Goal: Task Accomplishment & Management: Manage account settings

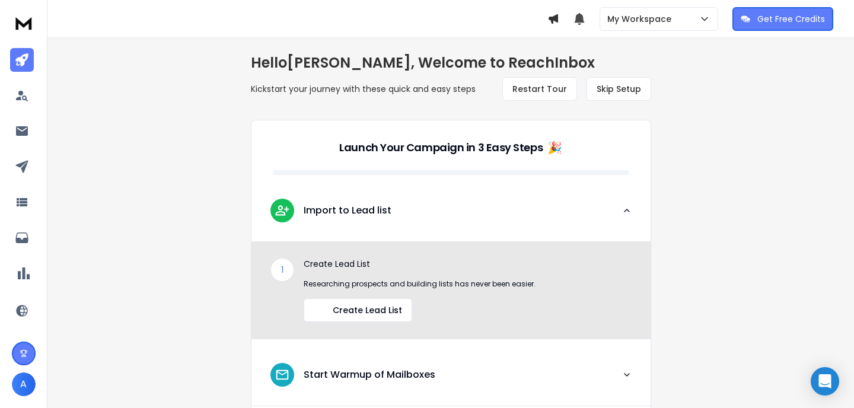
scroll to position [16, 0]
click at [23, 134] on icon at bounding box center [22, 130] width 12 height 9
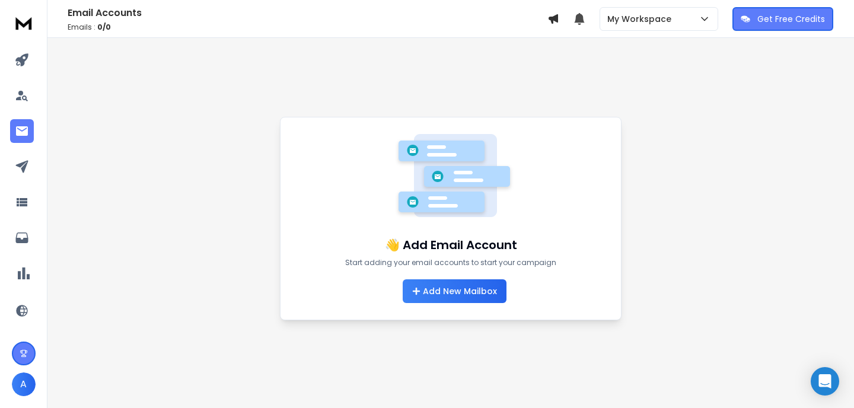
click at [416, 291] on icon at bounding box center [415, 290] width 7 height 7
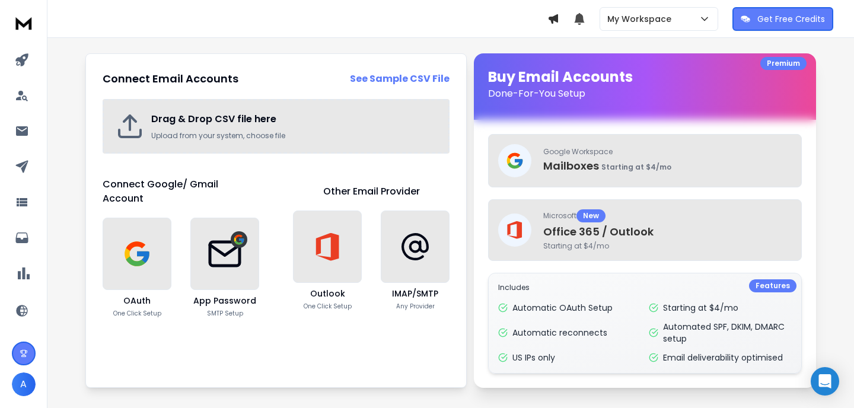
scroll to position [66, 0]
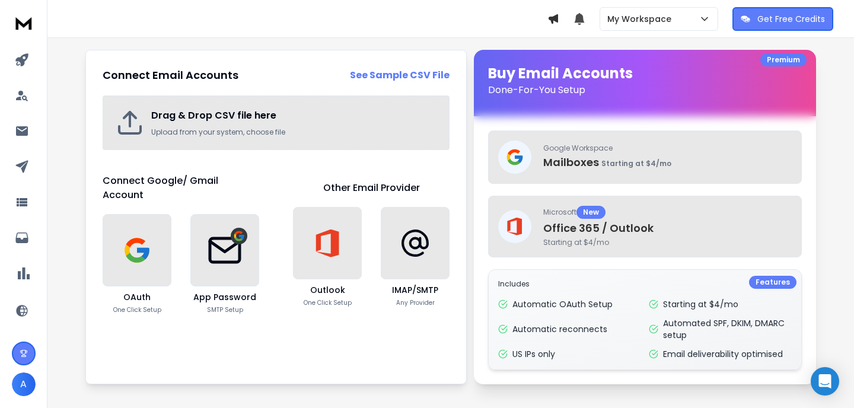
click at [24, 17] on img at bounding box center [24, 23] width 24 height 22
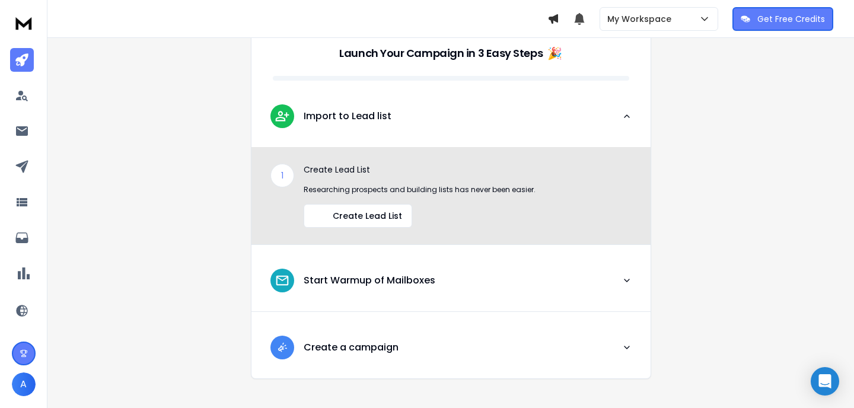
scroll to position [111, 0]
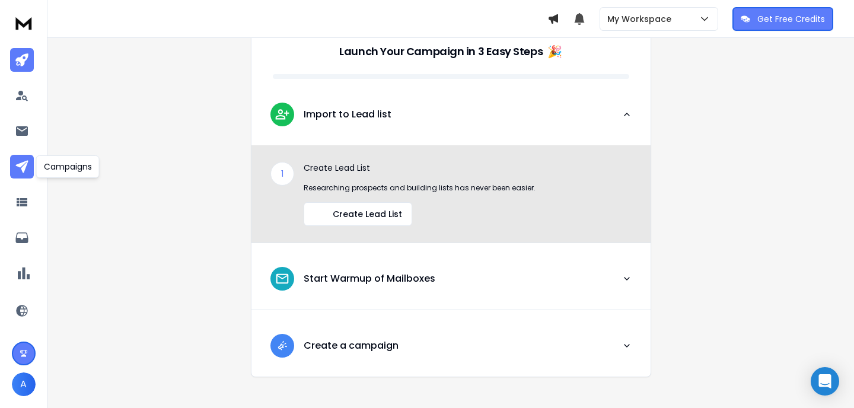
click at [23, 172] on icon at bounding box center [21, 166] width 12 height 12
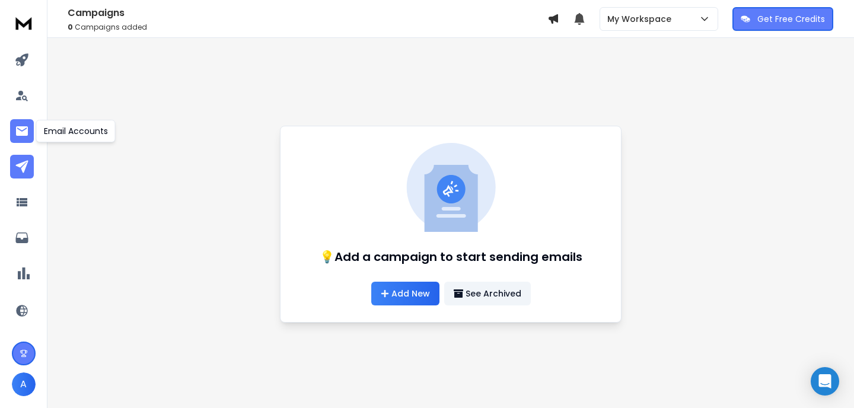
click at [28, 130] on icon at bounding box center [22, 131] width 14 height 14
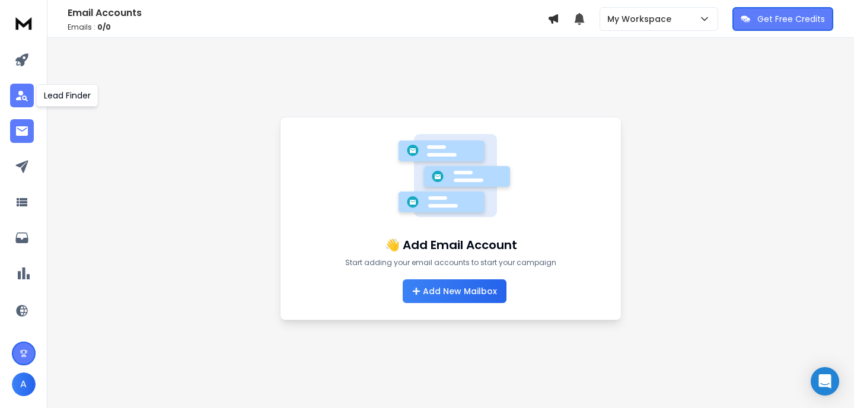
click at [22, 101] on icon at bounding box center [22, 95] width 14 height 14
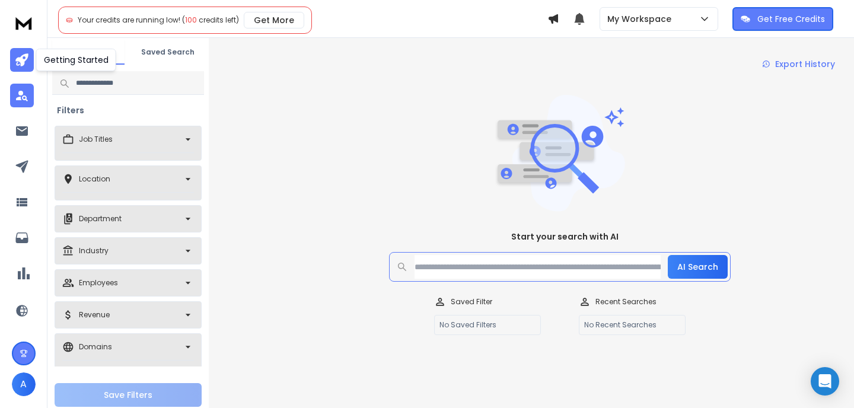
click at [22, 62] on icon at bounding box center [21, 59] width 13 height 13
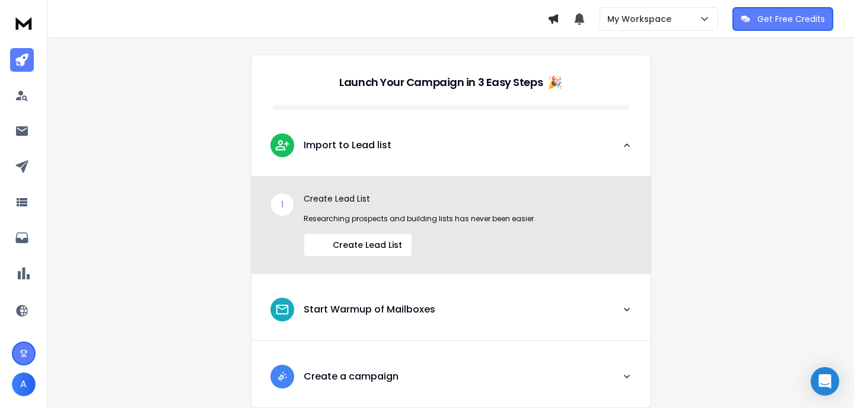
scroll to position [111, 0]
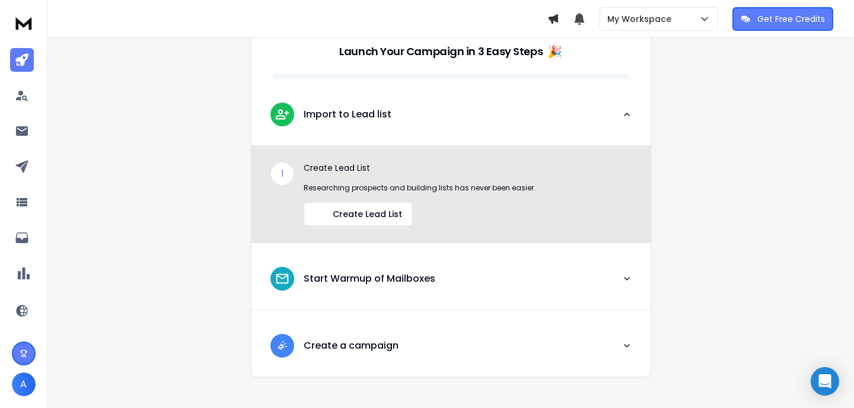
click at [624, 281] on icon "button" at bounding box center [626, 278] width 9 height 9
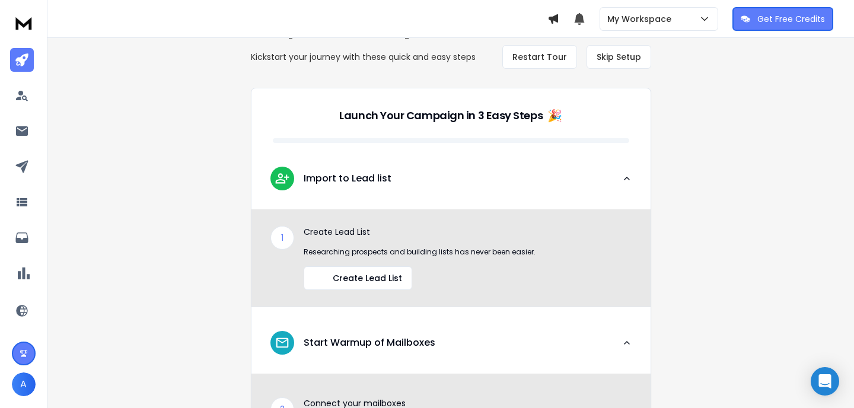
scroll to position [0, 0]
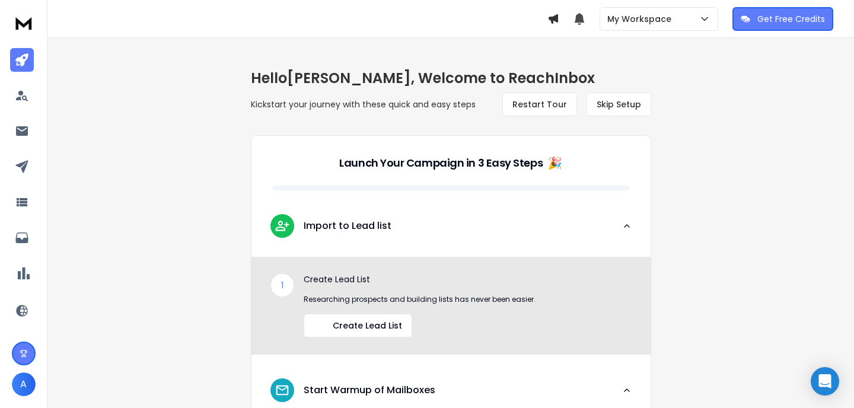
click at [633, 221] on button "Import to Lead list" at bounding box center [450, 230] width 399 height 52
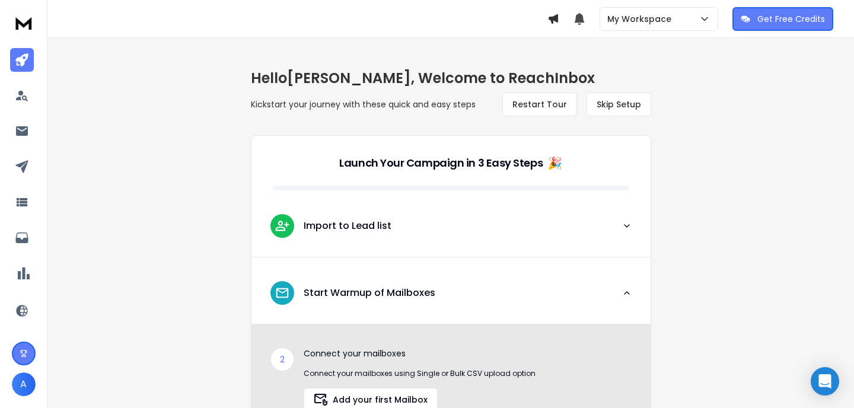
click at [633, 220] on button "Import to Lead list" at bounding box center [450, 230] width 399 height 52
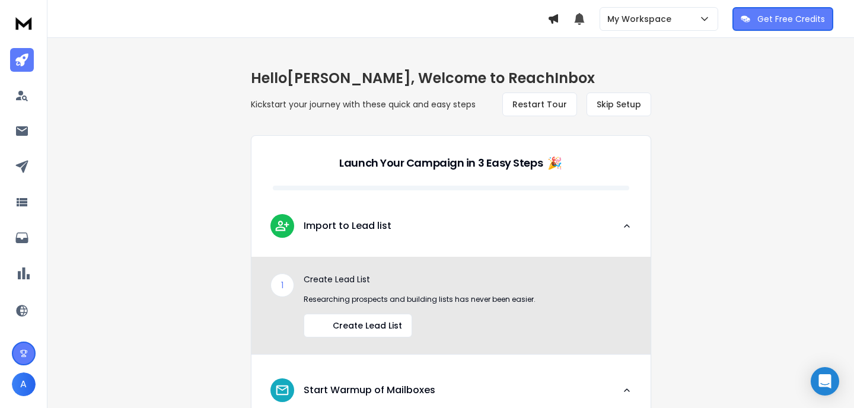
click at [633, 220] on button "Import to Lead list" at bounding box center [450, 230] width 399 height 52
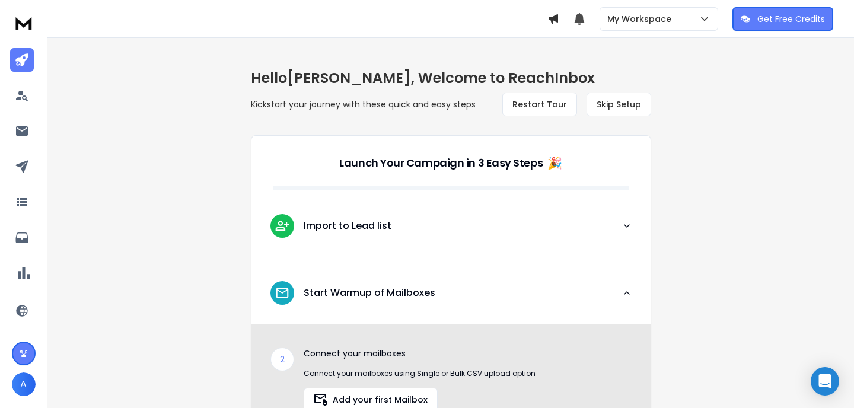
click at [633, 305] on button "Start Warmup of Mailboxes" at bounding box center [450, 297] width 399 height 52
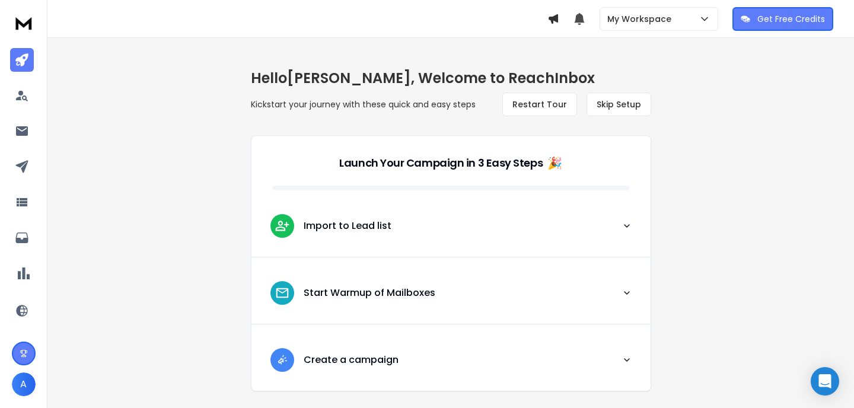
click at [633, 305] on button "Start Warmup of Mailboxes" at bounding box center [450, 297] width 399 height 52
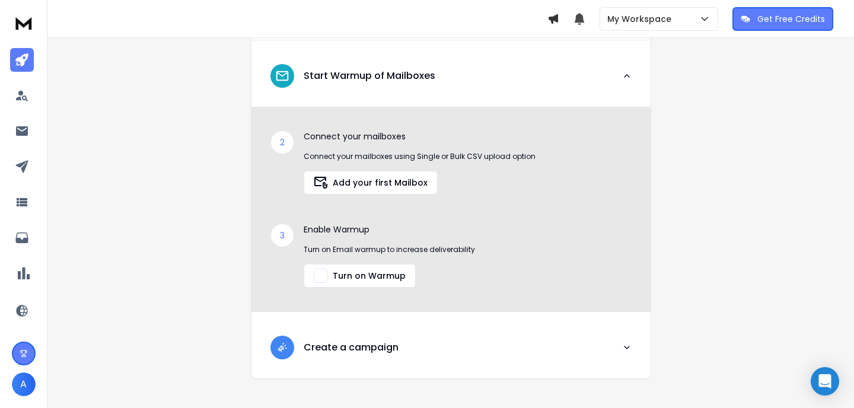
scroll to position [219, 0]
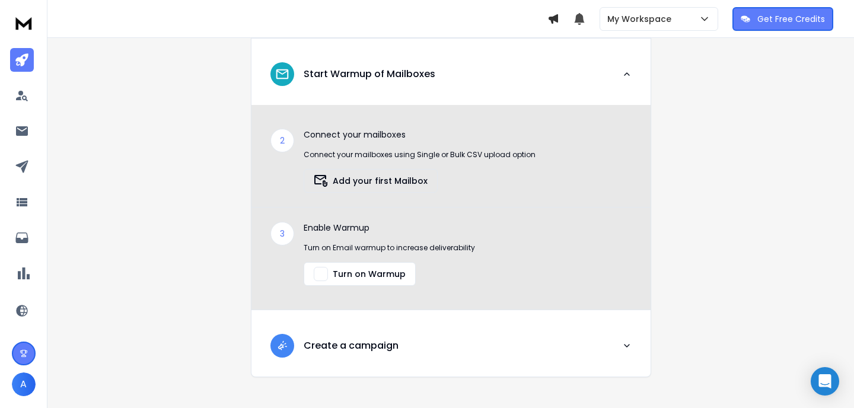
click at [367, 183] on button "Add your first Mailbox" at bounding box center [370, 181] width 134 height 24
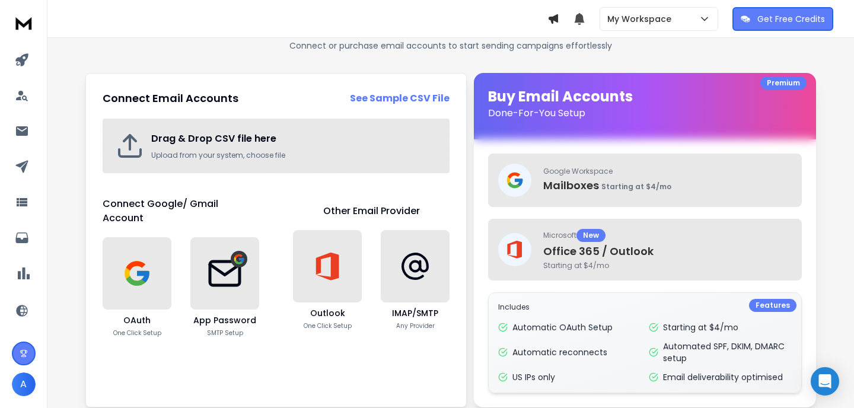
scroll to position [66, 0]
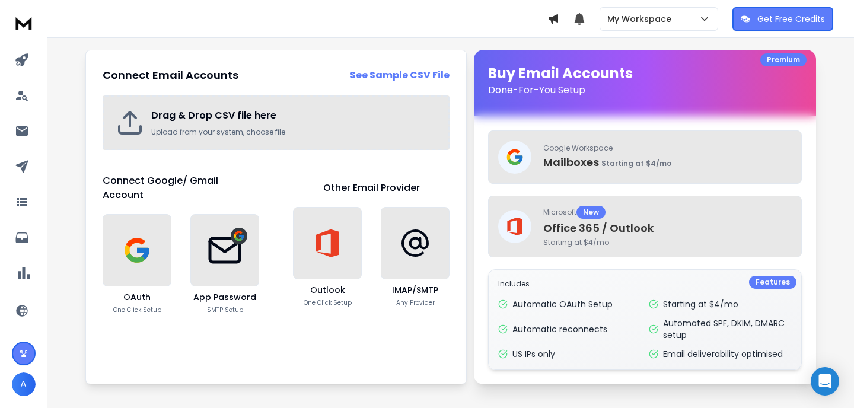
click at [145, 248] on icon at bounding box center [143, 254] width 12 height 12
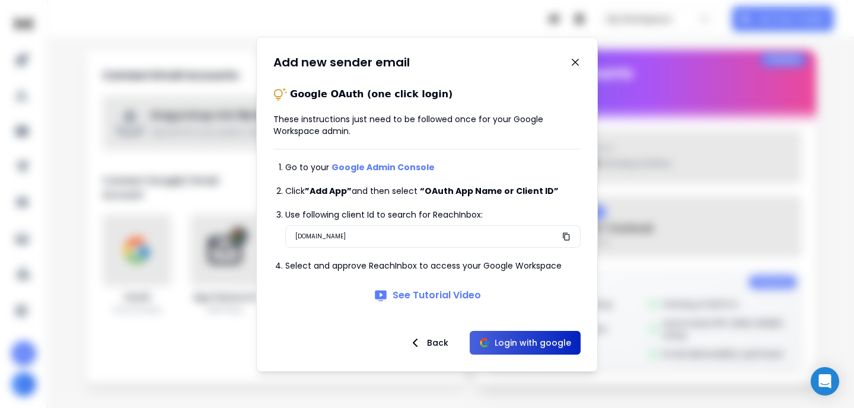
click at [576, 63] on icon at bounding box center [574, 61] width 7 height 7
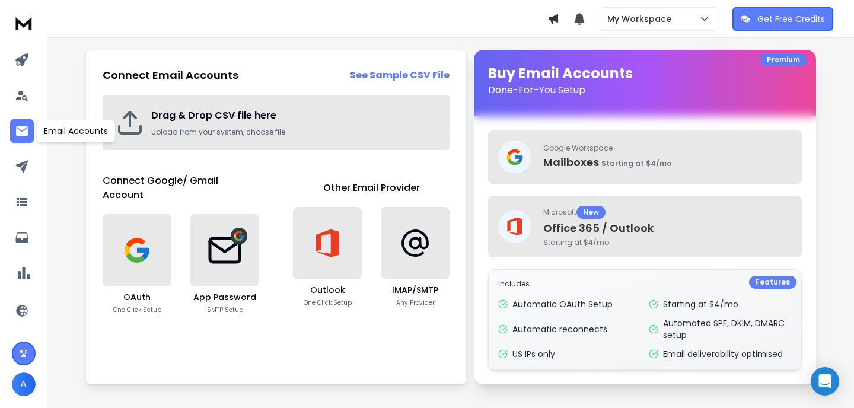
click at [24, 132] on icon at bounding box center [22, 130] width 12 height 9
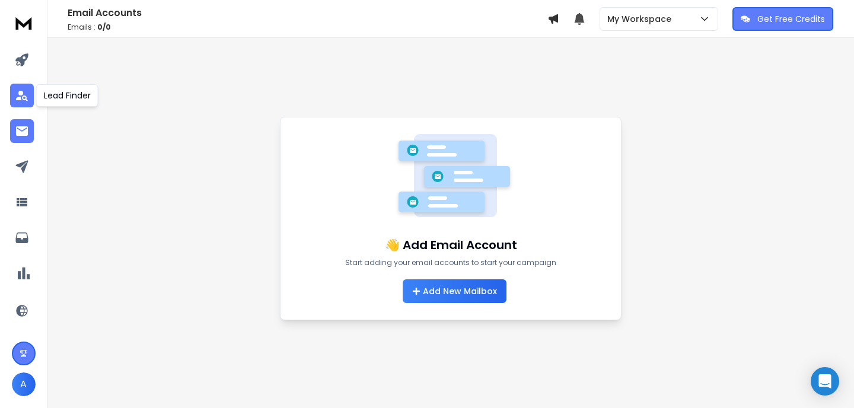
click at [23, 103] on link at bounding box center [22, 96] width 24 height 24
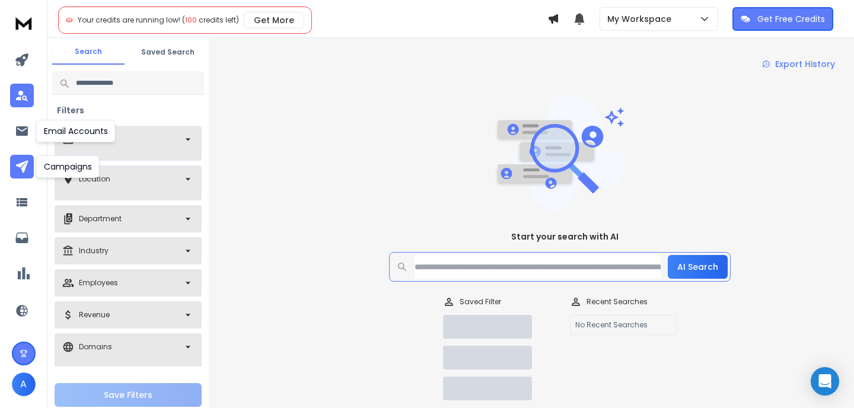
click at [24, 168] on icon at bounding box center [21, 166] width 12 height 12
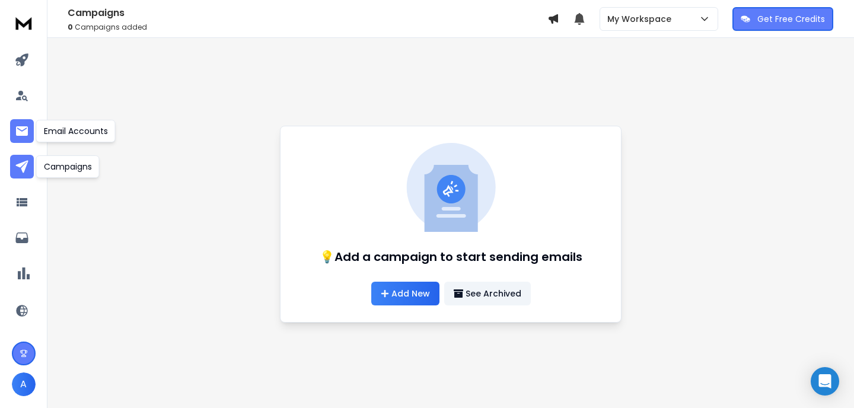
click at [25, 132] on icon at bounding box center [22, 130] width 12 height 9
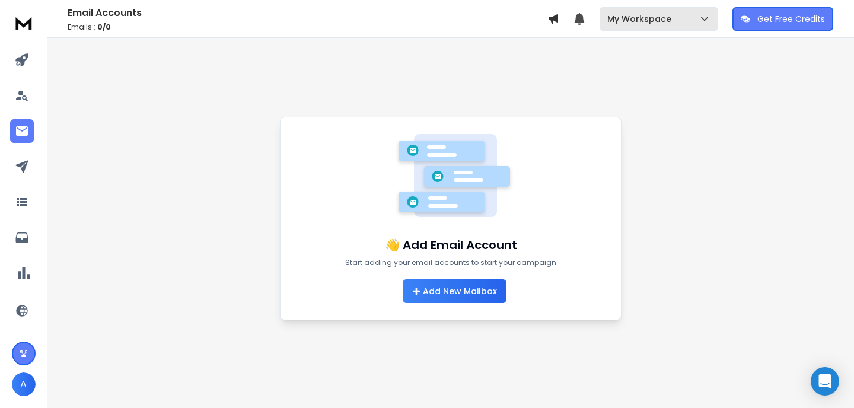
click at [625, 10] on button "My Workspace" at bounding box center [658, 19] width 119 height 24
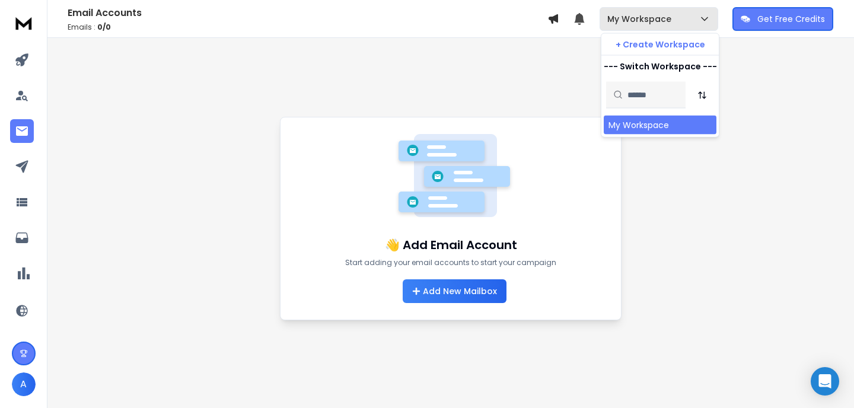
click at [625, 8] on button "My Workspace" at bounding box center [658, 19] width 119 height 24
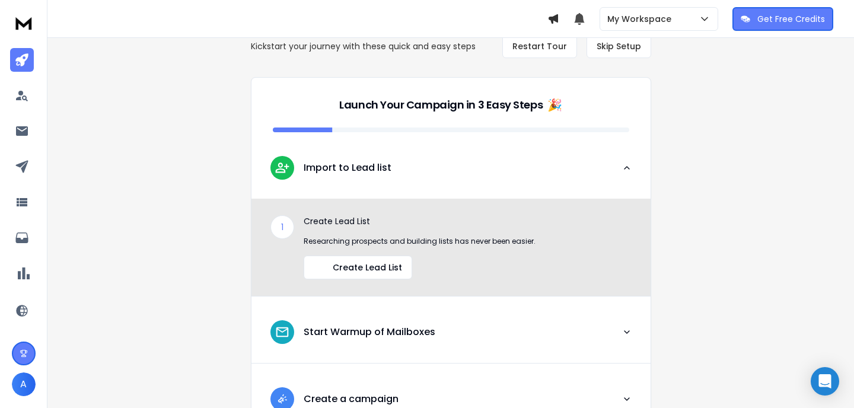
scroll to position [95, 0]
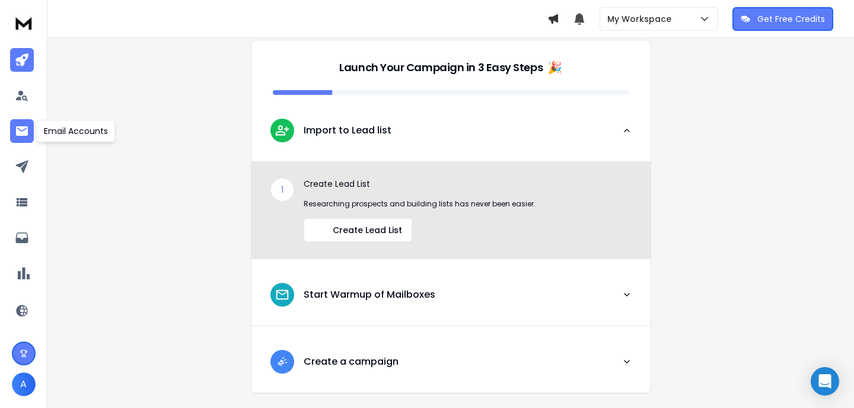
click at [23, 125] on icon at bounding box center [22, 131] width 14 height 14
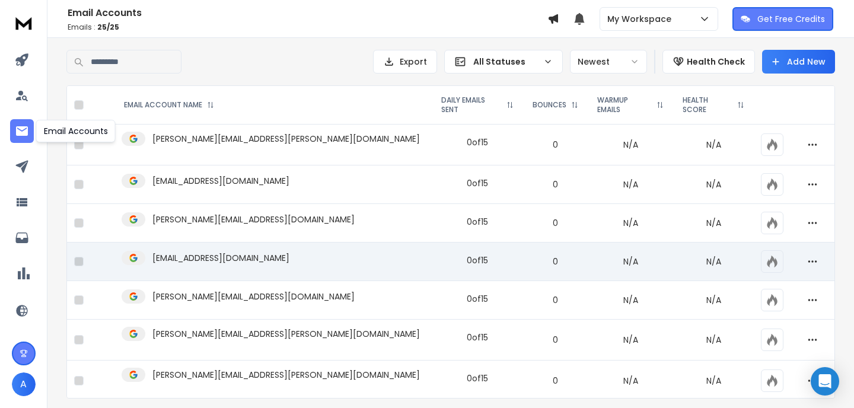
scroll to position [699, 0]
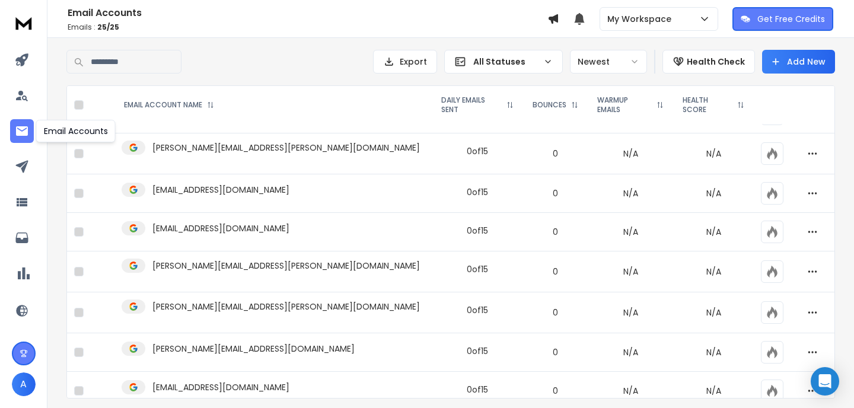
click at [18, 139] on link at bounding box center [22, 131] width 24 height 24
click at [23, 94] on icon at bounding box center [22, 95] width 14 height 14
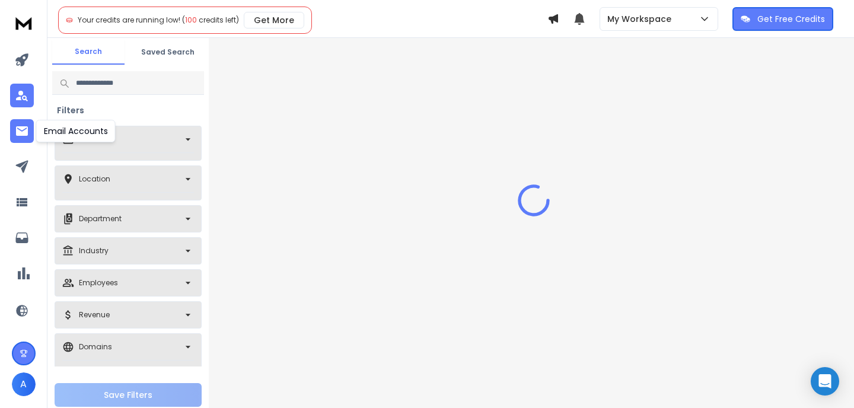
click at [26, 139] on link at bounding box center [22, 131] width 24 height 24
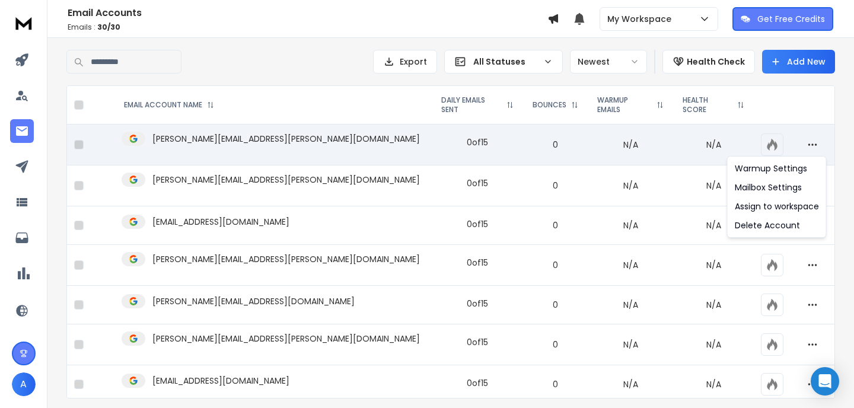
click at [807, 144] on icon at bounding box center [812, 144] width 11 height 11
click at [808, 144] on icon at bounding box center [812, 144] width 9 height 2
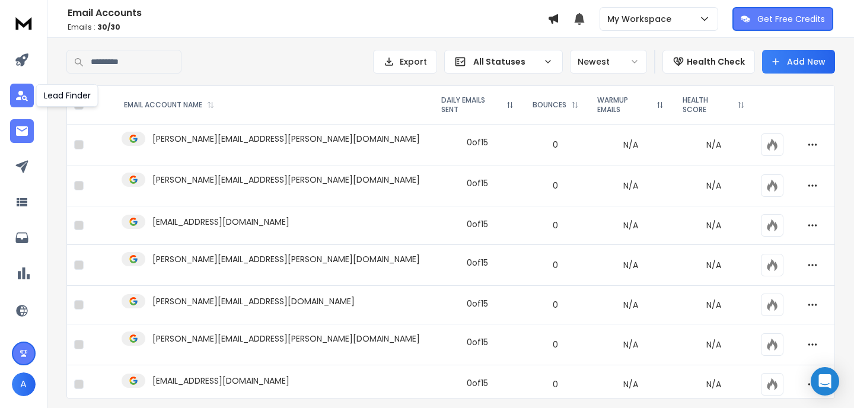
click at [26, 106] on link at bounding box center [22, 96] width 24 height 24
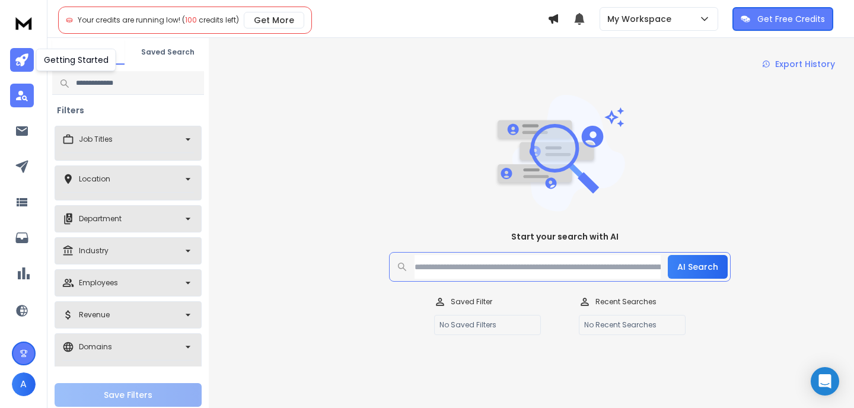
click at [26, 62] on icon at bounding box center [22, 60] width 14 height 14
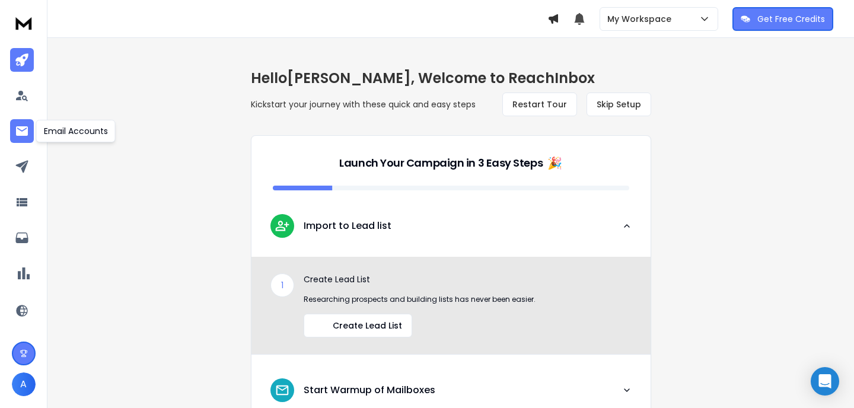
click at [17, 120] on link at bounding box center [22, 131] width 24 height 24
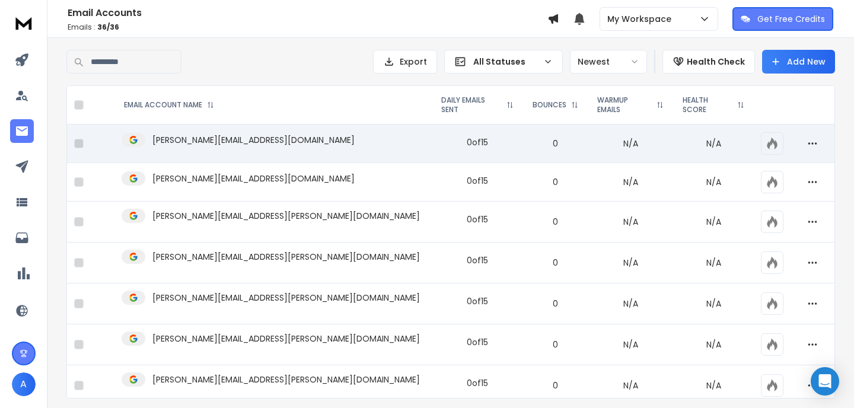
click at [79, 146] on button "button" at bounding box center [78, 143] width 9 height 9
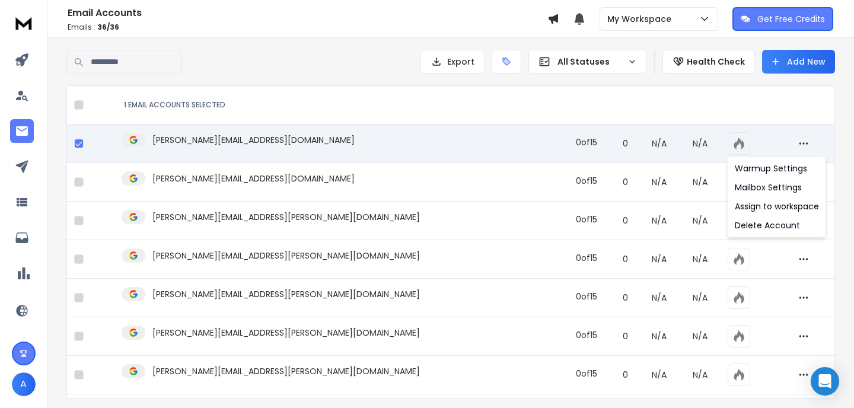
click at [798, 140] on icon at bounding box center [803, 143] width 11 height 11
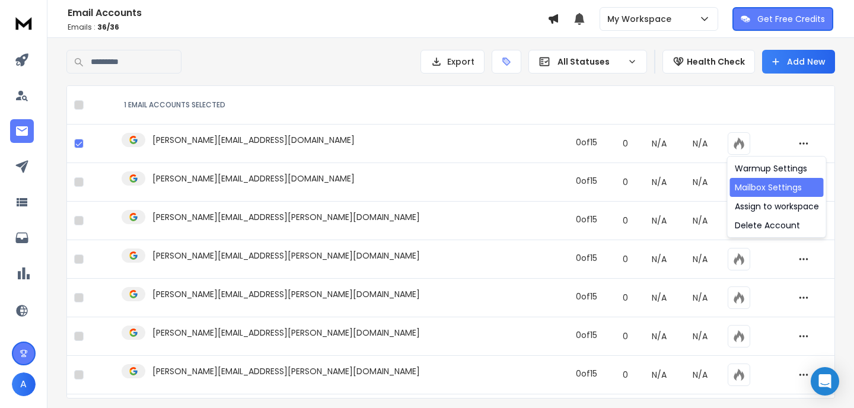
click at [804, 184] on div "Mailbox Settings" at bounding box center [777, 187] width 94 height 19
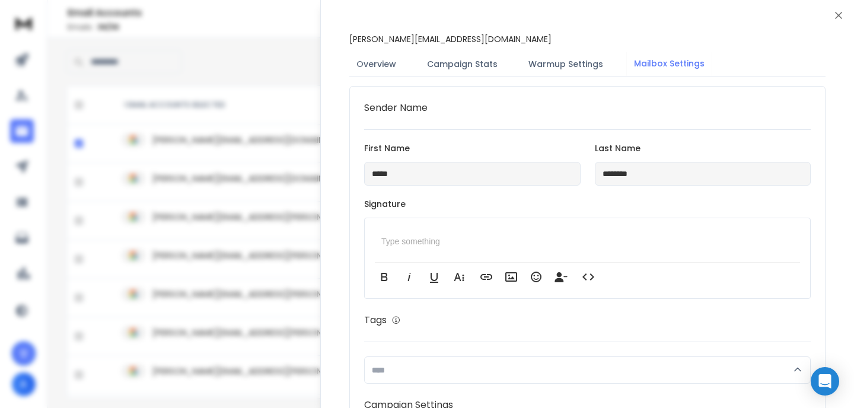
click at [669, 63] on button "Mailbox Settings" at bounding box center [669, 63] width 85 height 27
click at [839, 18] on icon "button" at bounding box center [838, 15] width 12 height 12
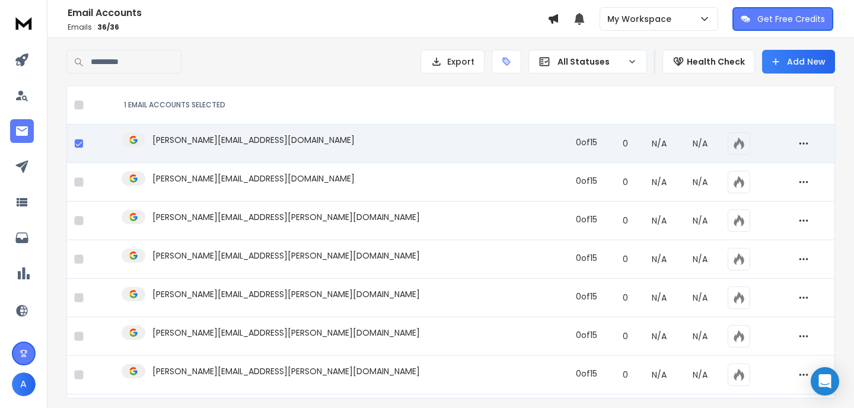
click at [77, 142] on button "button" at bounding box center [78, 143] width 9 height 9
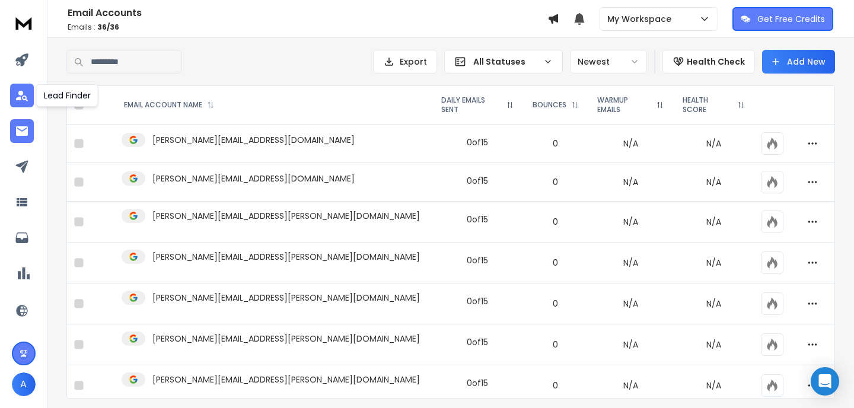
click at [16, 99] on icon at bounding box center [22, 98] width 12 height 6
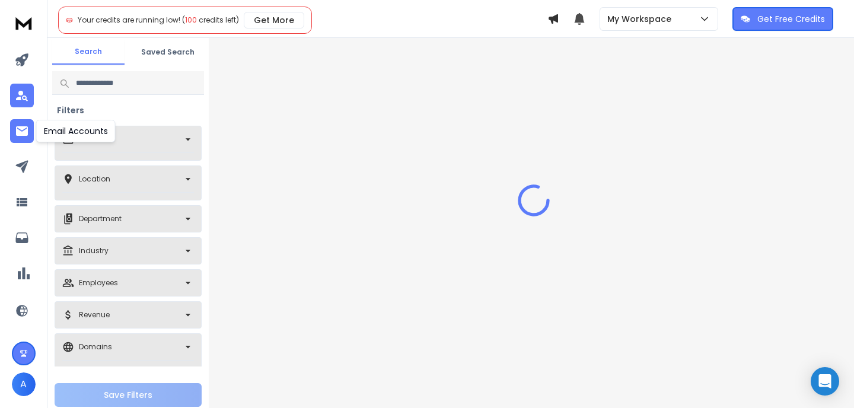
click at [20, 130] on icon at bounding box center [22, 131] width 14 height 14
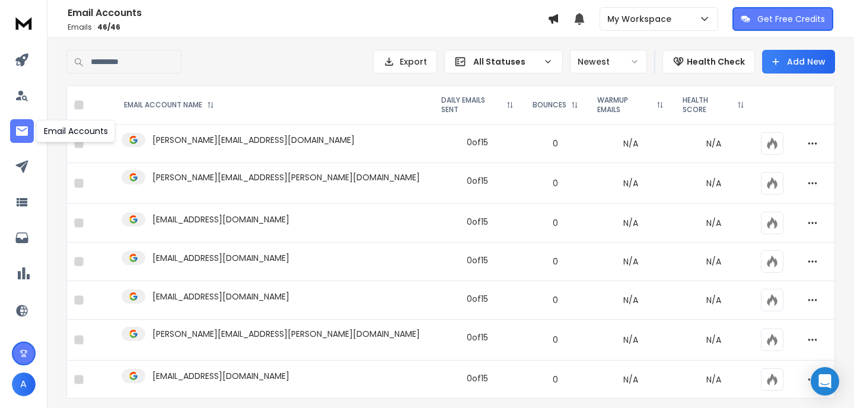
click at [25, 133] on icon at bounding box center [22, 130] width 12 height 9
click at [25, 382] on span "A" at bounding box center [24, 384] width 24 height 24
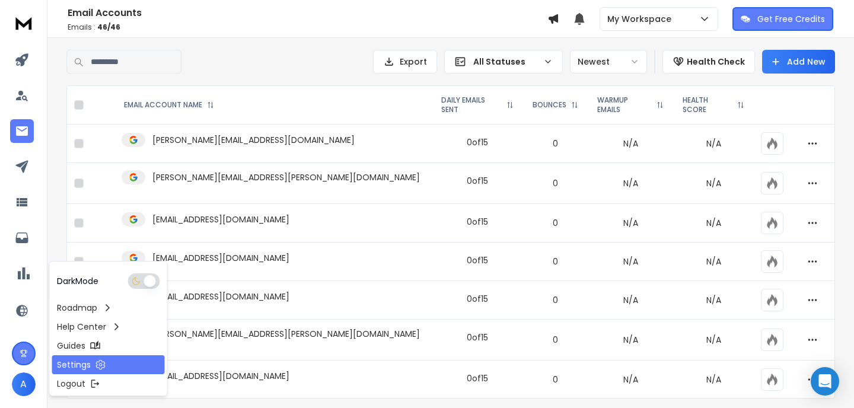
click at [107, 368] on div "Settings" at bounding box center [108, 364] width 113 height 19
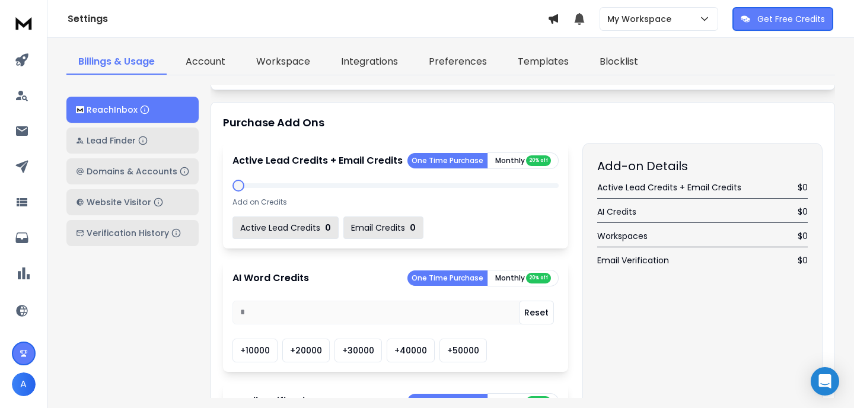
scroll to position [545, 0]
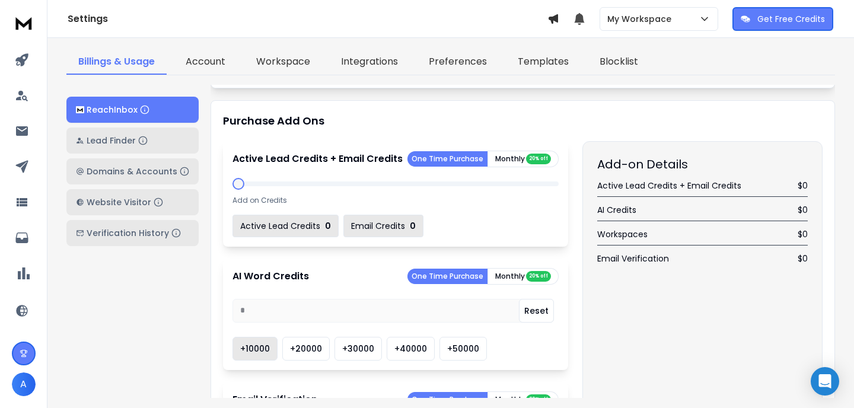
click at [241, 351] on button "+10000" at bounding box center [254, 349] width 45 height 24
click at [301, 344] on button "+20000" at bounding box center [305, 349] width 47 height 24
click at [455, 347] on button "+50000" at bounding box center [462, 349] width 47 height 24
click at [264, 347] on button "+10000" at bounding box center [254, 349] width 45 height 24
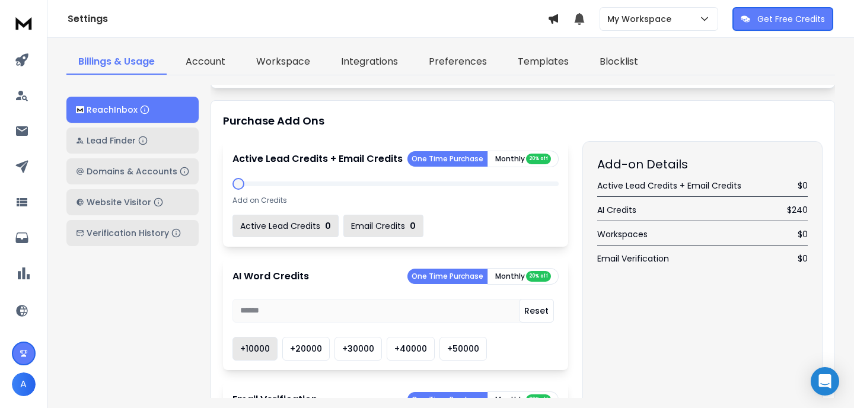
click at [264, 347] on button "+10000" at bounding box center [254, 349] width 45 height 24
type input "******"
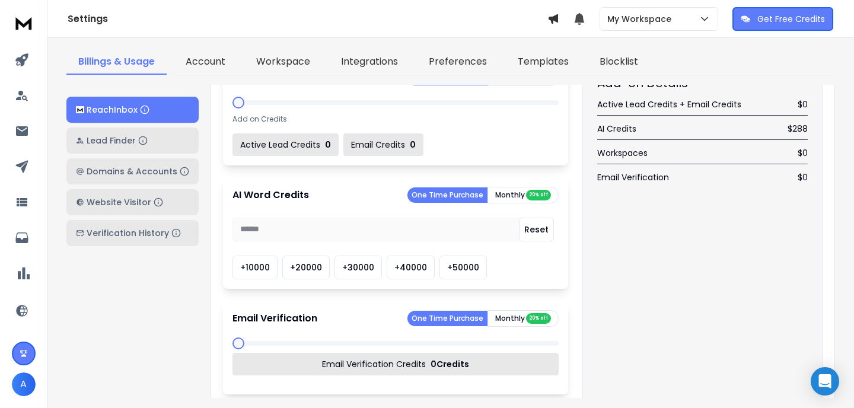
scroll to position [624, 0]
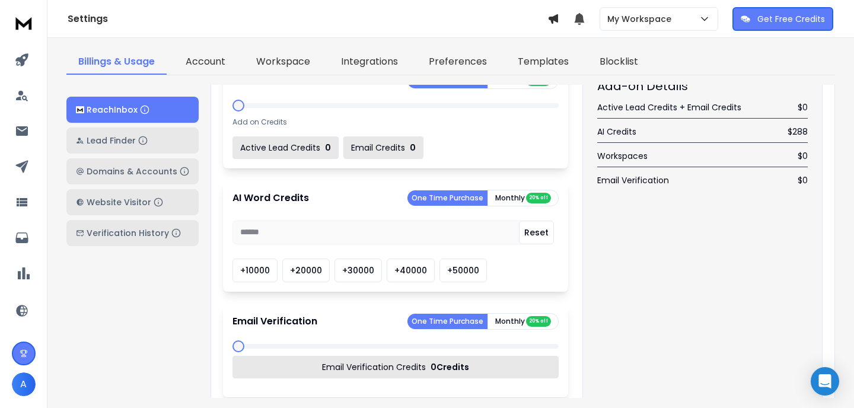
click at [363, 67] on link "Integrations" at bounding box center [369, 62] width 81 height 25
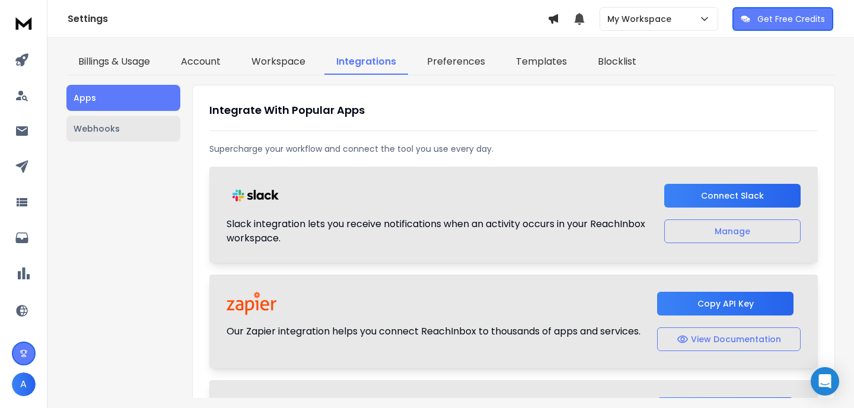
click at [455, 65] on link "Preferences" at bounding box center [456, 62] width 82 height 25
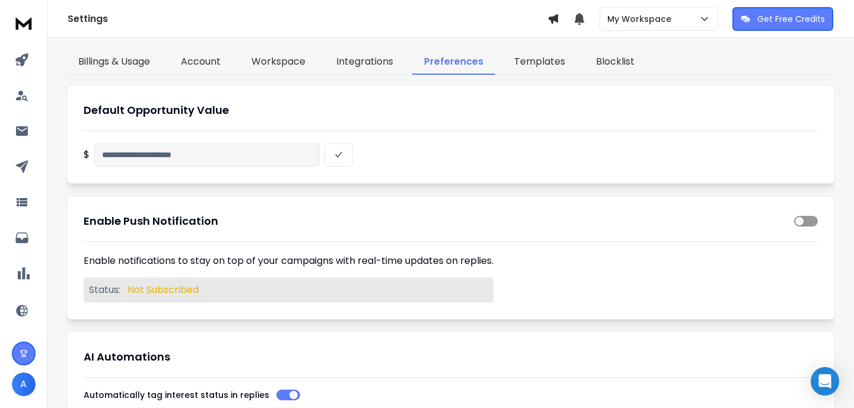
drag, startPoint x: 175, startPoint y: 158, endPoint x: 66, endPoint y: 156, distance: 109.1
click at [66, 156] on div "Billings & Usage Account Workspace Integrations Preferences Templates Blocklist…" at bounding box center [450, 228] width 806 height 381
type input "*"
click at [342, 163] on button at bounding box center [338, 155] width 28 height 24
click at [546, 67] on link "Templates" at bounding box center [539, 62] width 75 height 25
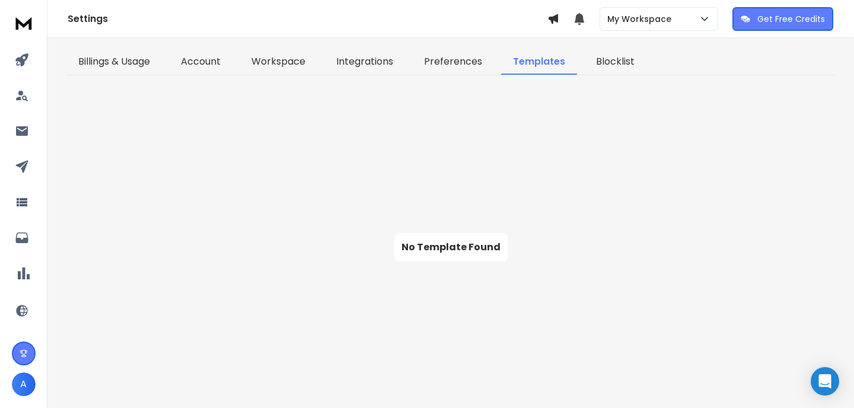
click at [598, 62] on link "Blocklist" at bounding box center [615, 62] width 62 height 25
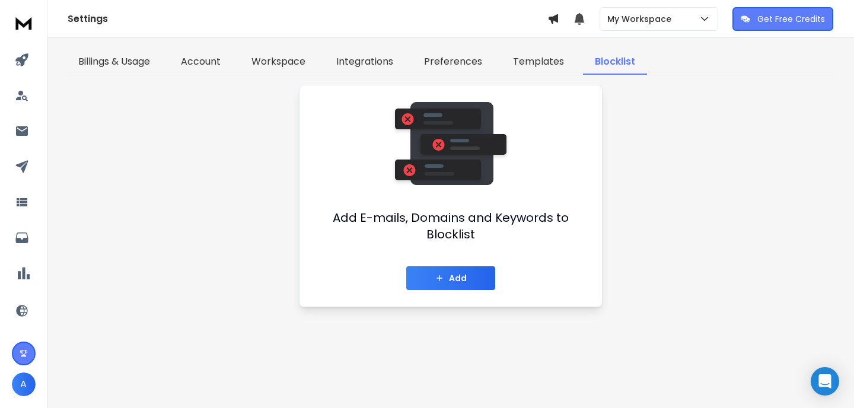
click at [286, 62] on link "Workspace" at bounding box center [278, 62] width 78 height 25
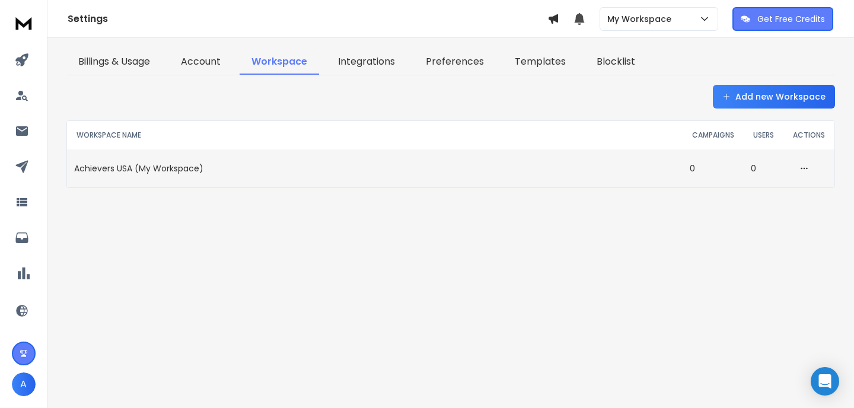
click at [104, 56] on link "Billings & Usage" at bounding box center [113, 62] width 95 height 25
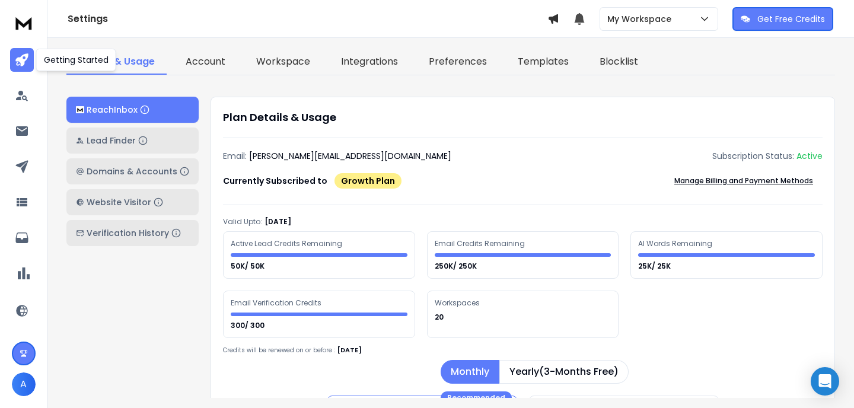
click at [24, 57] on icon at bounding box center [22, 60] width 14 height 14
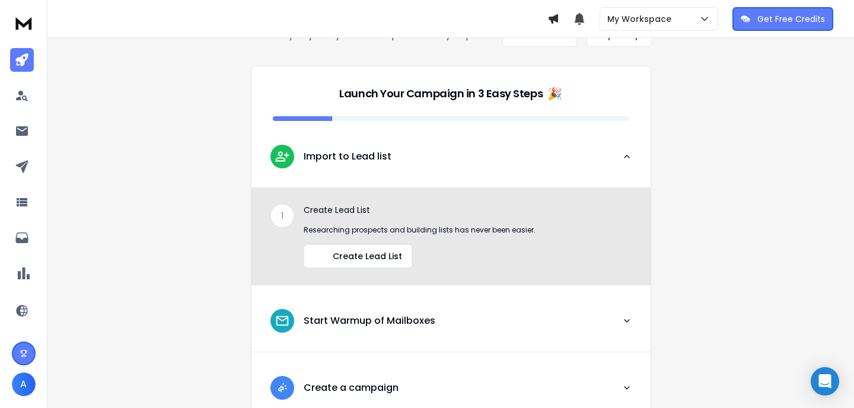
scroll to position [111, 0]
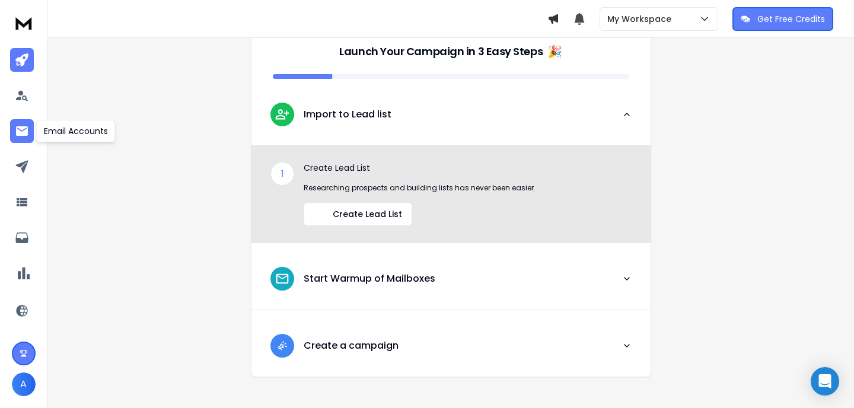
click at [23, 136] on icon at bounding box center [22, 131] width 14 height 14
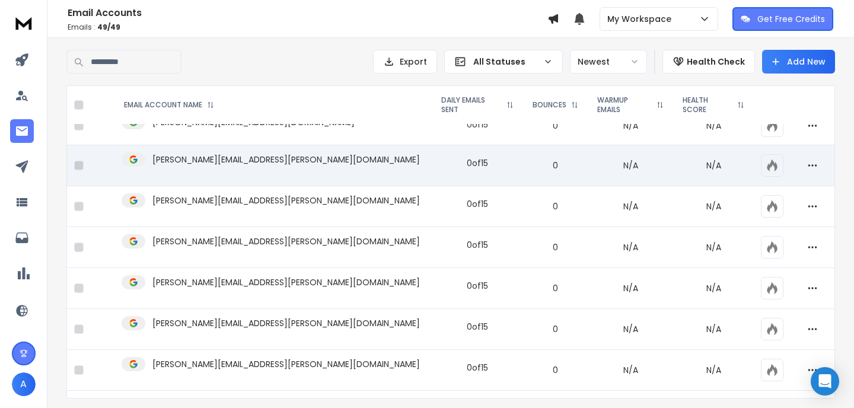
scroll to position [512, 0]
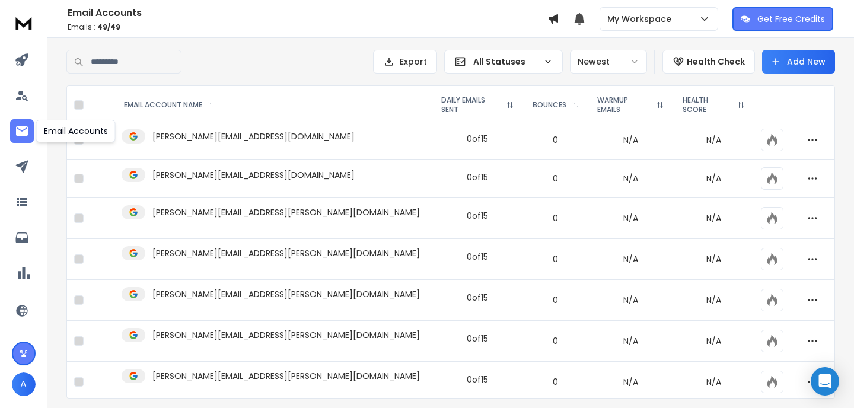
click at [274, 17] on h1 "Email Accounts" at bounding box center [308, 13] width 480 height 14
click at [28, 132] on link at bounding box center [22, 131] width 24 height 24
click at [24, 102] on icon at bounding box center [22, 95] width 14 height 14
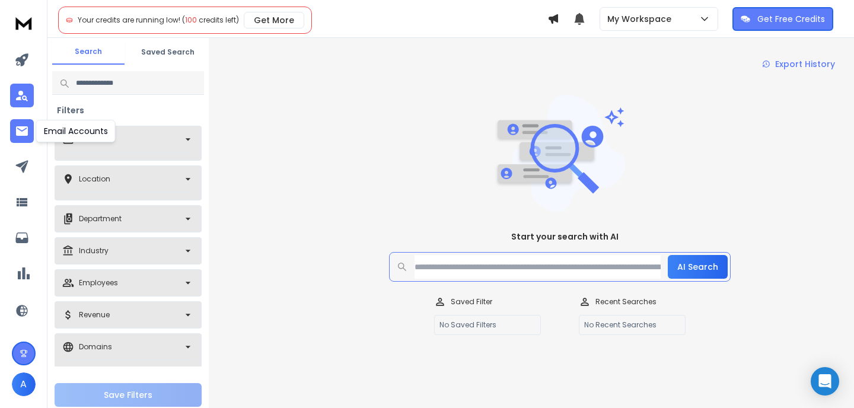
click at [20, 135] on icon at bounding box center [22, 130] width 12 height 9
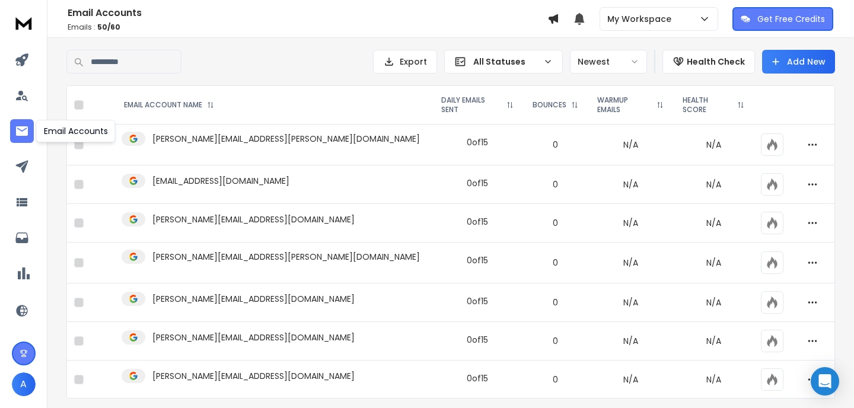
click at [25, 131] on icon at bounding box center [22, 130] width 12 height 9
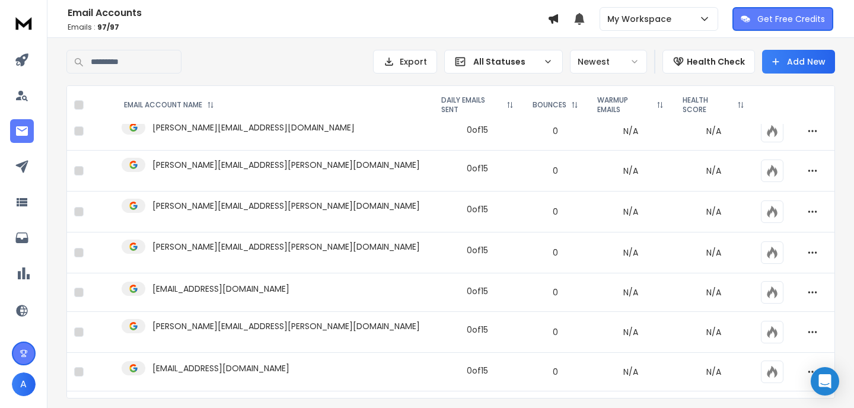
scroll to position [2626, 0]
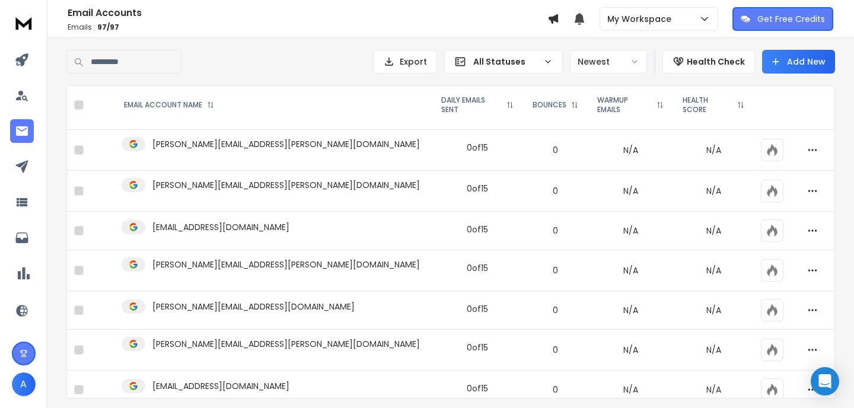
click at [25, 27] on img at bounding box center [24, 23] width 24 height 22
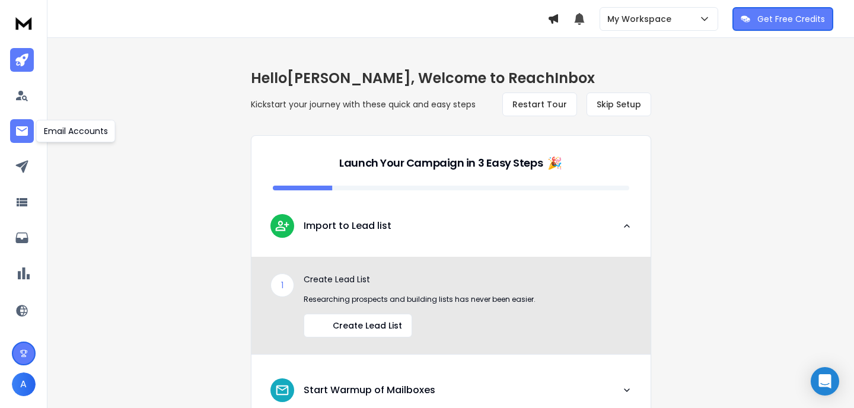
click at [23, 124] on icon at bounding box center [22, 131] width 14 height 14
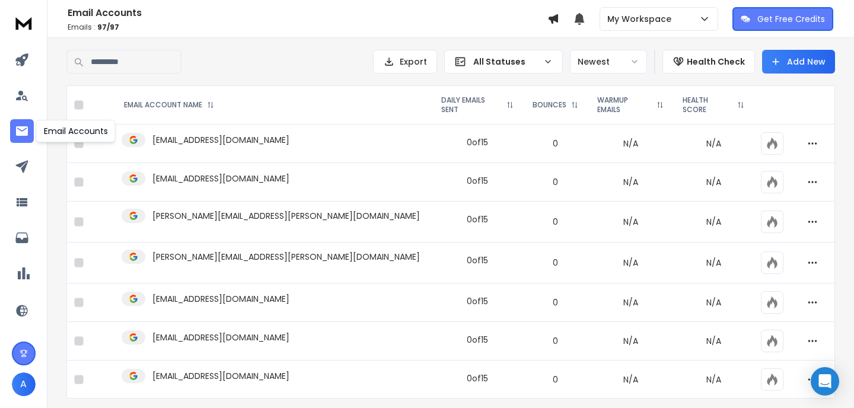
click at [20, 130] on icon at bounding box center [22, 131] width 14 height 14
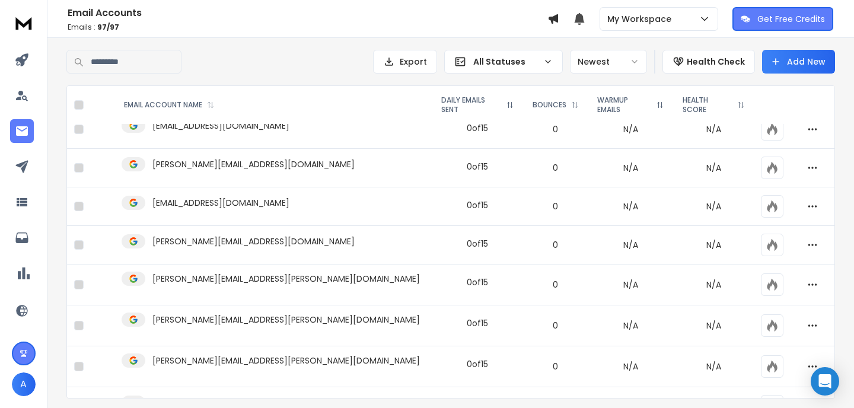
scroll to position [3473, 0]
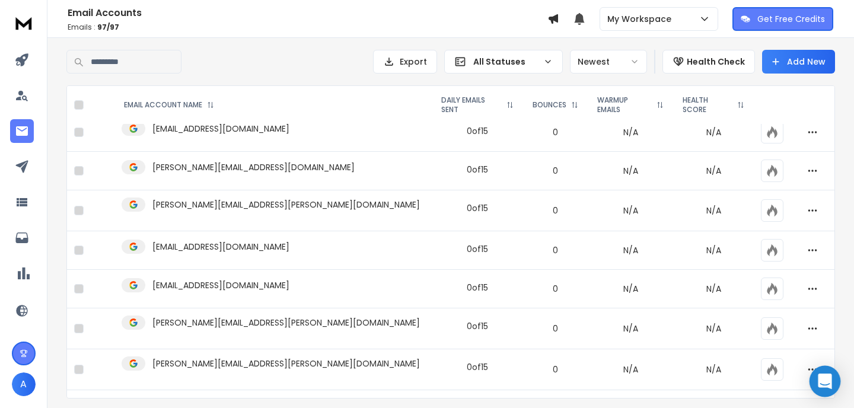
click at [813, 381] on div "Open Intercom Messenger" at bounding box center [824, 381] width 31 height 31
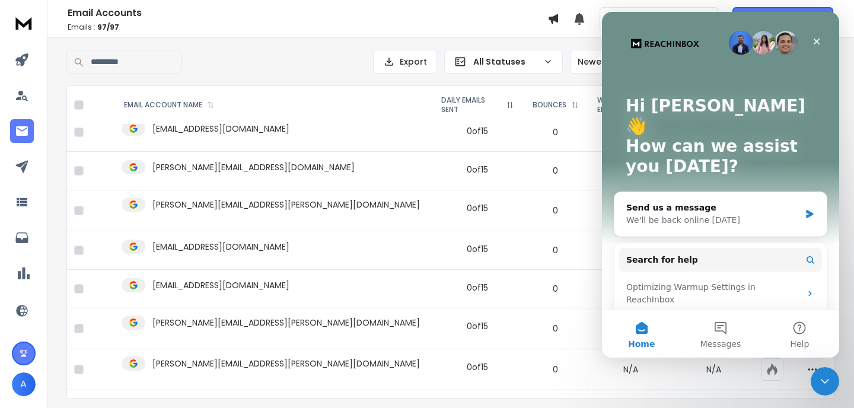
scroll to position [0, 0]
click at [728, 338] on button "Messages" at bounding box center [719, 333] width 79 height 47
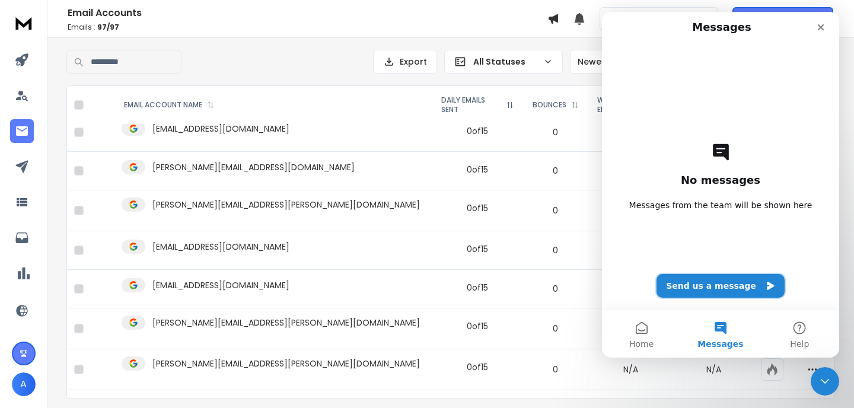
click at [740, 278] on button "Send us a message" at bounding box center [720, 286] width 128 height 24
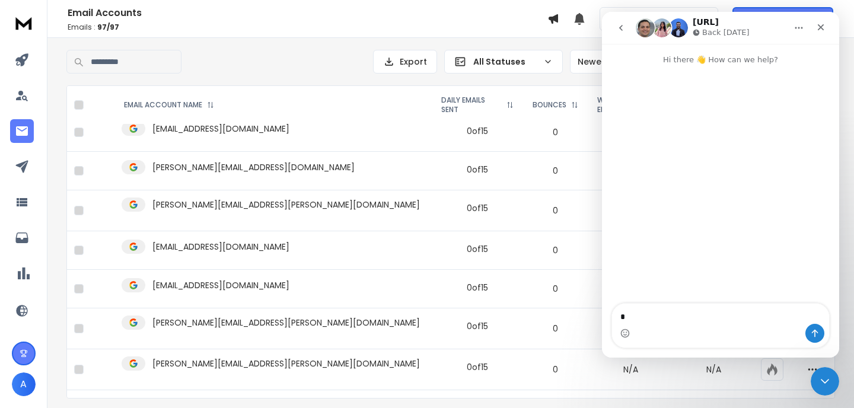
type textarea "**"
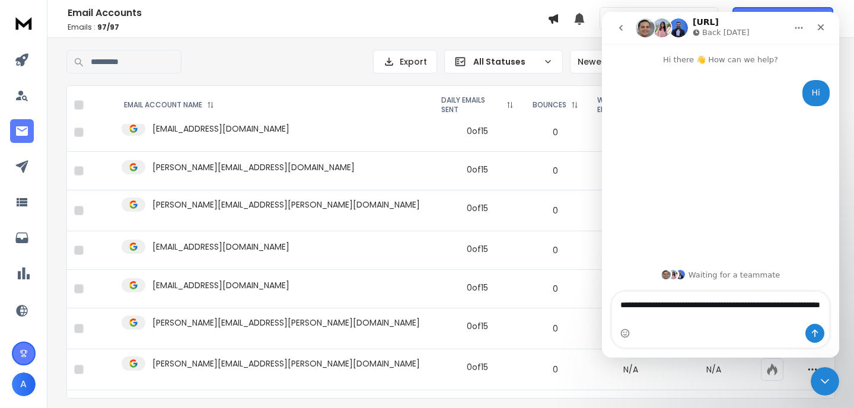
click at [758, 305] on textarea "**********" at bounding box center [720, 308] width 217 height 32
click at [747, 317] on textarea "**********" at bounding box center [720, 308] width 217 height 32
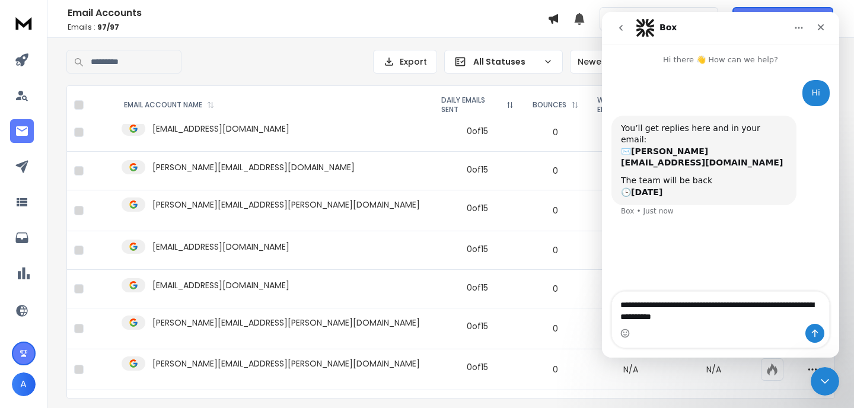
type textarea "**********"
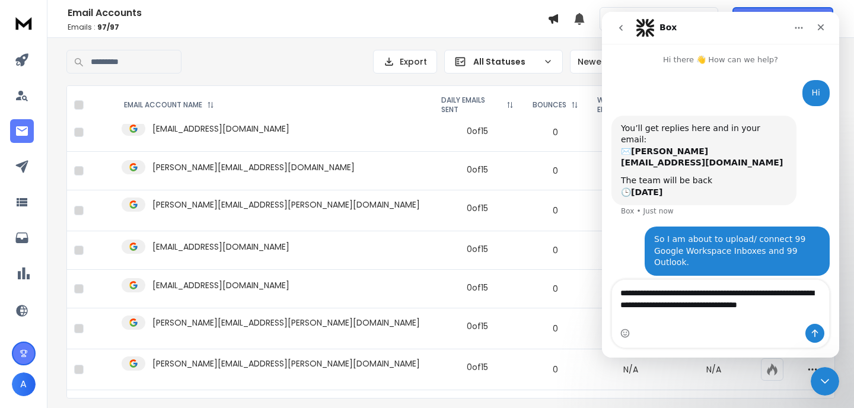
type textarea "**********"
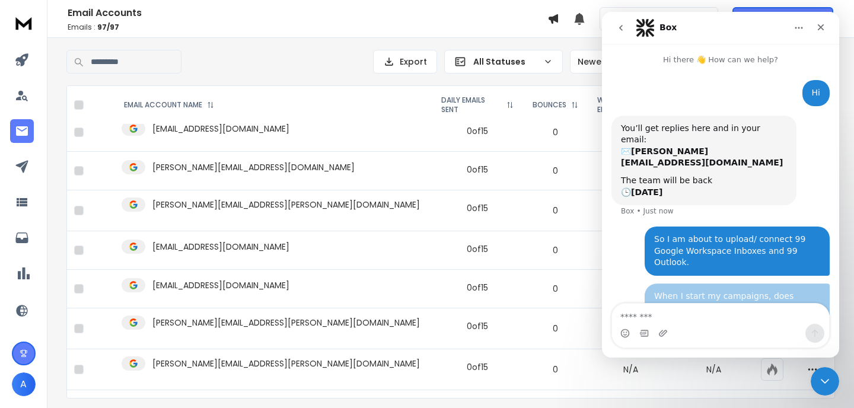
scroll to position [12, 0]
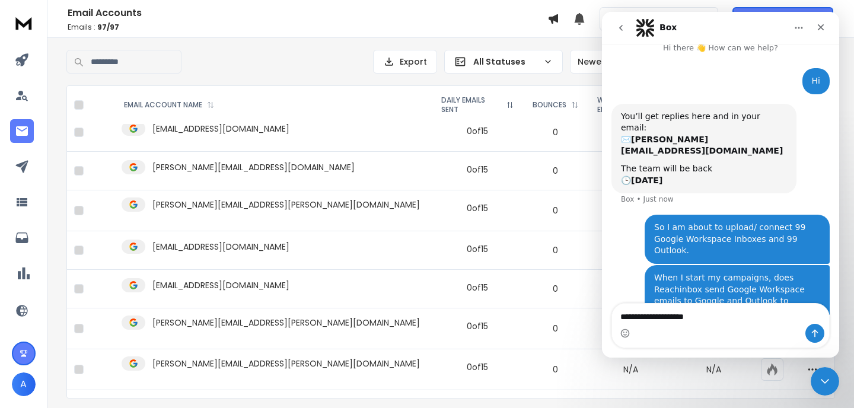
type textarea "**********"
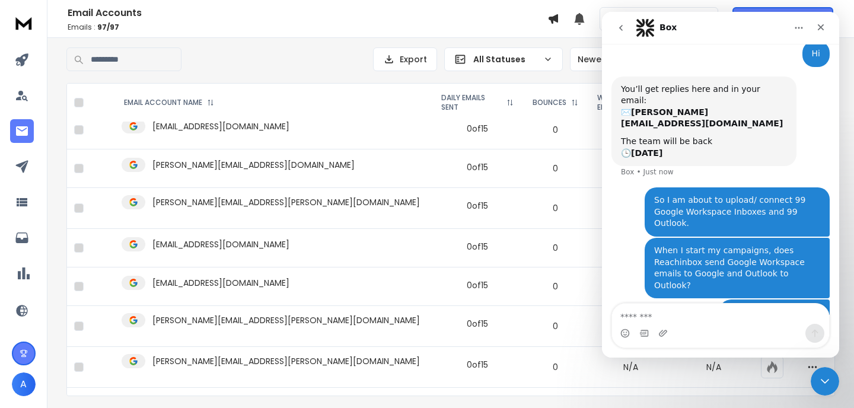
scroll to position [0, 0]
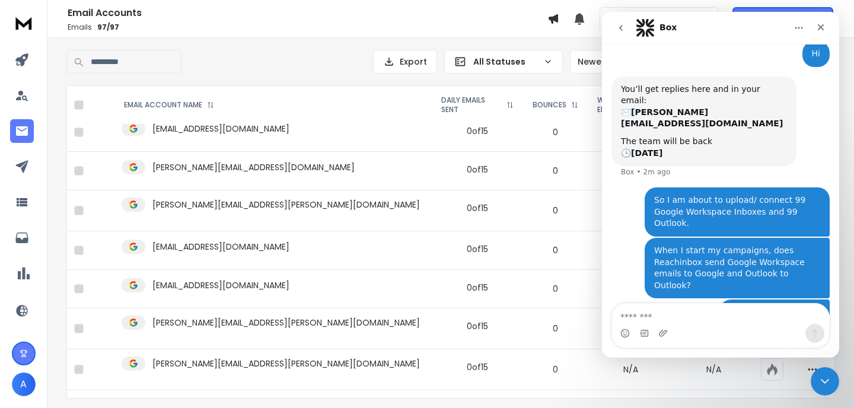
click at [340, 40] on div "Export All Statuses Newest Health Check Add New EMAIL ACCOUNT NAME DAILY EMAILS…" at bounding box center [450, 224] width 806 height 372
click at [822, 27] on icon "Close" at bounding box center [820, 27] width 9 height 9
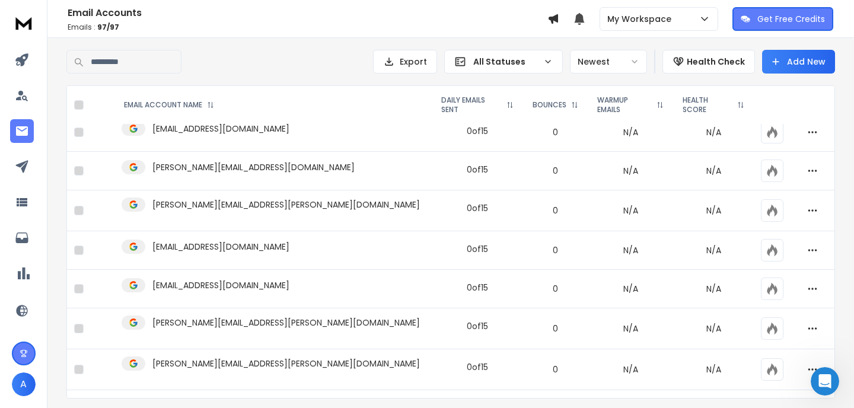
scroll to position [39, 0]
click at [629, 67] on button "Newest" at bounding box center [608, 62] width 77 height 24
click at [20, 218] on div at bounding box center [23, 204] width 27 height 28
click at [20, 199] on icon at bounding box center [22, 202] width 11 height 8
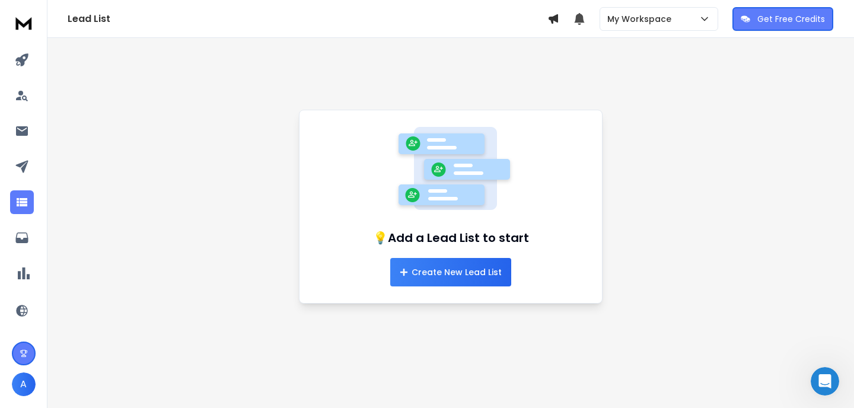
click at [21, 23] on img at bounding box center [24, 23] width 24 height 22
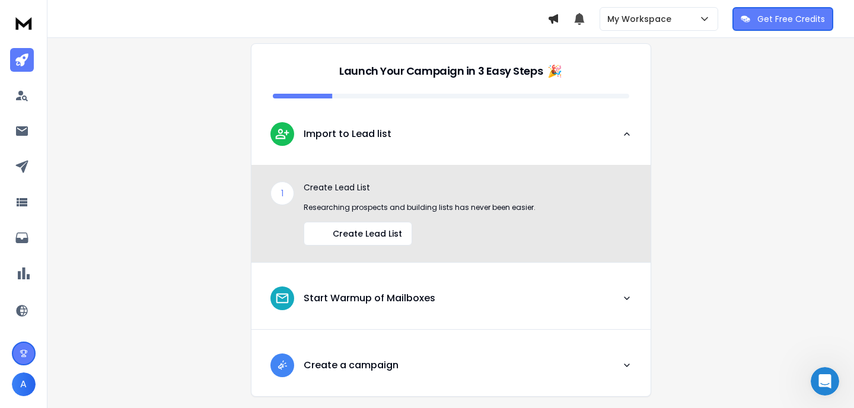
scroll to position [111, 0]
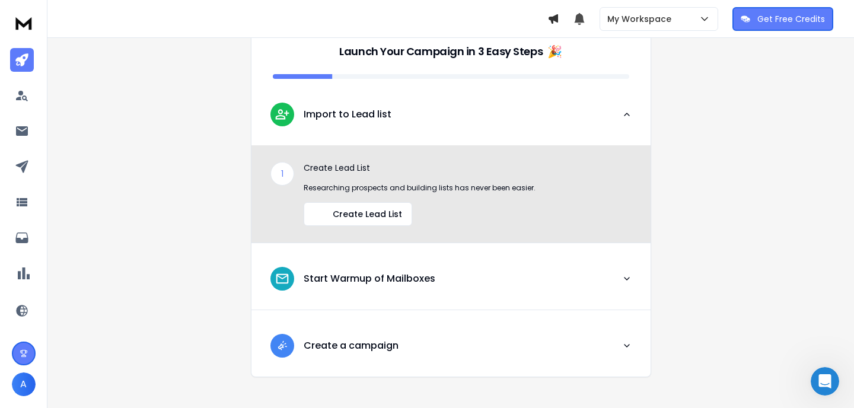
click at [627, 276] on icon "button" at bounding box center [626, 278] width 9 height 9
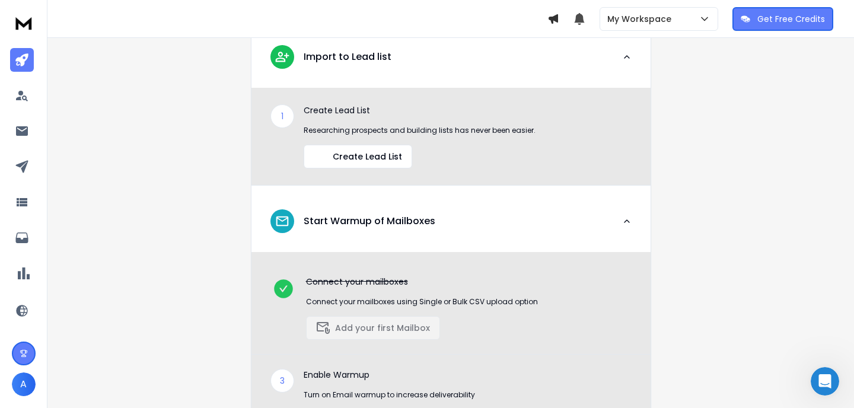
scroll to position [0, 0]
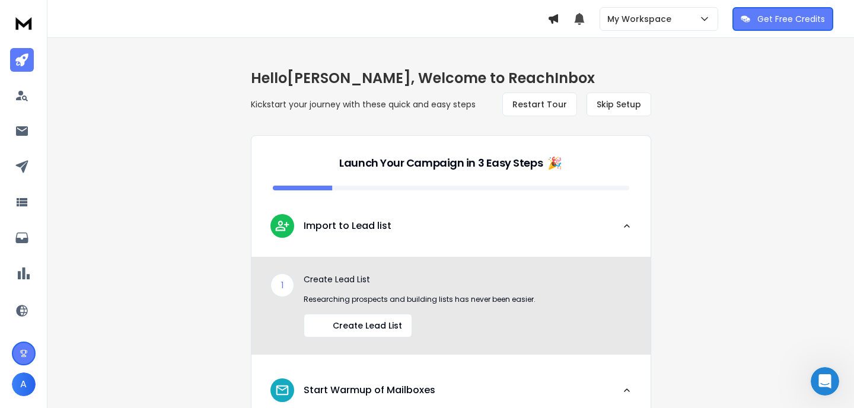
click at [22, 17] on img at bounding box center [24, 23] width 24 height 22
click at [24, 24] on img at bounding box center [24, 23] width 24 height 22
click at [18, 69] on link at bounding box center [22, 60] width 24 height 24
click at [21, 93] on circle at bounding box center [20, 93] width 5 height 5
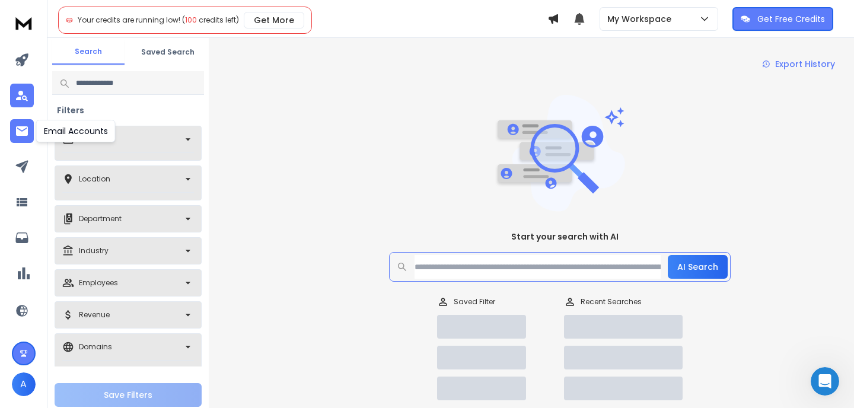
click at [27, 133] on icon at bounding box center [22, 130] width 12 height 9
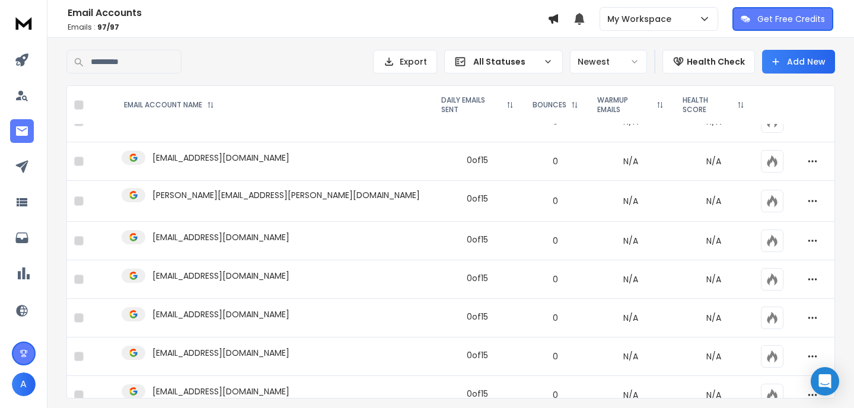
scroll to position [3473, 0]
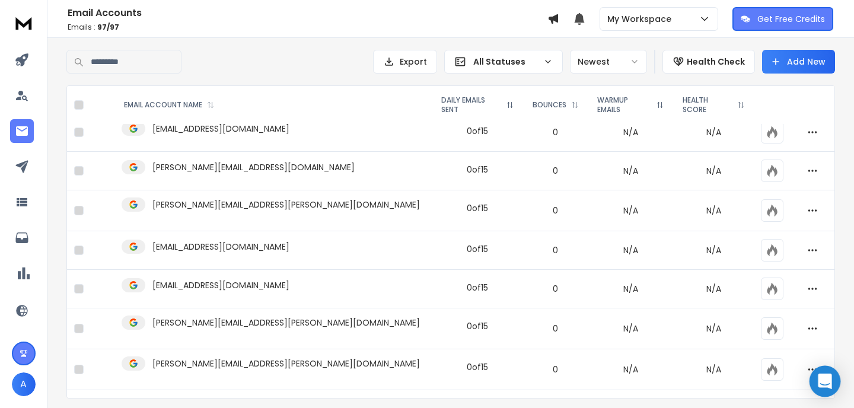
click at [832, 385] on div "Open Intercom Messenger" at bounding box center [824, 381] width 31 height 31
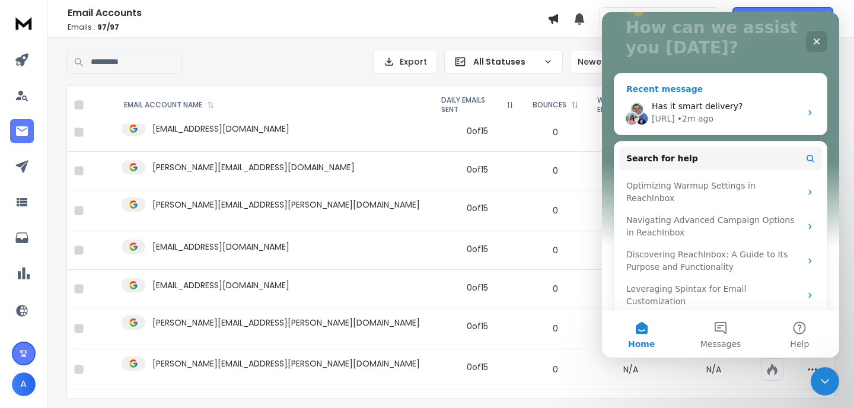
scroll to position [148, 0]
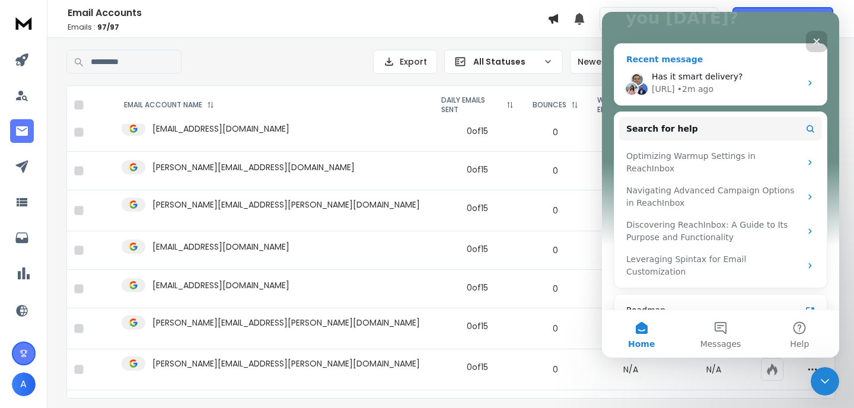
click at [676, 72] on span "Has it smart delivery?" at bounding box center [696, 76] width 91 height 9
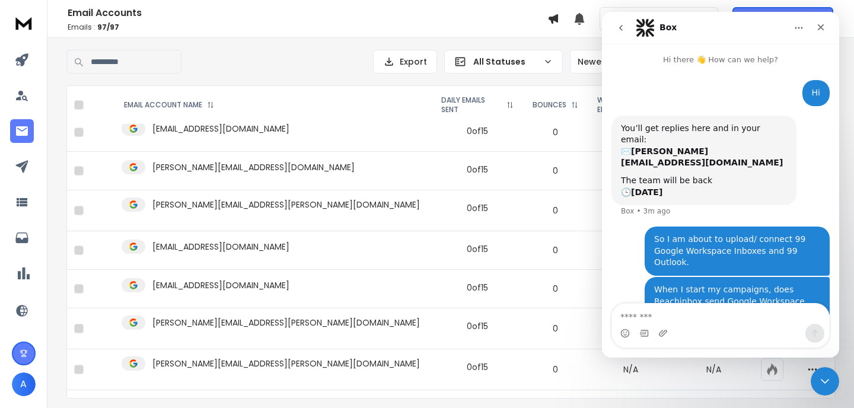
scroll to position [39, 0]
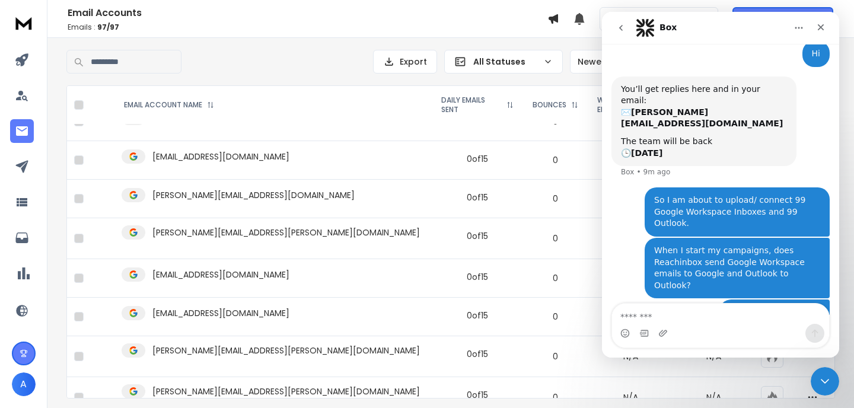
scroll to position [3473, 0]
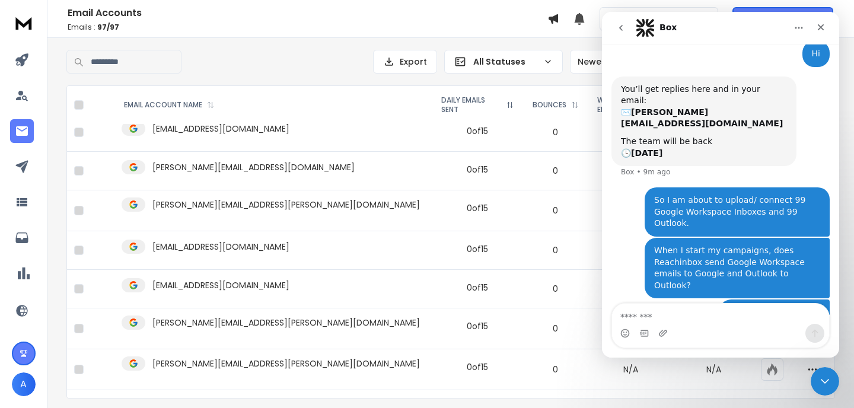
click at [27, 31] on img at bounding box center [24, 23] width 24 height 22
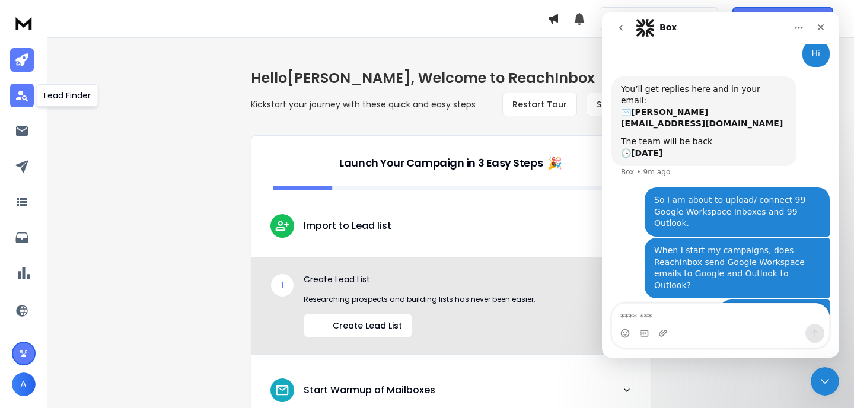
click at [20, 95] on circle at bounding box center [20, 93] width 5 height 5
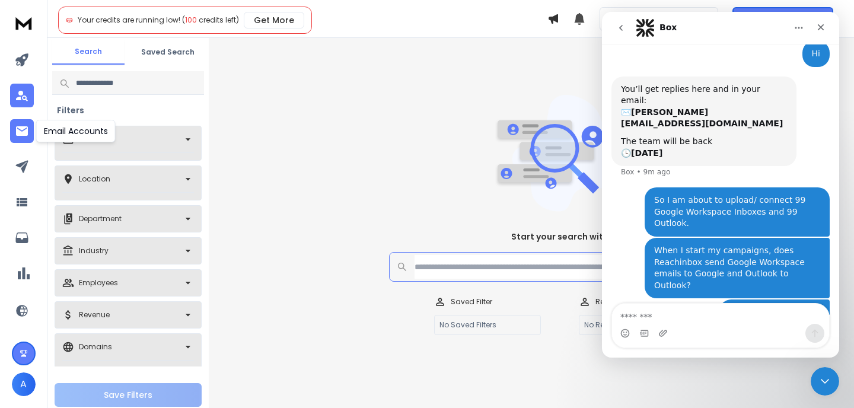
click at [19, 129] on icon at bounding box center [22, 131] width 14 height 14
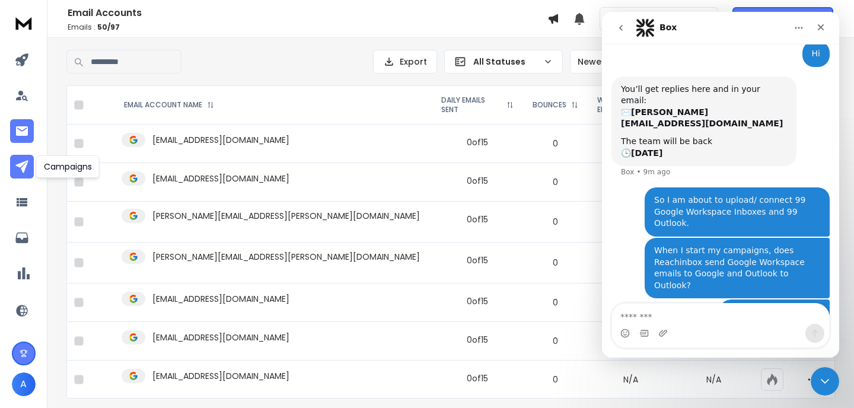
click at [27, 162] on icon at bounding box center [22, 166] width 14 height 14
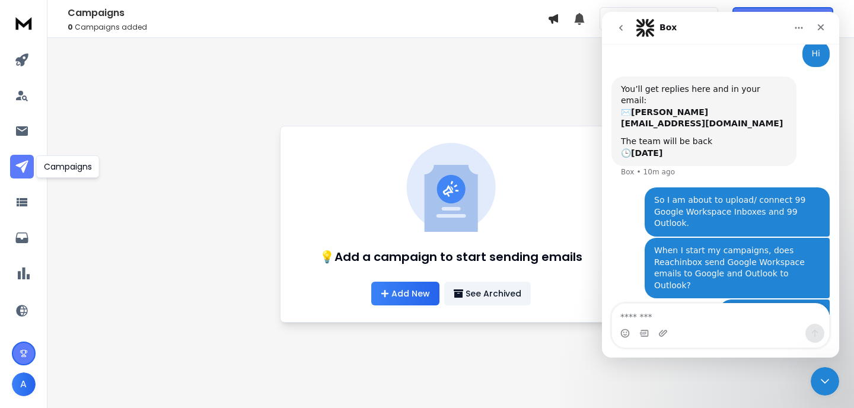
click at [31, 18] on img at bounding box center [24, 23] width 24 height 22
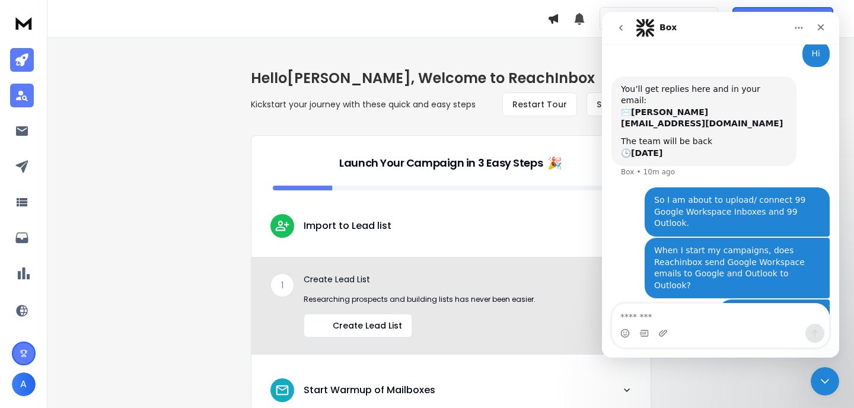
click at [24, 90] on icon at bounding box center [22, 95] width 14 height 14
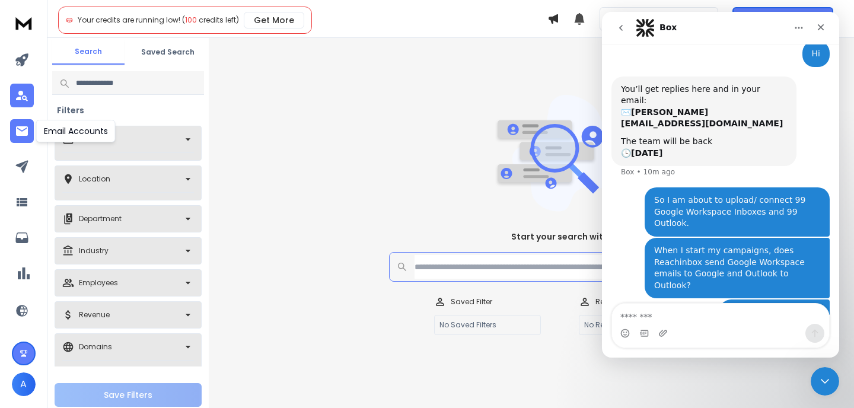
click at [27, 133] on icon at bounding box center [22, 131] width 14 height 14
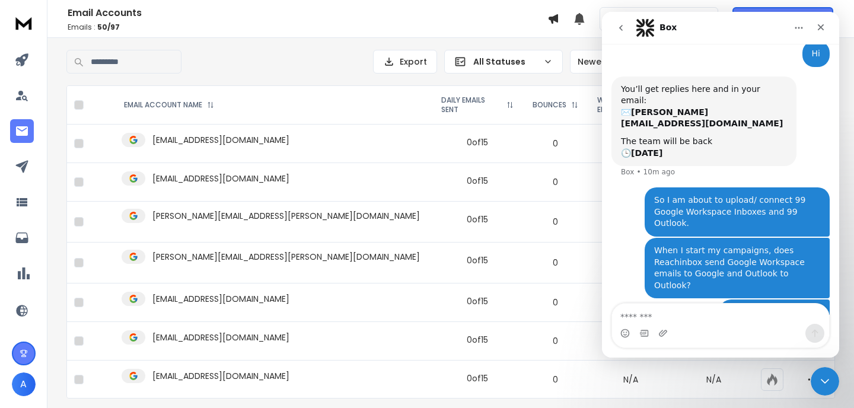
click at [349, 48] on div "Export All Statuses Newest Health Check Add New EMAIL ACCOUNT NAME DAILY EMAILS…" at bounding box center [450, 224] width 806 height 372
click at [824, 28] on icon "Close" at bounding box center [820, 27] width 9 height 9
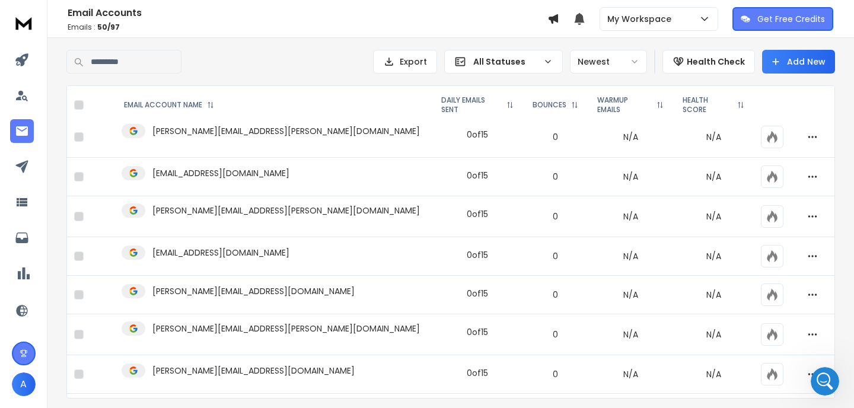
scroll to position [1681, 0]
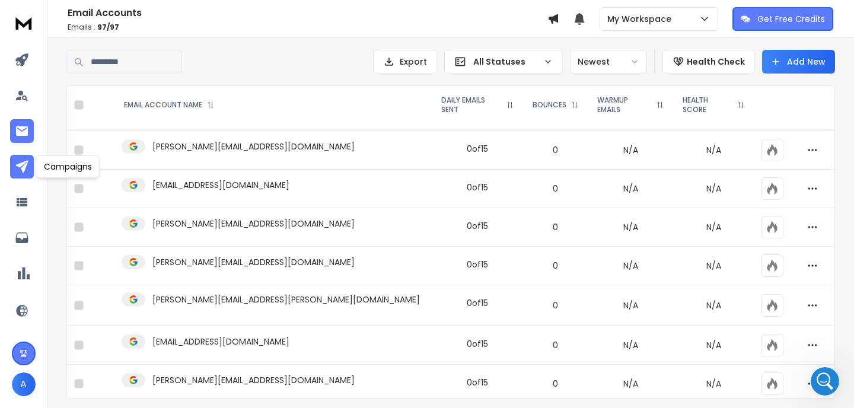
click at [17, 167] on icon at bounding box center [22, 166] width 14 height 14
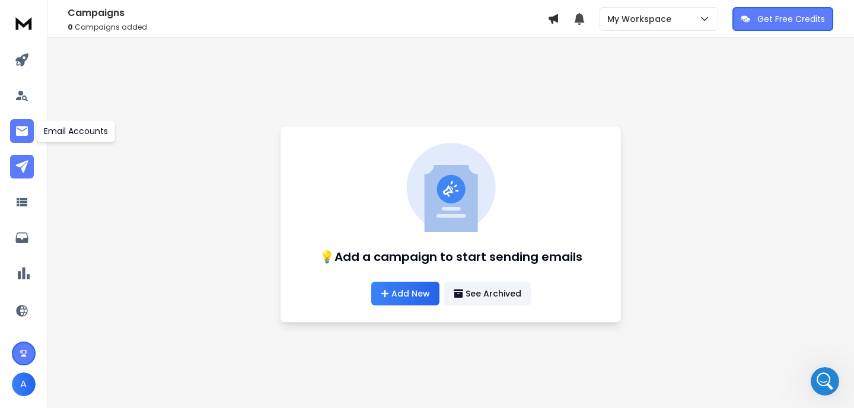
click at [21, 124] on icon at bounding box center [22, 131] width 14 height 14
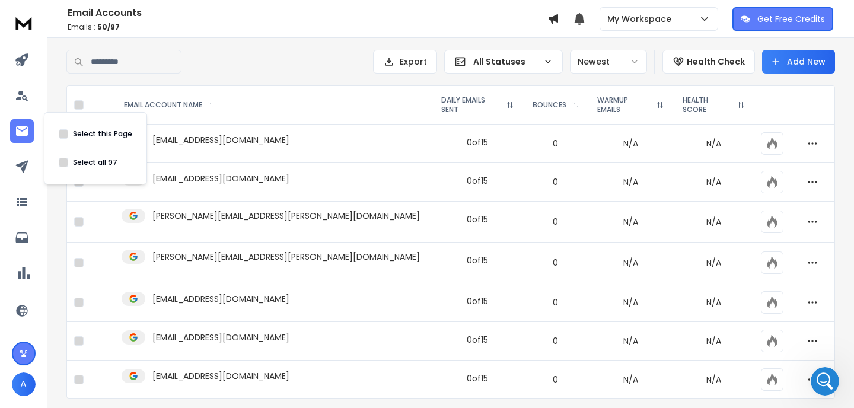
click at [82, 106] on button "Select this Page" at bounding box center [78, 104] width 9 height 9
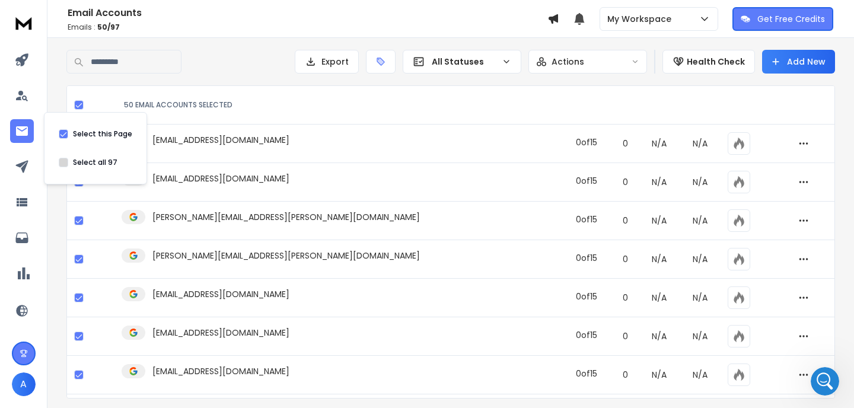
click at [67, 168] on div "Select all 97" at bounding box center [95, 163] width 73 height 24
click at [65, 162] on button "Select this Page" at bounding box center [63, 162] width 9 height 9
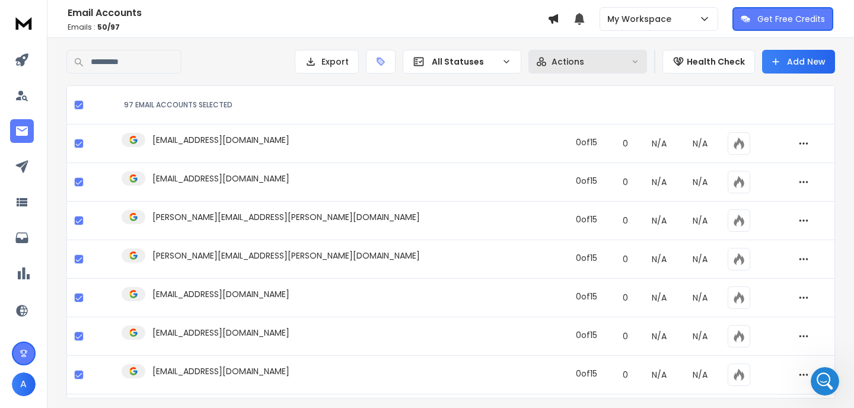
click at [635, 64] on icon "button" at bounding box center [635, 61] width 8 height 9
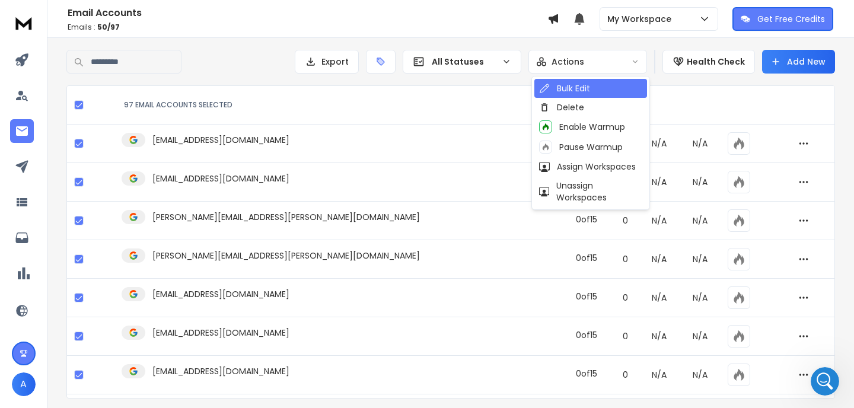
click at [603, 82] on div "Bulk Edit" at bounding box center [590, 88] width 113 height 19
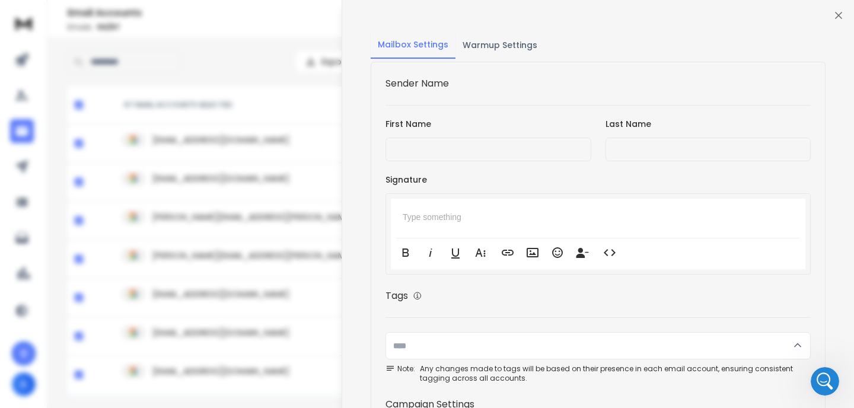
click at [439, 152] on input "text" at bounding box center [488, 150] width 206 height 24
type input "*****"
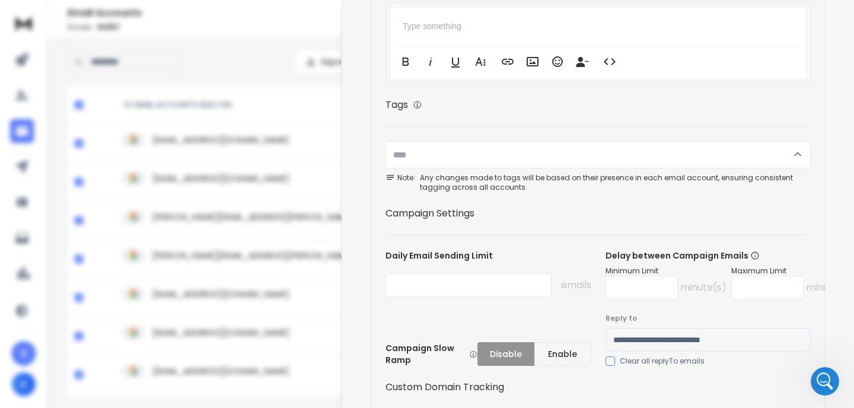
scroll to position [303, 0]
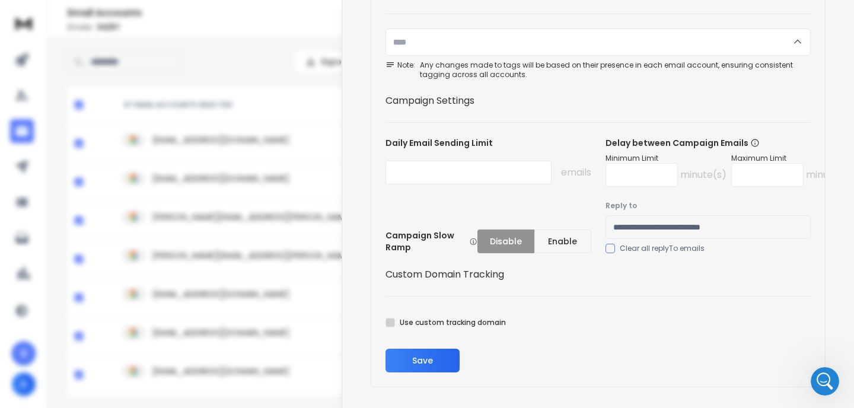
type input "********"
click at [519, 183] on input "number" at bounding box center [468, 173] width 166 height 24
type input "**"
click at [651, 187] on input "number" at bounding box center [641, 175] width 72 height 24
click at [754, 178] on input "number" at bounding box center [767, 175] width 72 height 24
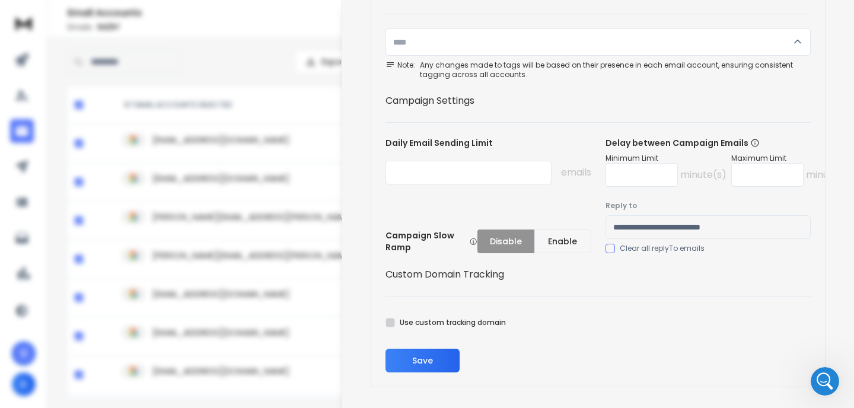
type input "*"
type input "**"
drag, startPoint x: 659, startPoint y: 180, endPoint x: 584, endPoint y: 178, distance: 74.7
click at [586, 178] on div "Daily Email Sending Limit ** emails Delay between Campaign Emails Minimum Limit…" at bounding box center [597, 195] width 425 height 116
click at [782, 139] on p "Delay between Campaign Emails" at bounding box center [728, 143] width 247 height 12
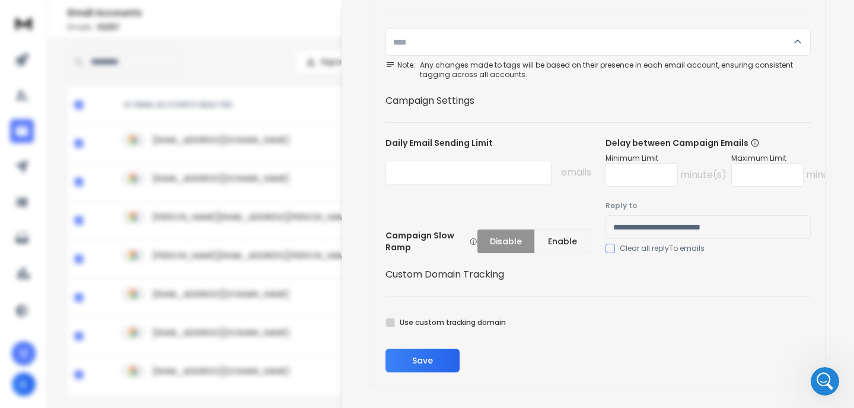
click at [662, 181] on input "**" at bounding box center [641, 175] width 72 height 24
type input "*"
click at [773, 174] on input "**" at bounding box center [767, 175] width 72 height 24
type input "*"
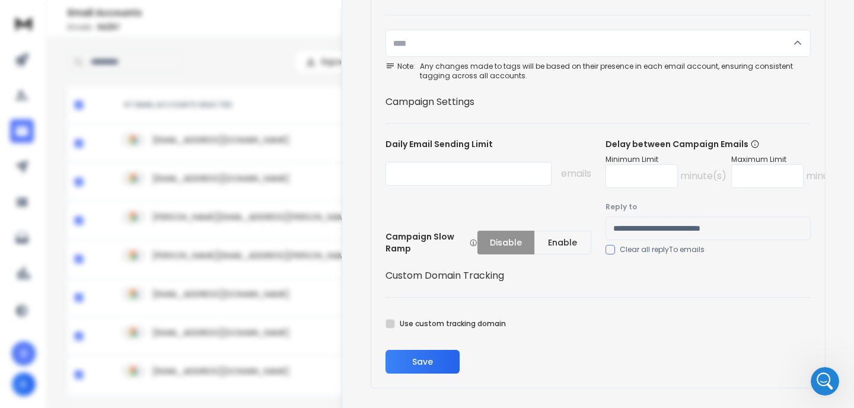
click at [666, 183] on input "*" at bounding box center [641, 176] width 72 height 24
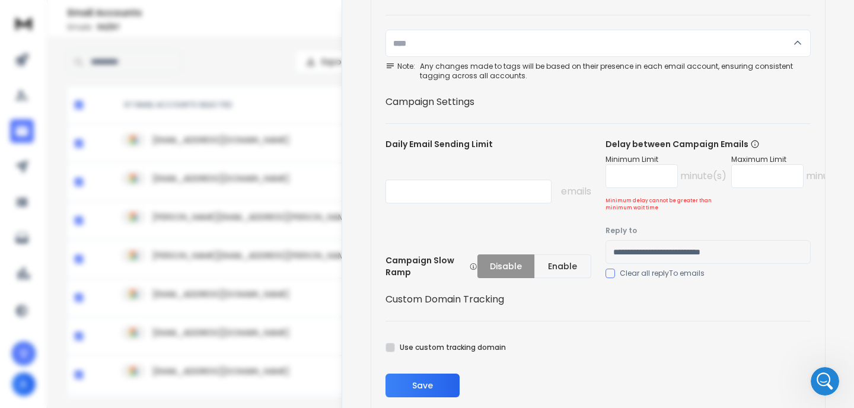
click at [624, 172] on input "*" at bounding box center [641, 176] width 72 height 24
type input "*"
click at [619, 178] on input "*" at bounding box center [641, 176] width 72 height 24
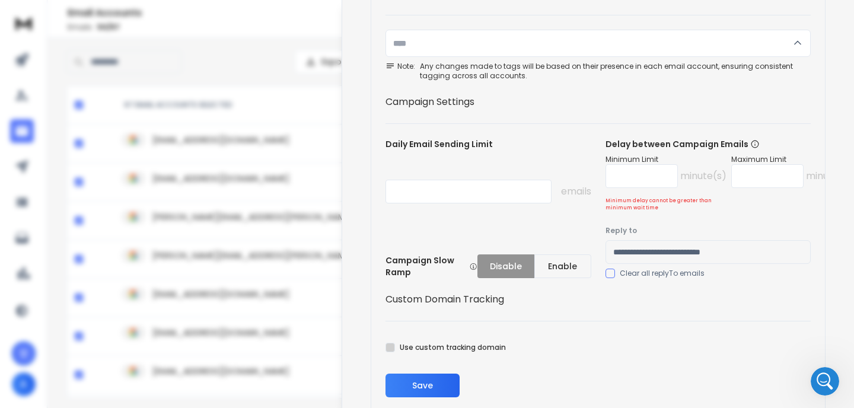
click at [784, 177] on input "*" at bounding box center [767, 176] width 72 height 24
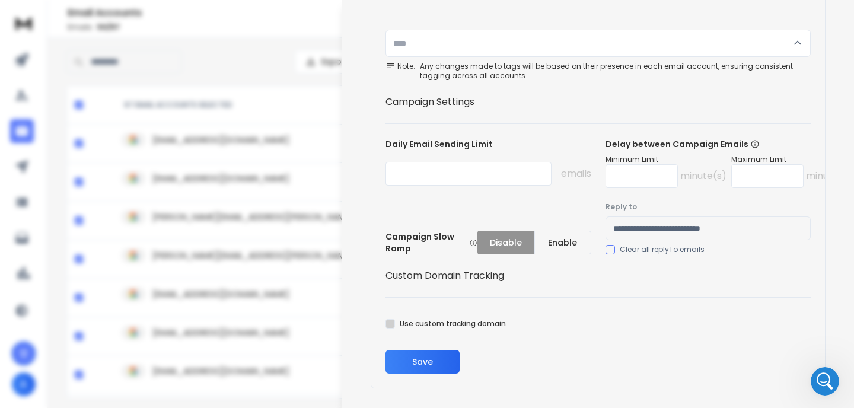
type input "**"
click at [640, 175] on input "*" at bounding box center [641, 176] width 72 height 24
click at [758, 177] on input "**" at bounding box center [767, 176] width 72 height 24
type input "*"
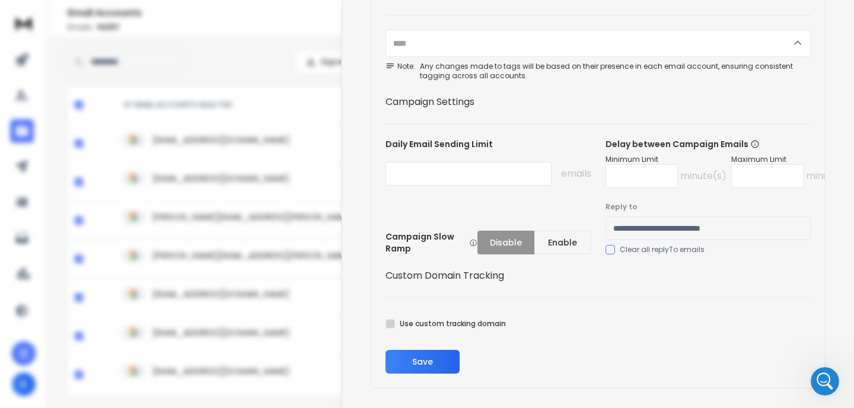
type input "*"
type input "**"
click at [638, 178] on input "*" at bounding box center [641, 176] width 72 height 24
click at [766, 199] on div "Daily Email Sending Limit ** emails Delay between Campaign Emails Minimum Limit…" at bounding box center [597, 196] width 425 height 116
click at [619, 175] on input "**" at bounding box center [641, 176] width 72 height 24
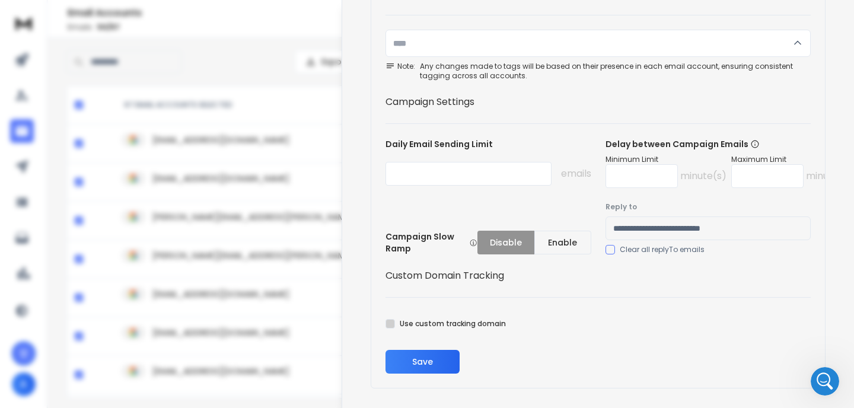
type input "**"
click at [751, 200] on div "Daily Email Sending Limit ** emails Delay between Campaign Emails Minimum Limit…" at bounding box center [597, 196] width 425 height 116
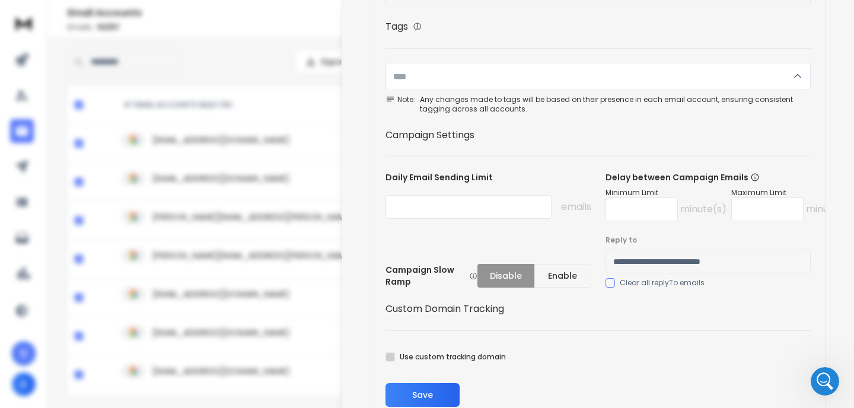
scroll to position [316, 0]
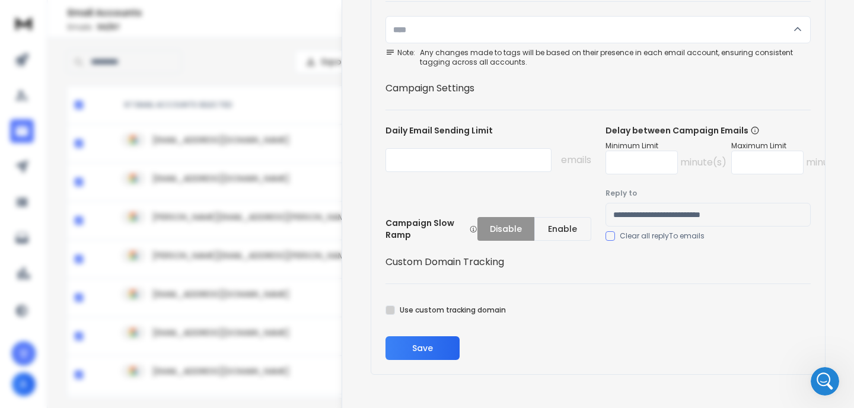
click at [434, 347] on button "Save" at bounding box center [422, 348] width 74 height 24
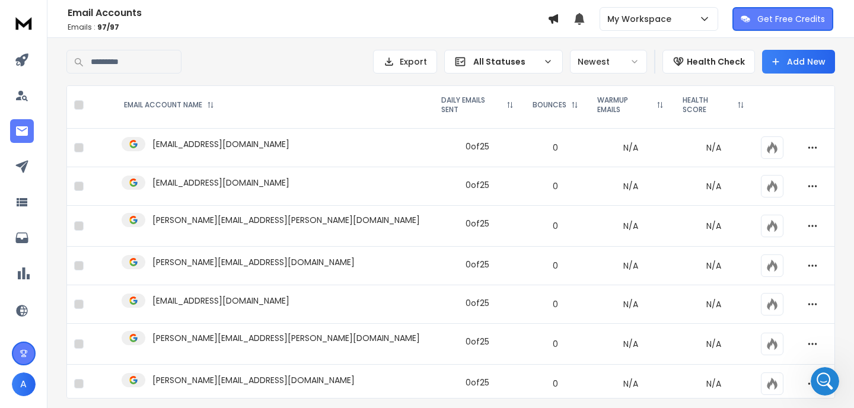
scroll to position [0, 0]
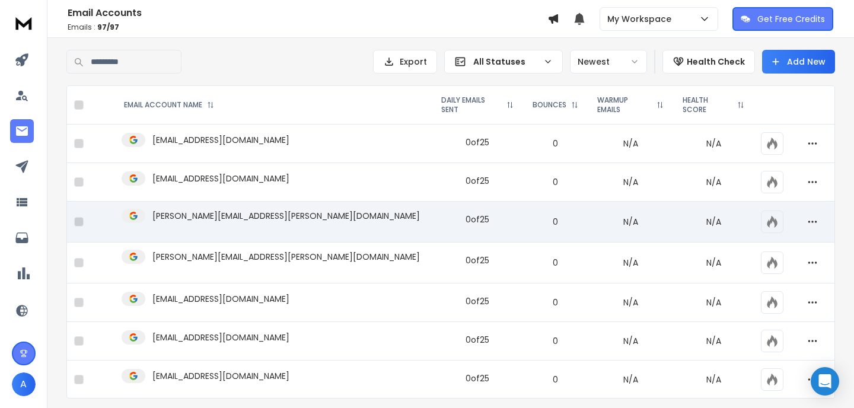
scroll to position [17, 0]
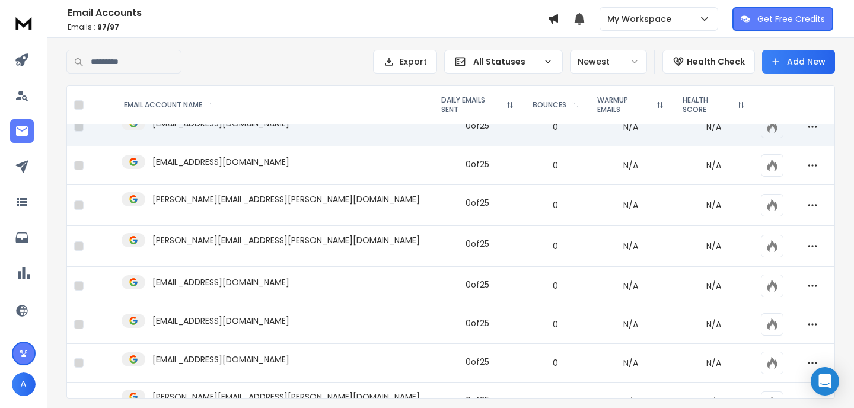
click at [808, 129] on icon at bounding box center [812, 127] width 11 height 11
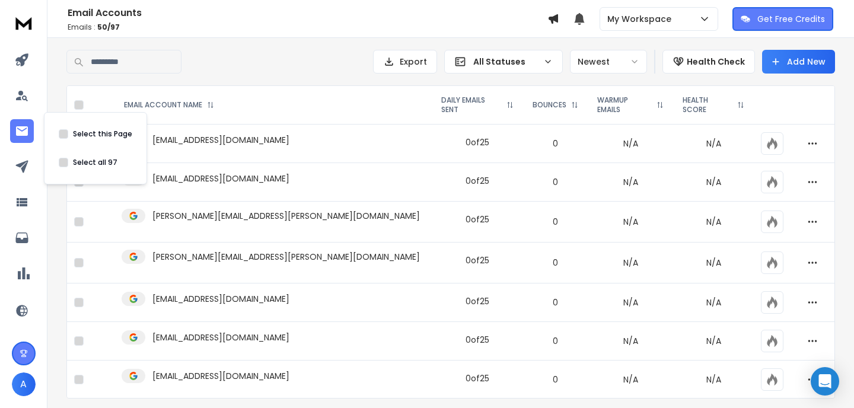
click at [78, 107] on button "Select this Page" at bounding box center [78, 104] width 9 height 9
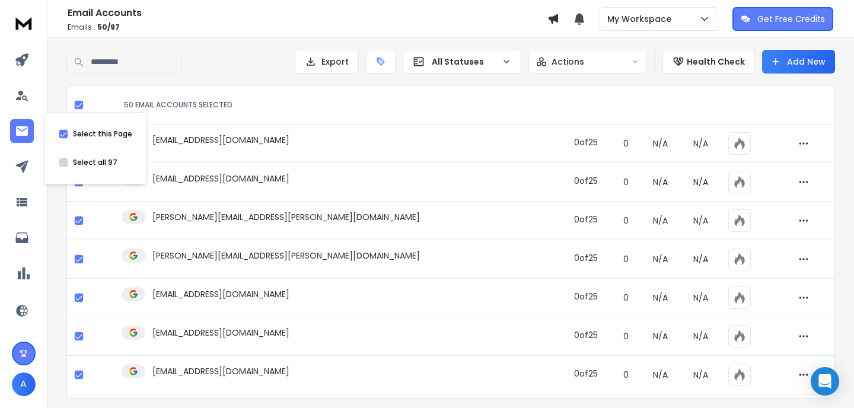
click at [85, 158] on label "Select all 97" at bounding box center [95, 162] width 44 height 9
click at [64, 162] on button "Select this Page" at bounding box center [63, 162] width 9 height 9
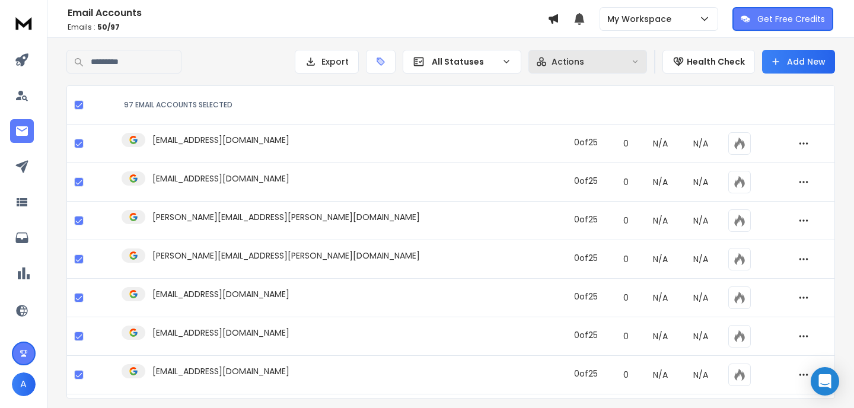
click at [641, 67] on button "Actions" at bounding box center [587, 62] width 119 height 24
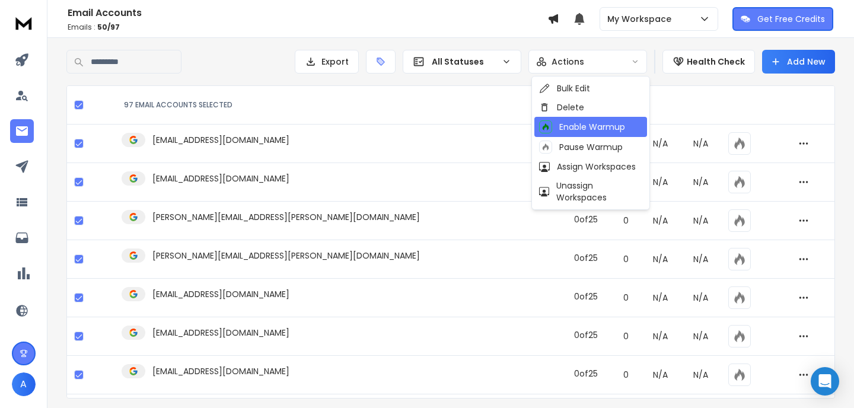
click at [565, 130] on div "Enable Warmup" at bounding box center [582, 126] width 86 height 13
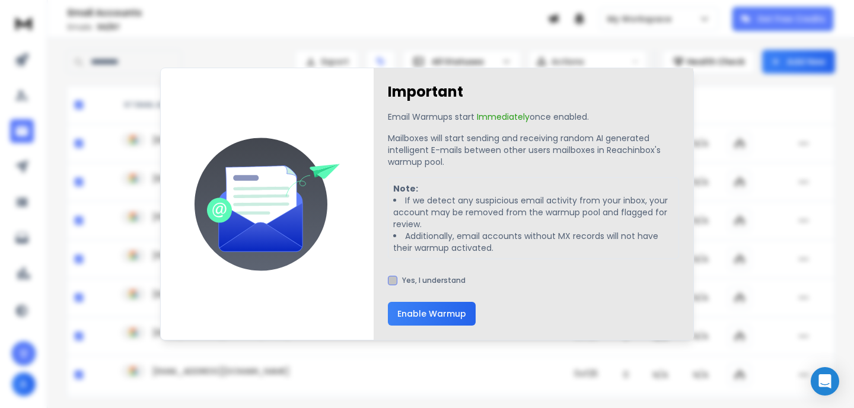
click at [423, 278] on label "Yes, I understand" at bounding box center [433, 280] width 63 height 9
click at [391, 280] on button "Yes, I understand" at bounding box center [392, 280] width 9 height 9
click at [404, 314] on button "Enable Warmup" at bounding box center [432, 314] width 88 height 24
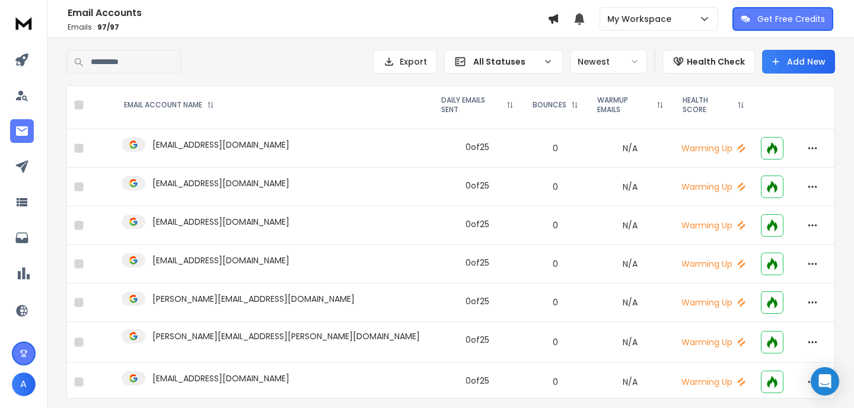
scroll to position [3473, 0]
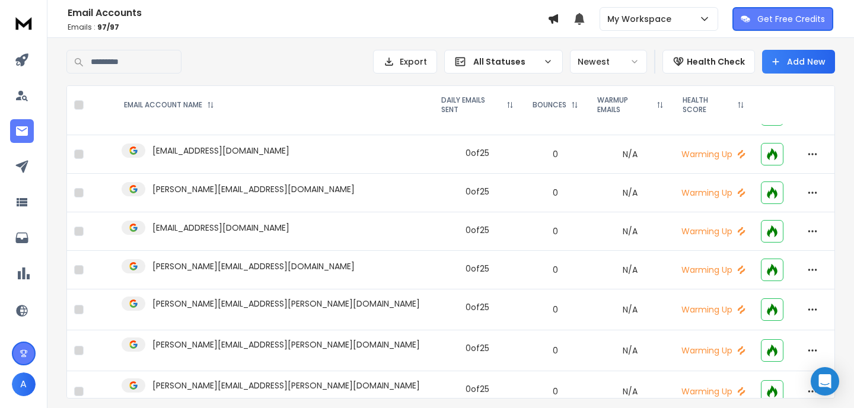
scroll to position [3473, 0]
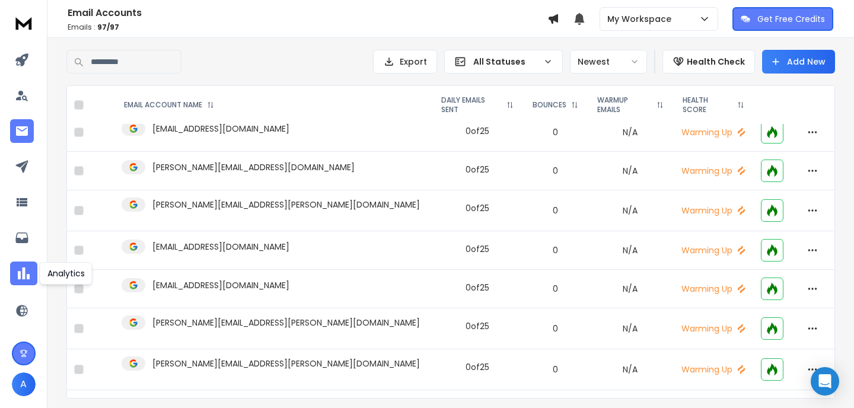
click at [12, 273] on link at bounding box center [23, 273] width 27 height 27
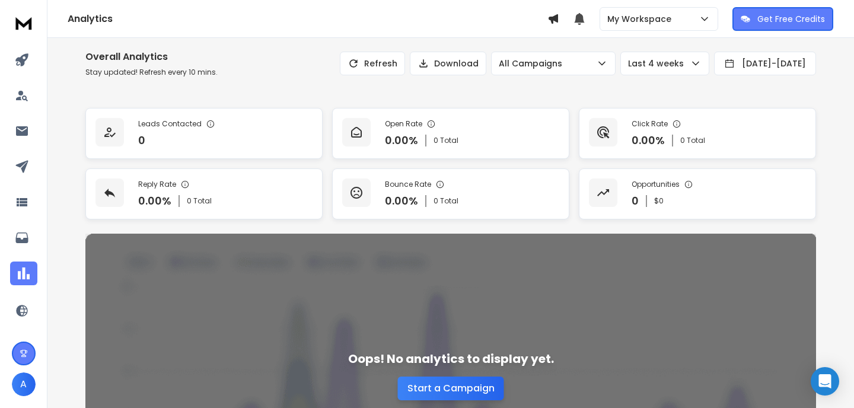
click at [14, 23] on img at bounding box center [24, 23] width 24 height 22
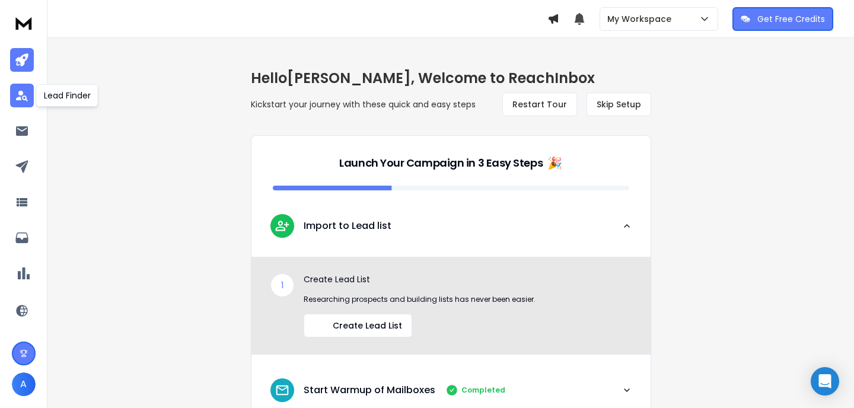
click at [18, 90] on icon at bounding box center [22, 95] width 14 height 14
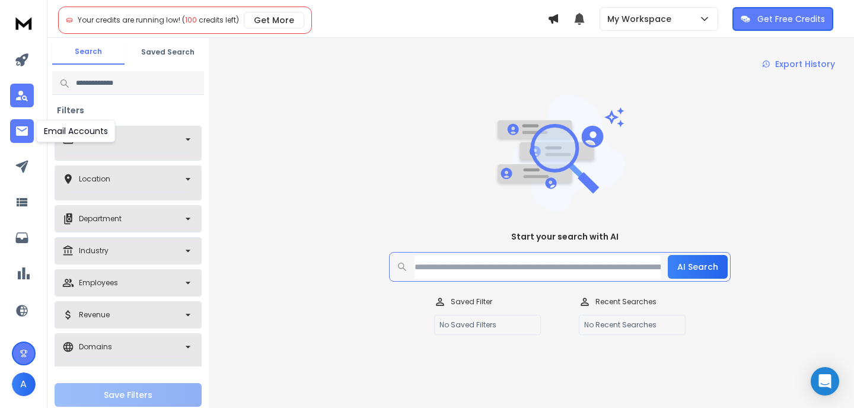
click at [30, 126] on link at bounding box center [22, 131] width 24 height 24
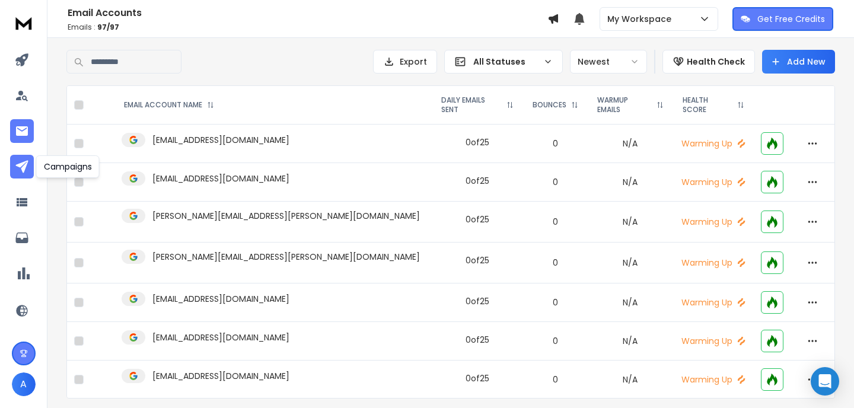
click at [20, 167] on icon at bounding box center [21, 166] width 12 height 12
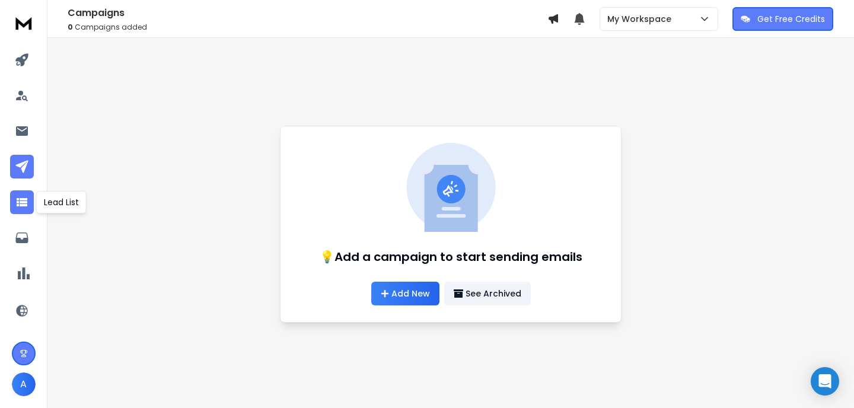
click at [25, 203] on icon at bounding box center [22, 202] width 14 height 14
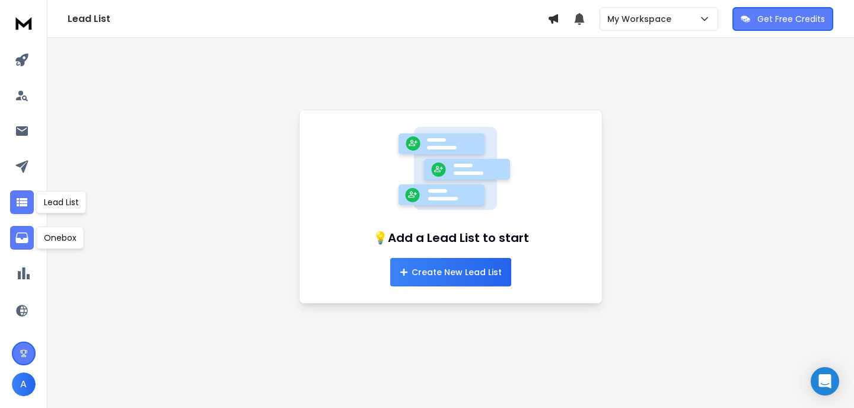
click at [28, 229] on link at bounding box center [22, 238] width 24 height 24
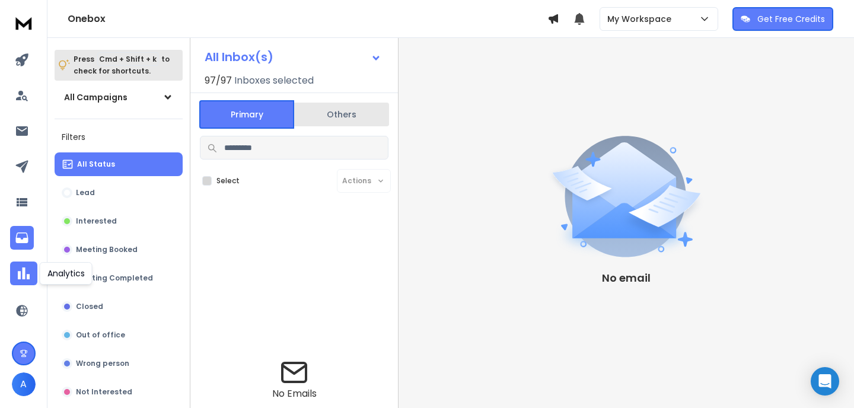
click at [24, 273] on icon at bounding box center [24, 273] width 12 height 12
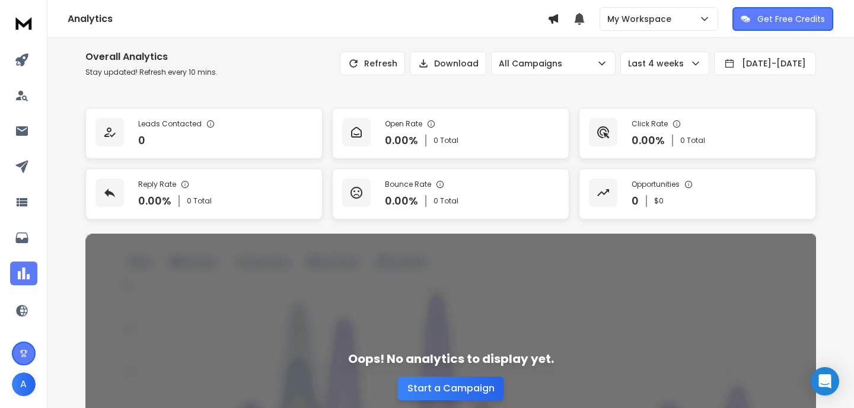
click at [20, 73] on div at bounding box center [23, 62] width 27 height 28
click at [29, 59] on link at bounding box center [22, 60] width 24 height 24
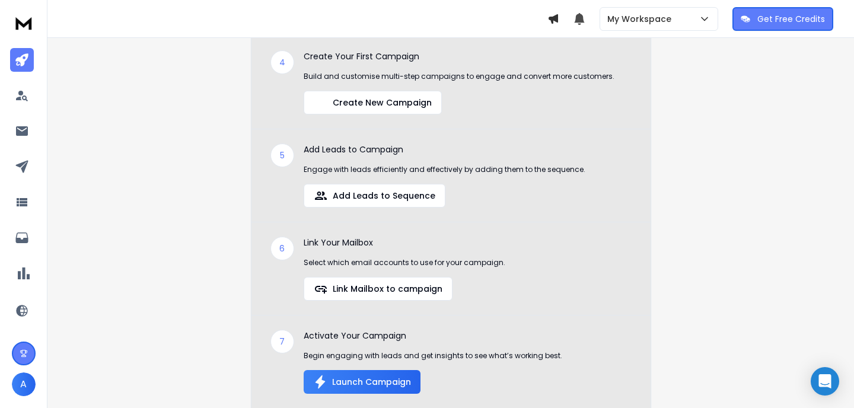
scroll to position [502, 0]
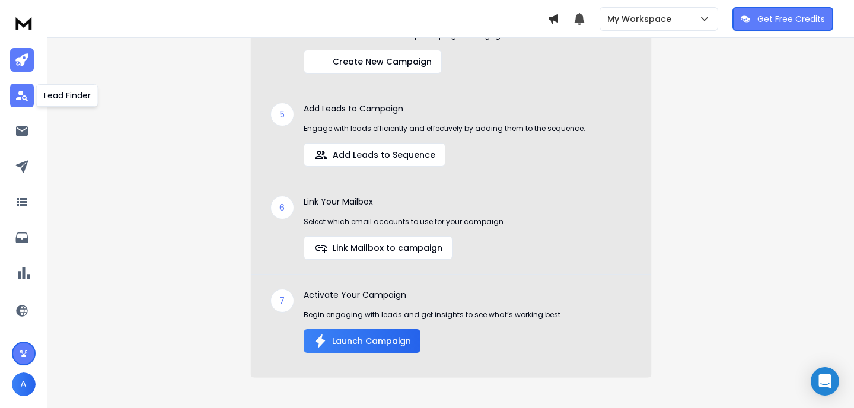
click at [15, 99] on icon at bounding box center [22, 95] width 14 height 14
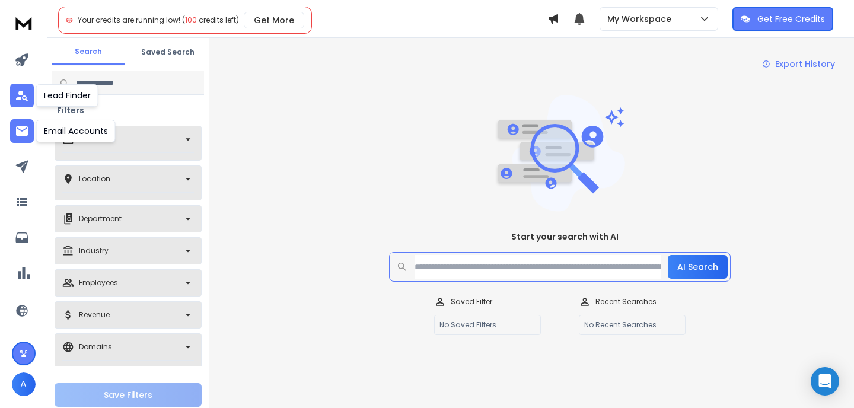
click at [19, 128] on icon at bounding box center [22, 130] width 12 height 9
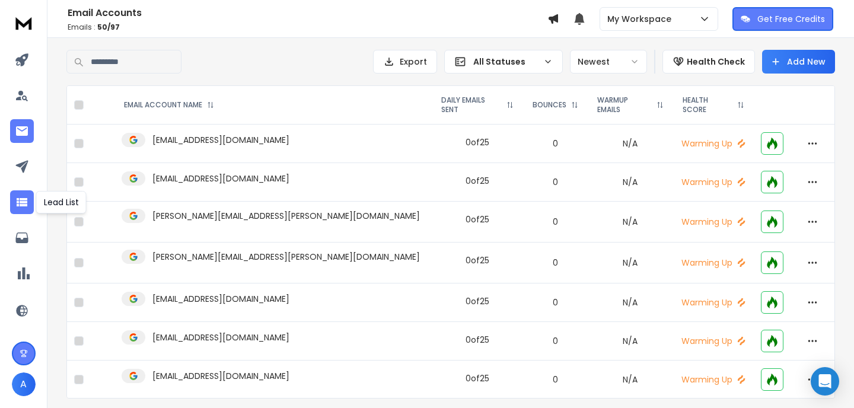
click at [24, 202] on icon at bounding box center [22, 202] width 11 height 8
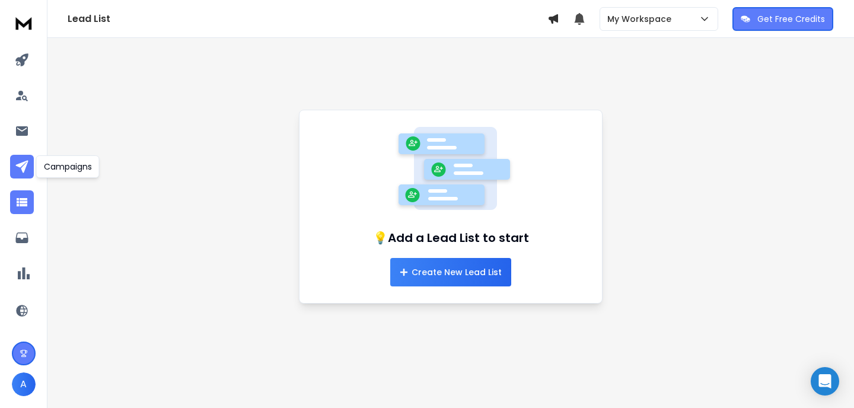
click at [20, 170] on icon at bounding box center [22, 166] width 14 height 14
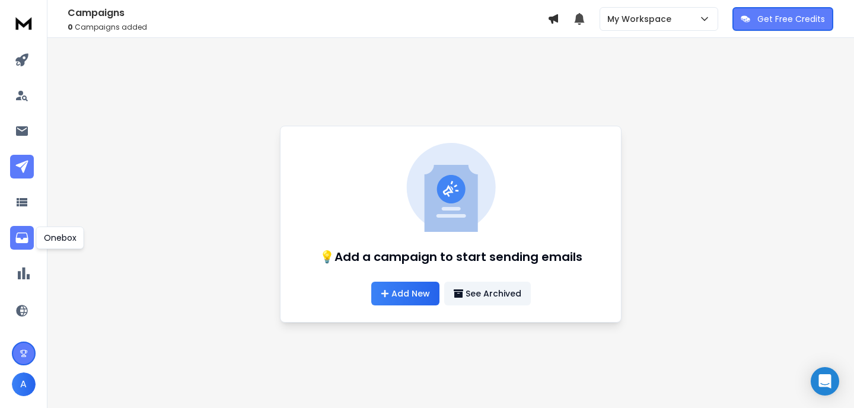
click at [21, 241] on icon at bounding box center [21, 237] width 12 height 11
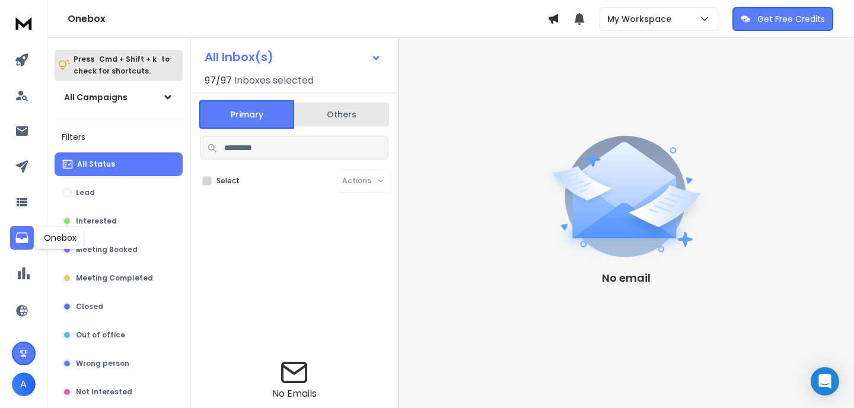
click at [28, 26] on img at bounding box center [24, 23] width 24 height 22
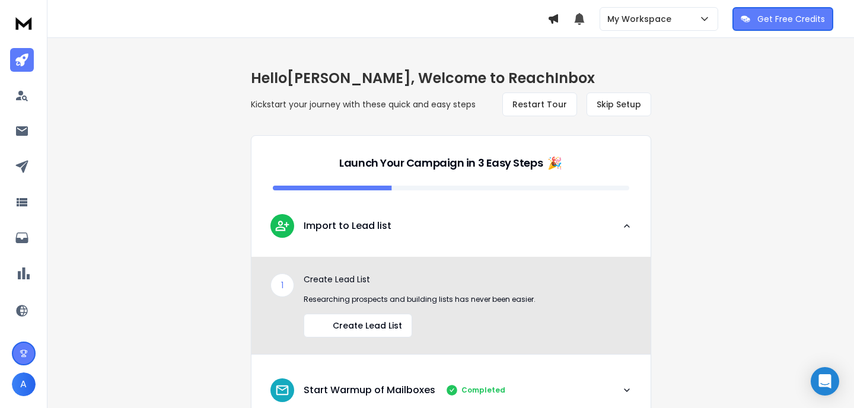
click at [31, 17] on img at bounding box center [24, 23] width 24 height 22
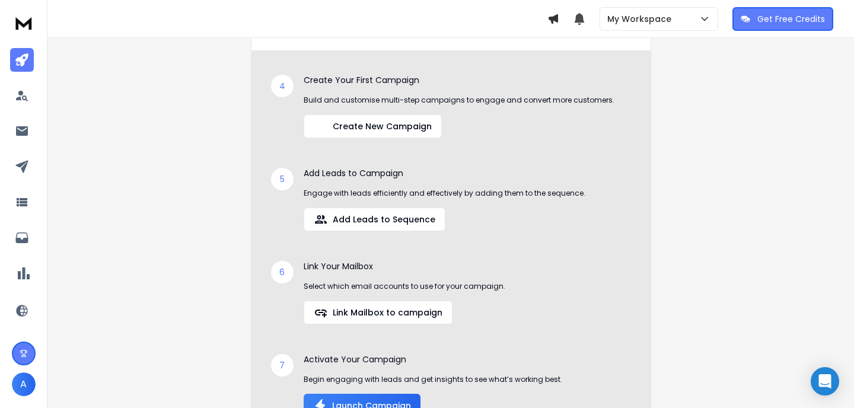
scroll to position [502, 0]
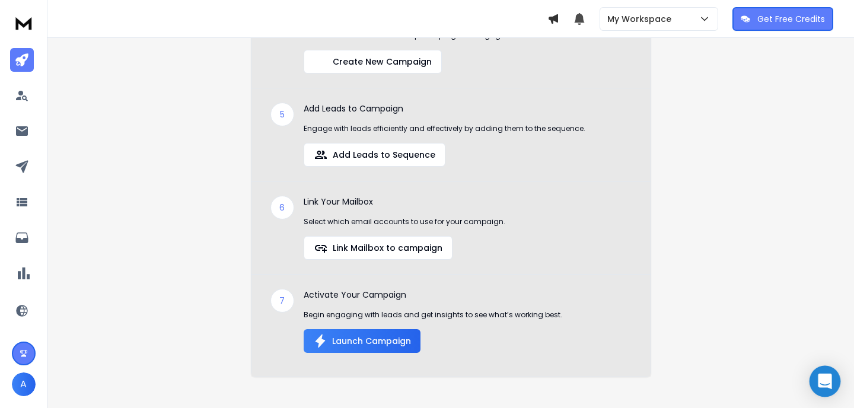
click at [827, 380] on icon "Open Intercom Messenger" at bounding box center [824, 380] width 14 height 15
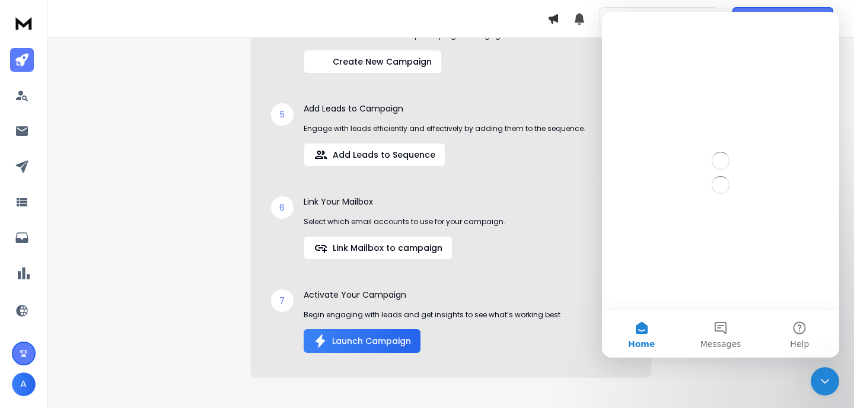
scroll to position [0, 0]
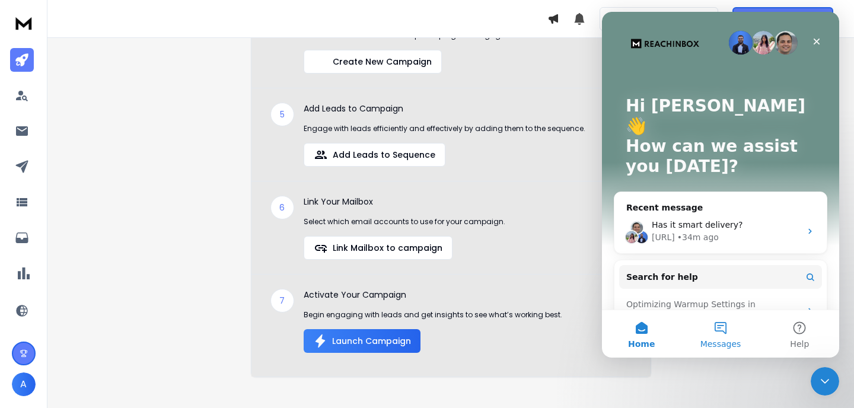
click at [729, 331] on button "Messages" at bounding box center [719, 333] width 79 height 47
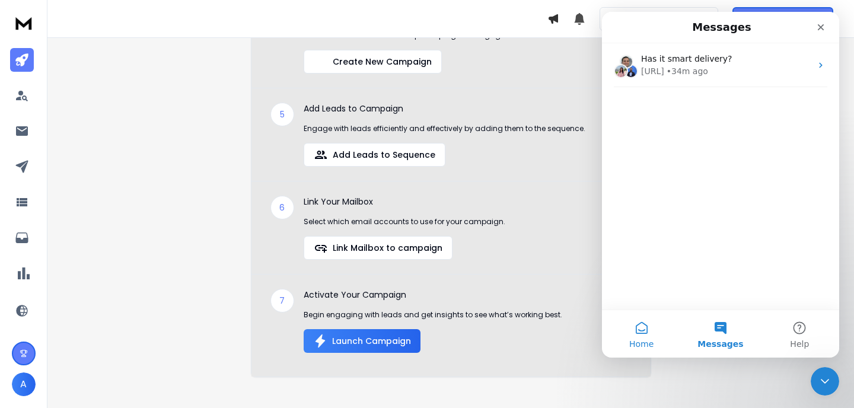
click at [646, 340] on span "Home" at bounding box center [641, 344] width 24 height 8
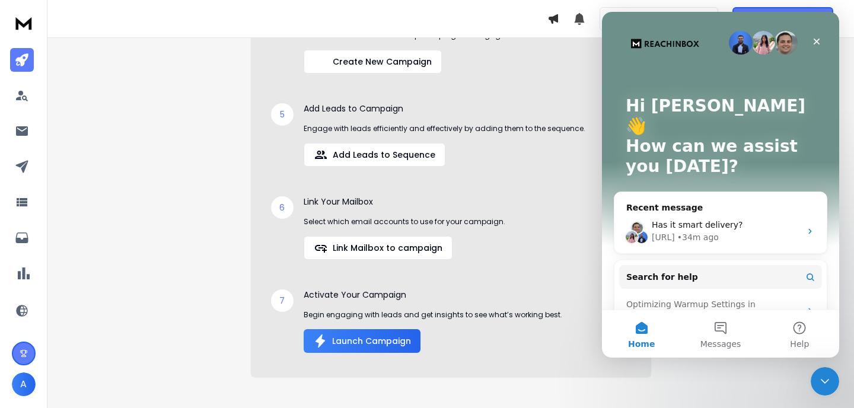
click at [812, 37] on icon "Close" at bounding box center [815, 41] width 9 height 9
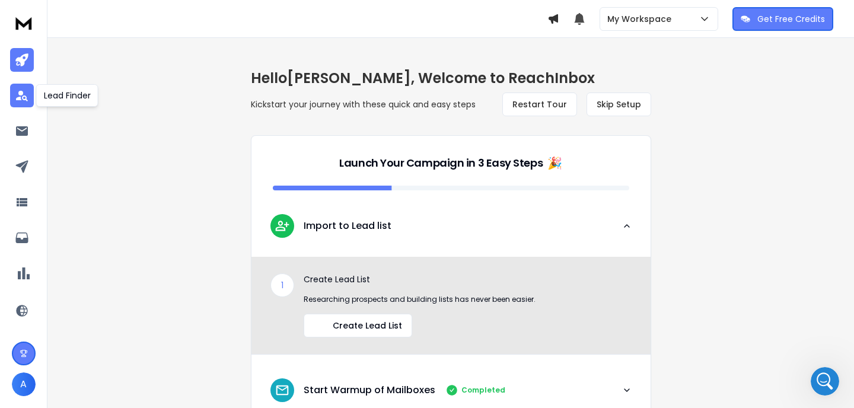
click at [25, 91] on icon at bounding box center [22, 95] width 14 height 14
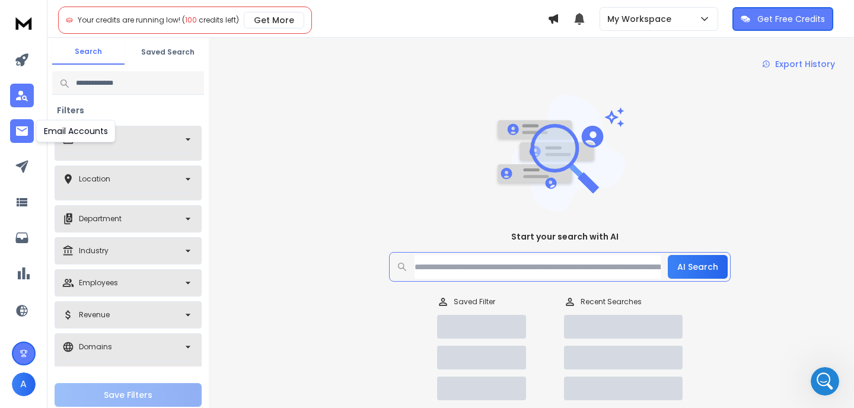
click at [30, 122] on link at bounding box center [22, 131] width 24 height 24
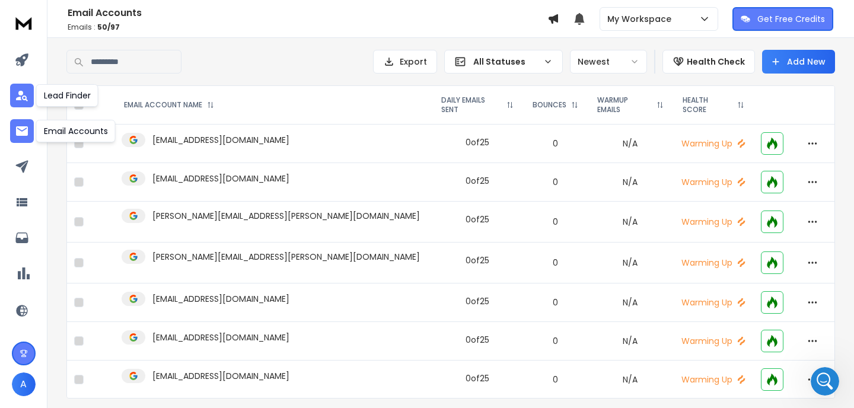
click at [18, 104] on link at bounding box center [22, 96] width 24 height 24
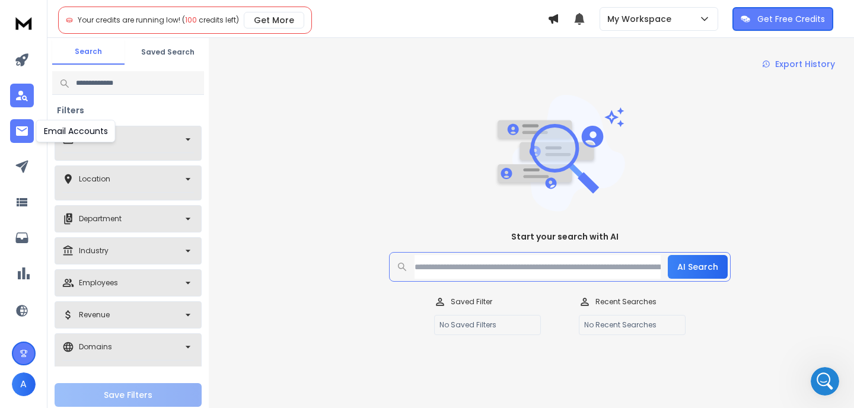
click at [21, 130] on icon at bounding box center [22, 131] width 14 height 14
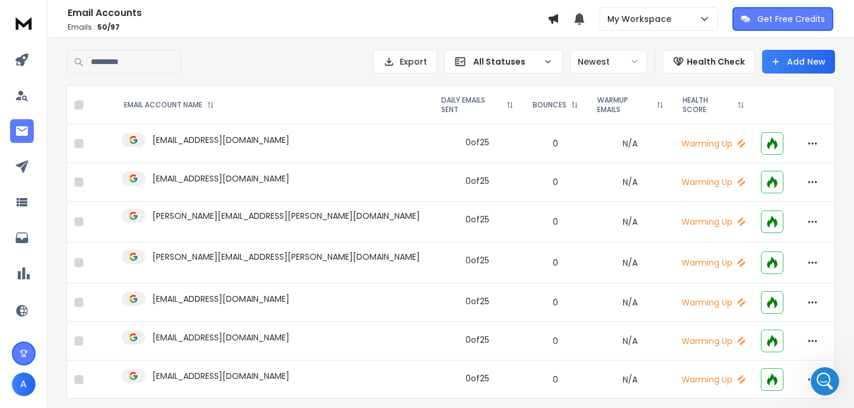
click at [23, 24] on img at bounding box center [24, 23] width 24 height 22
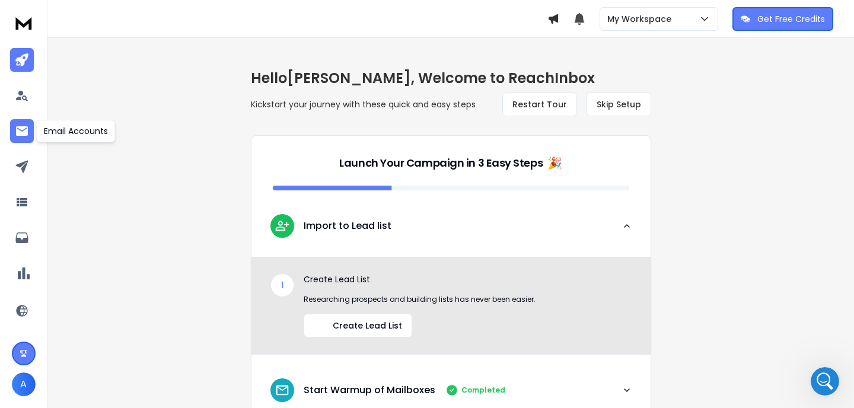
click at [23, 132] on icon at bounding box center [22, 130] width 12 height 9
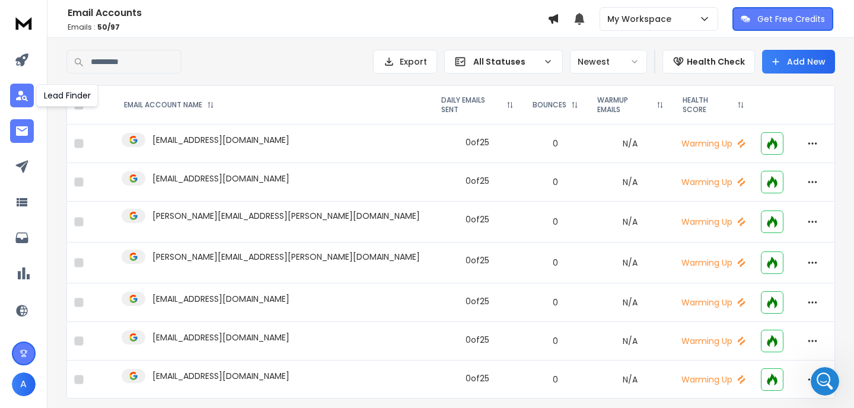
click at [23, 95] on icon at bounding box center [22, 95] width 14 height 14
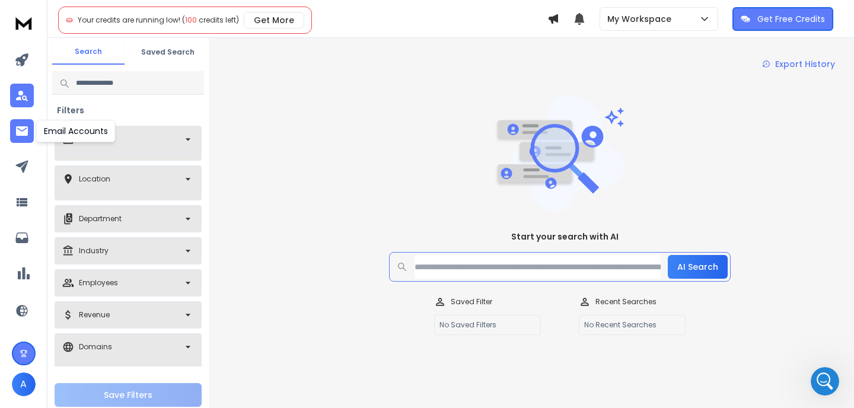
click at [25, 128] on icon at bounding box center [22, 131] width 14 height 14
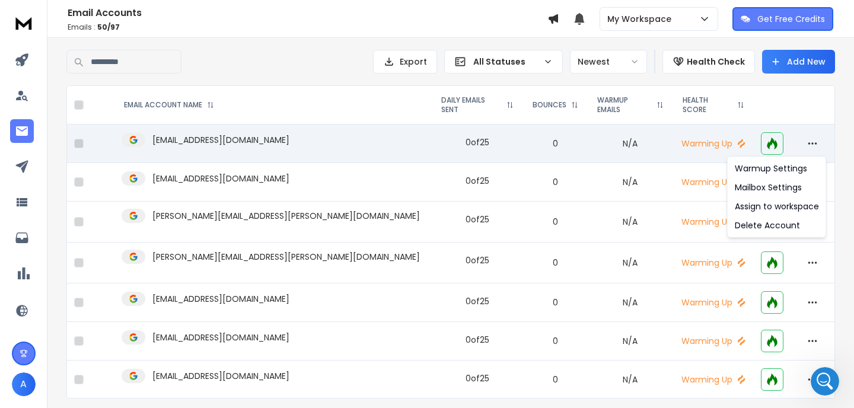
click at [810, 143] on icon at bounding box center [812, 143] width 11 height 11
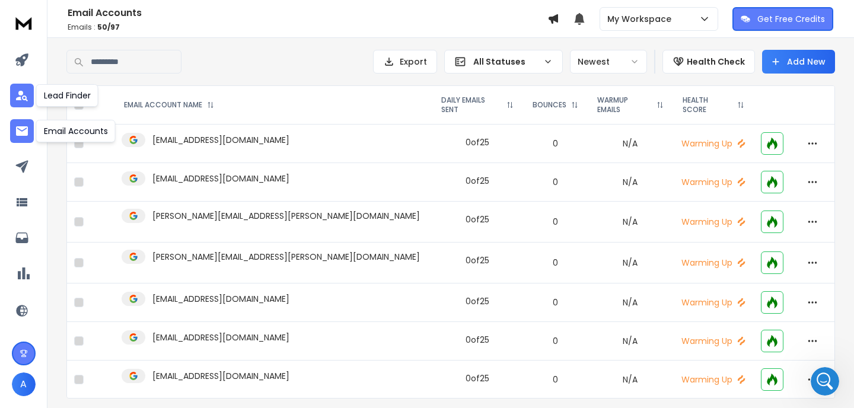
click at [24, 95] on icon at bounding box center [22, 95] width 14 height 14
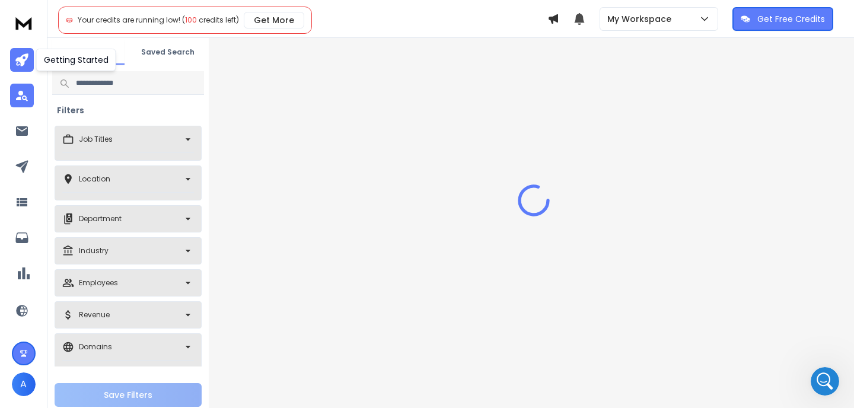
click at [23, 64] on icon at bounding box center [21, 59] width 13 height 13
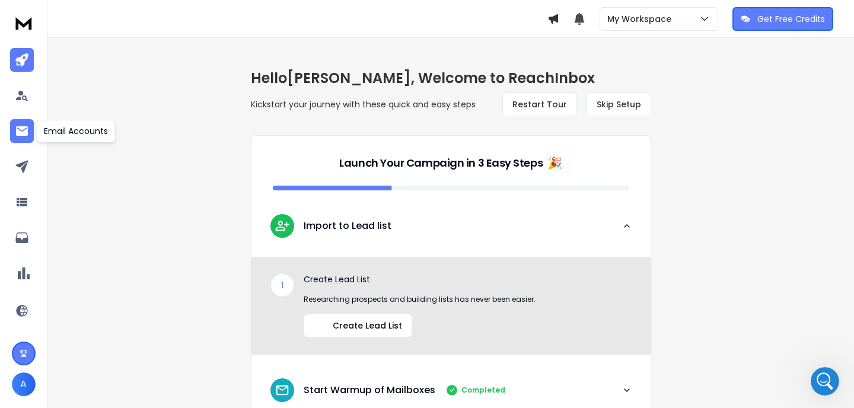
click at [22, 136] on icon at bounding box center [22, 131] width 14 height 14
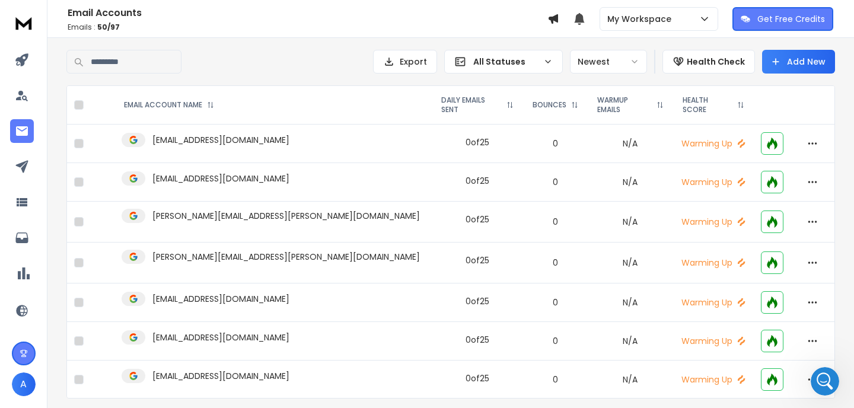
click at [101, 30] on span "50 / 97" at bounding box center [108, 27] width 23 height 10
click at [14, 207] on link at bounding box center [22, 202] width 24 height 24
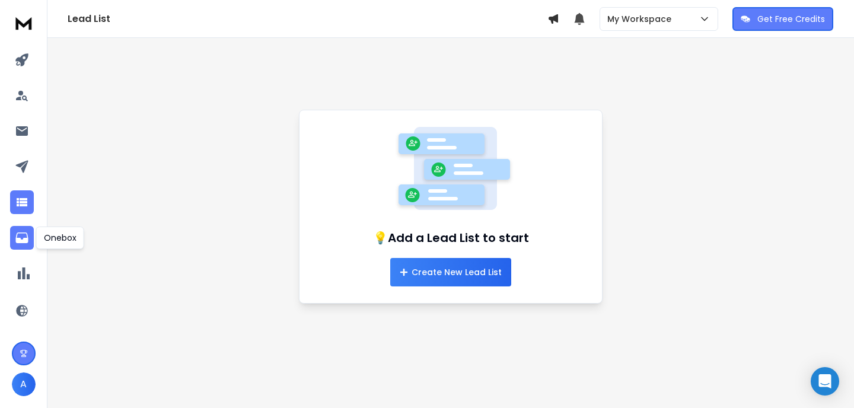
click at [23, 238] on icon at bounding box center [22, 238] width 14 height 14
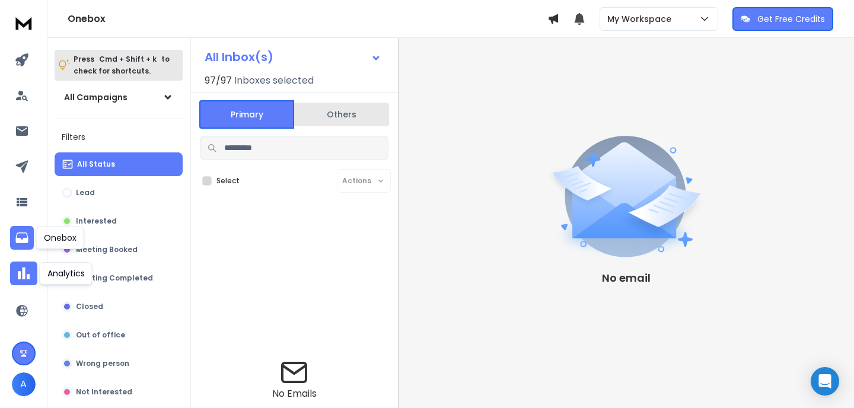
click at [25, 266] on icon at bounding box center [24, 273] width 18 height 18
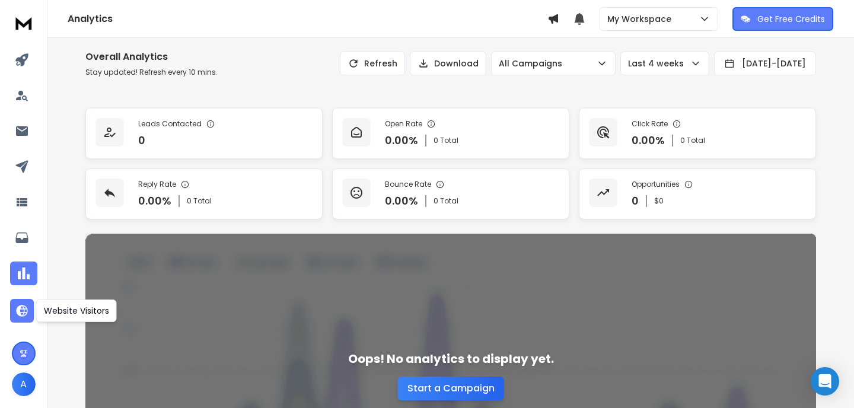
click at [26, 308] on icon at bounding box center [22, 311] width 12 height 12
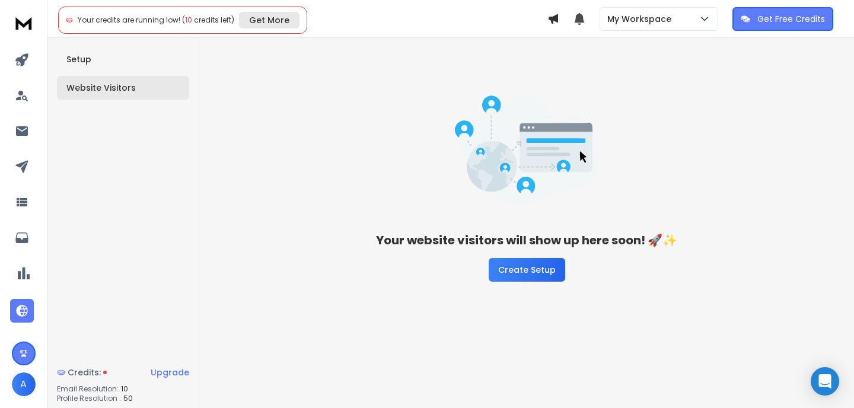
click at [274, 28] on button "Get More" at bounding box center [269, 20] width 60 height 17
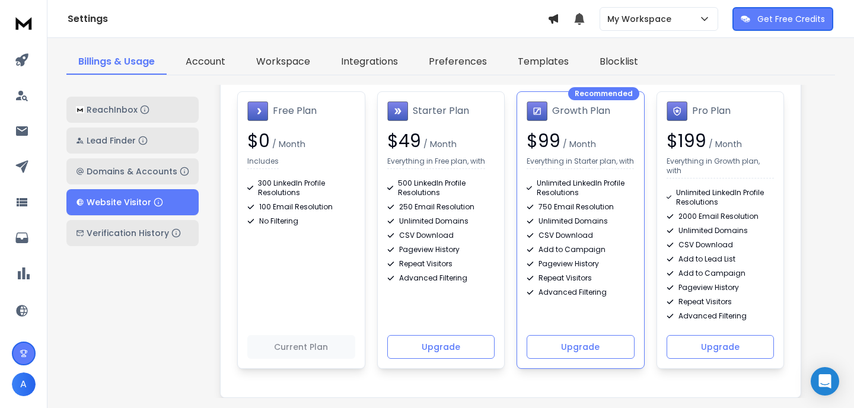
scroll to position [11, 0]
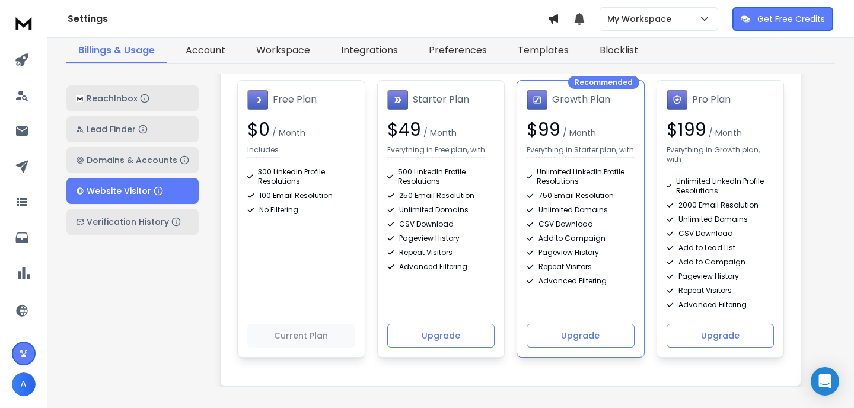
click at [37, 23] on div "A" at bounding box center [23, 204] width 47 height 408
click at [26, 21] on img at bounding box center [24, 23] width 24 height 22
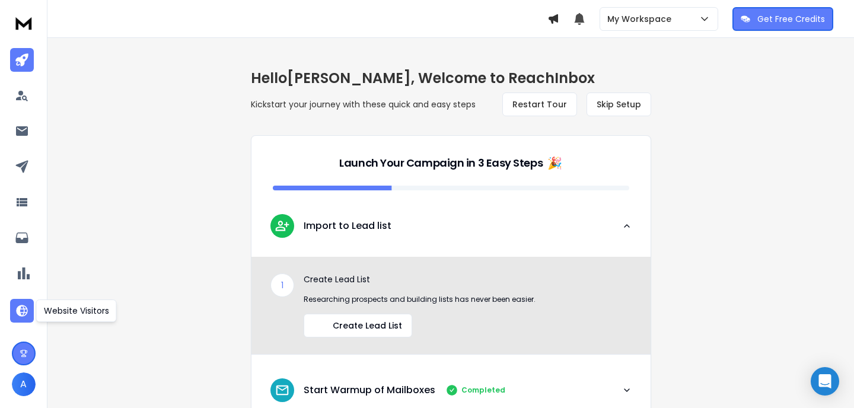
click at [19, 305] on icon at bounding box center [22, 311] width 12 height 12
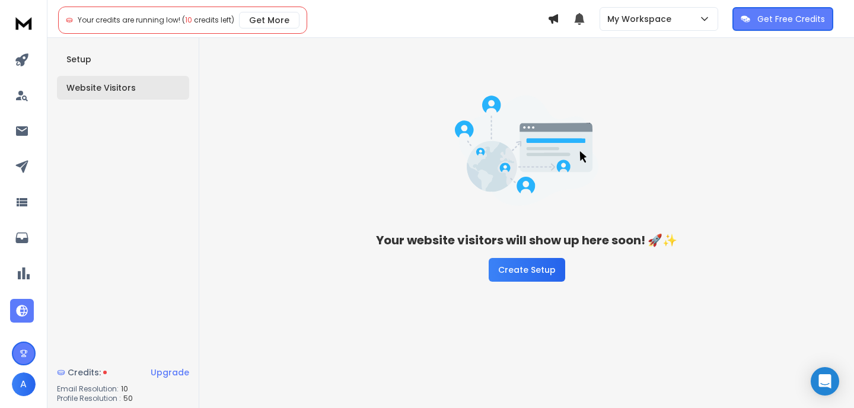
click at [29, 25] on img at bounding box center [24, 23] width 24 height 22
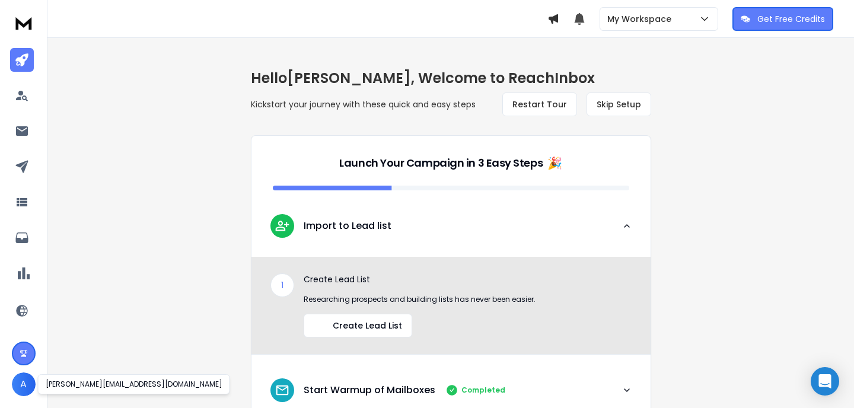
click at [25, 386] on span "A" at bounding box center [24, 384] width 24 height 24
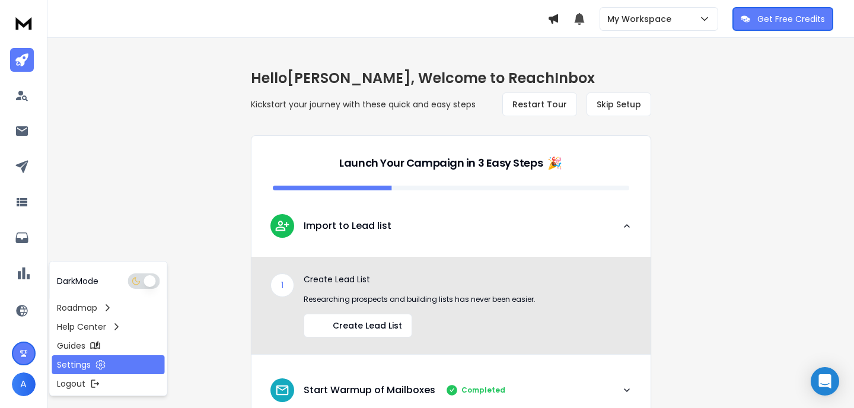
click at [90, 360] on p "Settings" at bounding box center [74, 365] width 34 height 12
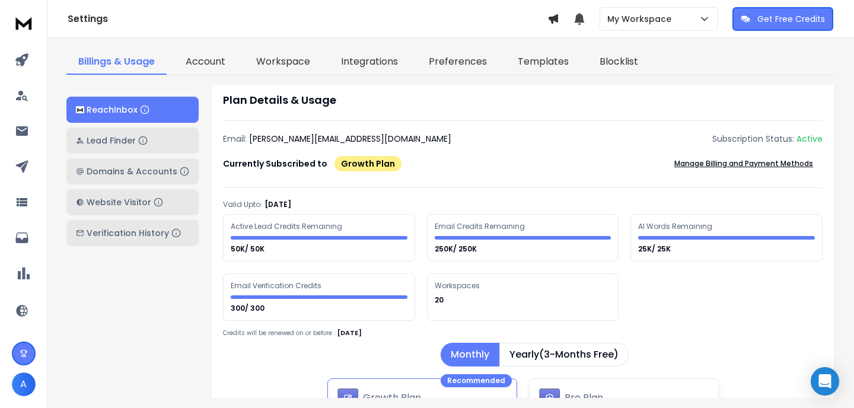
scroll to position [18, 0]
click at [145, 237] on button "Verification History" at bounding box center [132, 233] width 132 height 26
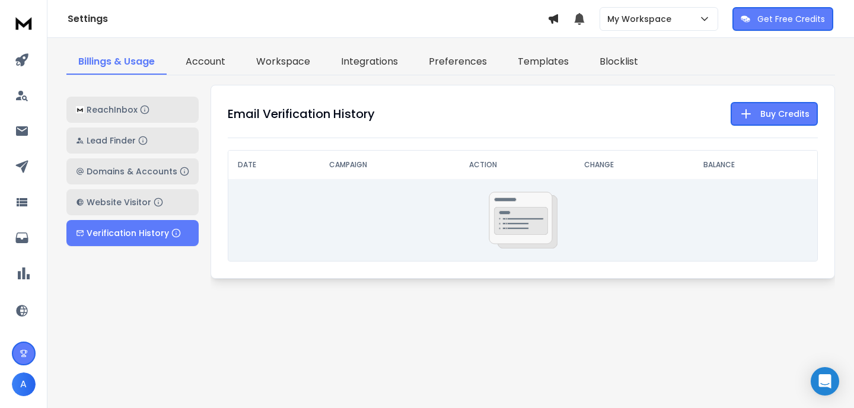
click at [377, 218] on div at bounding box center [522, 220] width 587 height 81
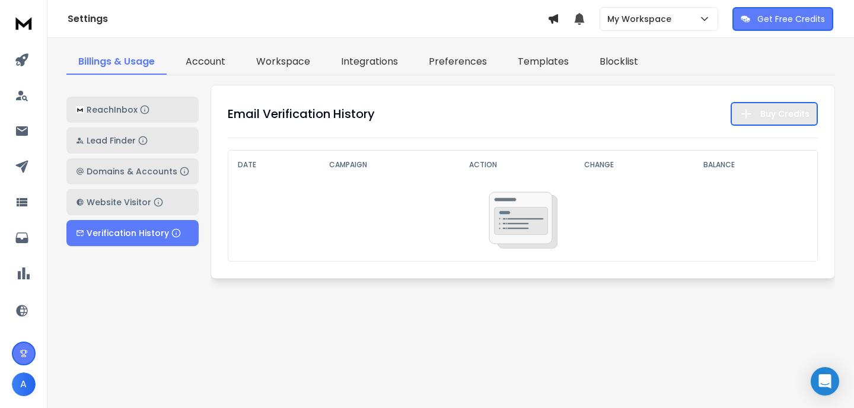
click at [776, 112] on p "Buy Credits" at bounding box center [784, 114] width 49 height 12
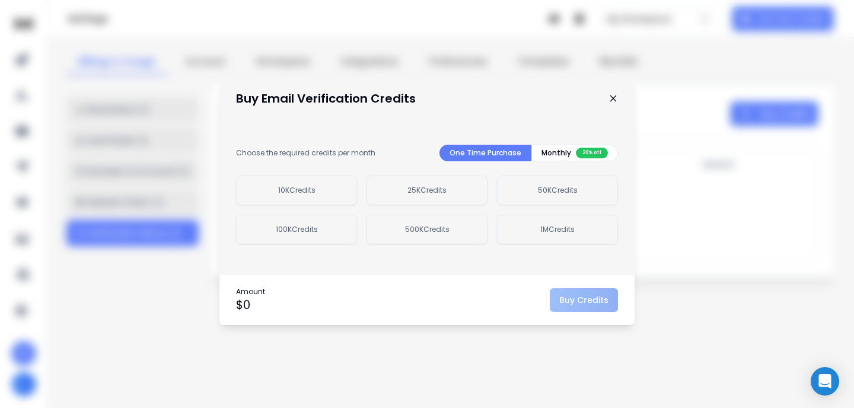
click at [296, 231] on p "100K Credits" at bounding box center [296, 229] width 82 height 9
click at [296, 231] on button "100K Credits" at bounding box center [300, 228] width 9 height 9
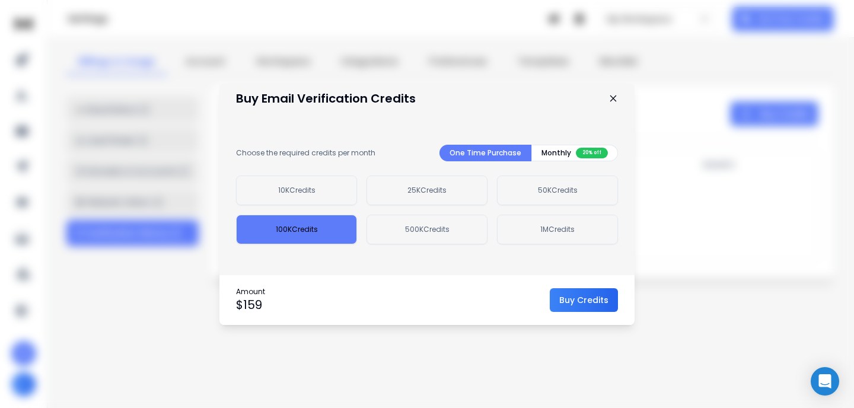
click at [609, 98] on icon at bounding box center [612, 98] width 9 height 9
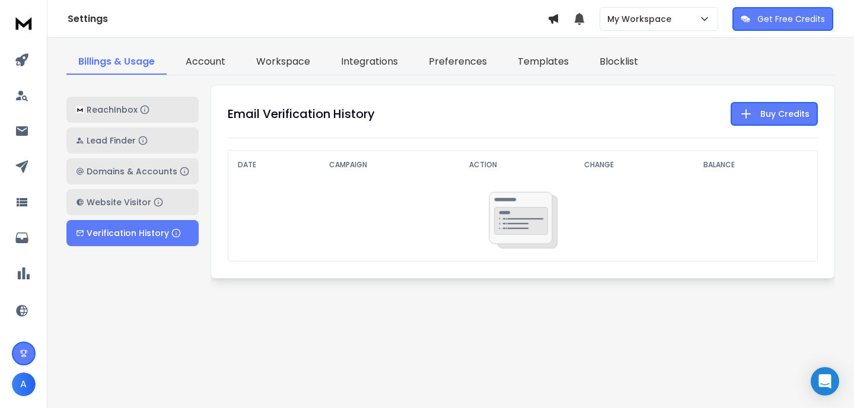
click at [22, 14] on img at bounding box center [24, 23] width 24 height 22
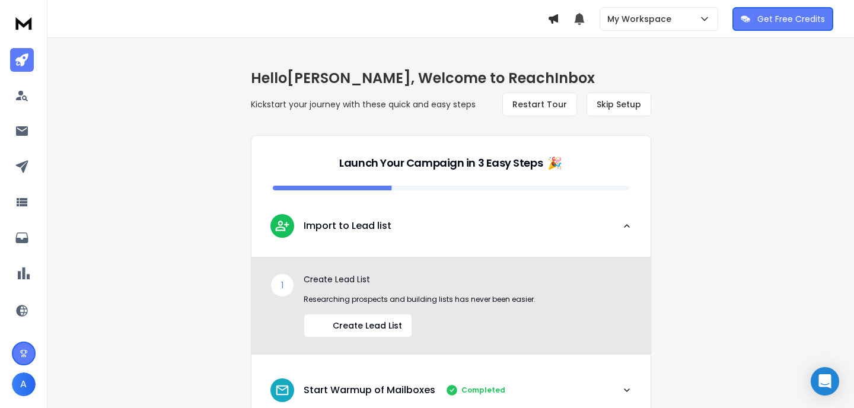
click at [21, 20] on img at bounding box center [24, 23] width 24 height 22
click at [19, 95] on circle at bounding box center [20, 93] width 5 height 5
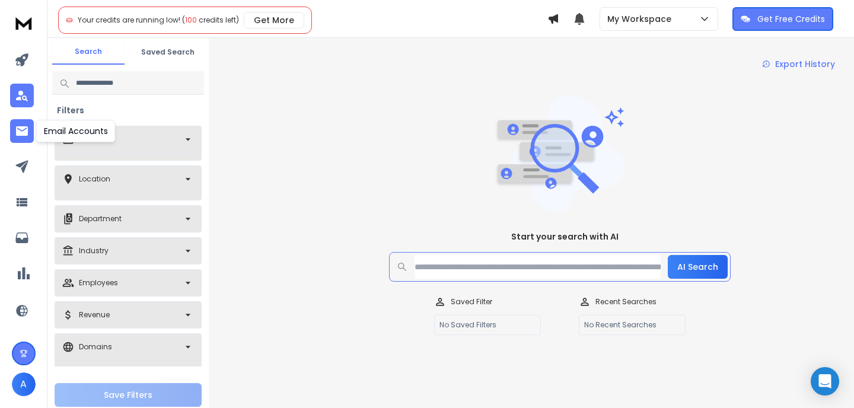
click at [26, 139] on link at bounding box center [22, 131] width 24 height 24
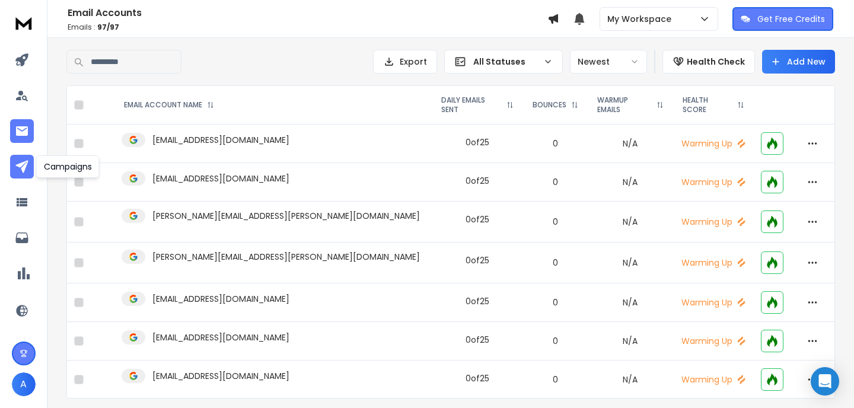
click at [23, 171] on icon at bounding box center [21, 166] width 12 height 12
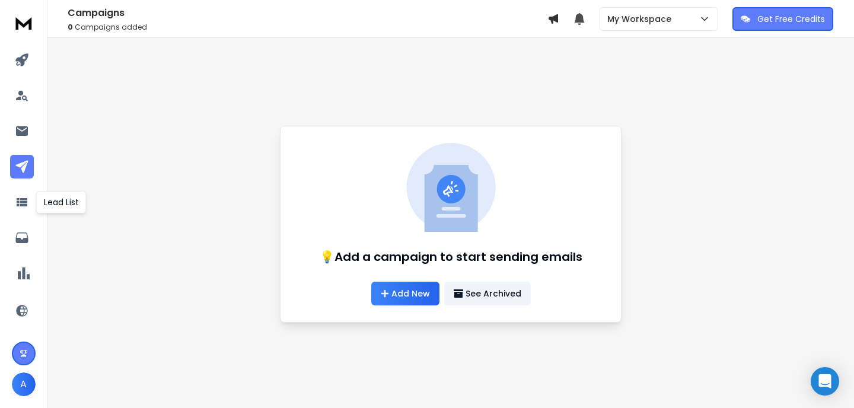
click at [27, 220] on div at bounding box center [23, 187] width 27 height 279
click at [22, 235] on icon at bounding box center [22, 238] width 14 height 14
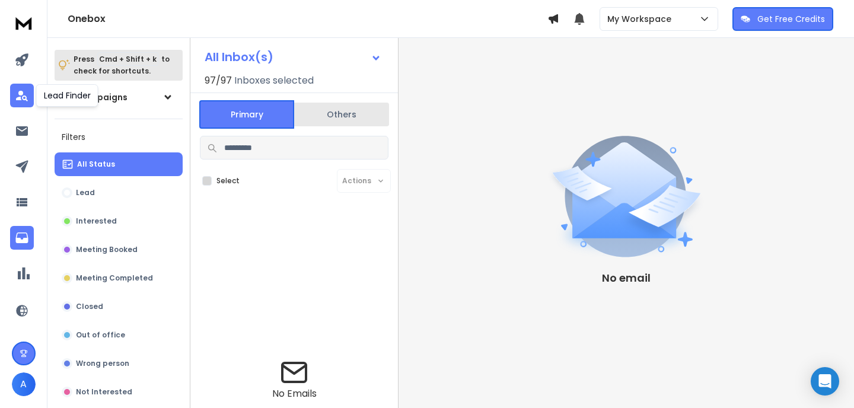
click at [19, 87] on link at bounding box center [22, 96] width 24 height 24
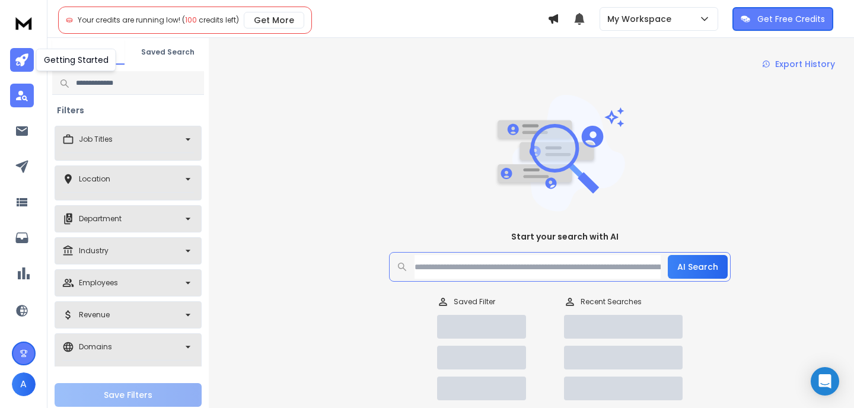
click at [21, 60] on icon at bounding box center [21, 59] width 13 height 13
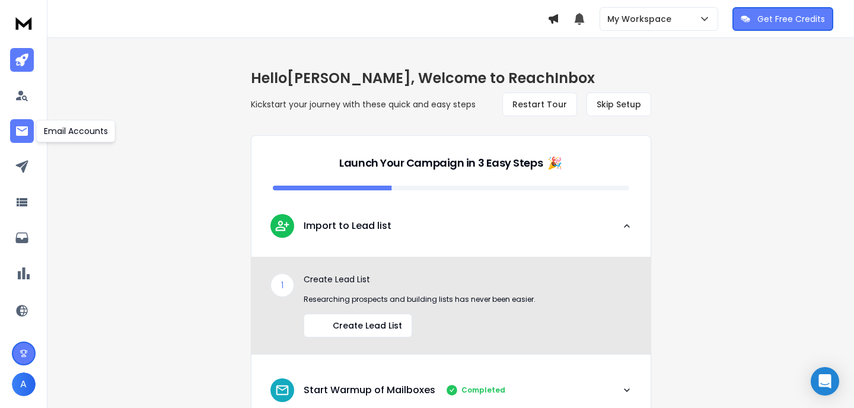
click at [28, 135] on icon at bounding box center [22, 131] width 14 height 14
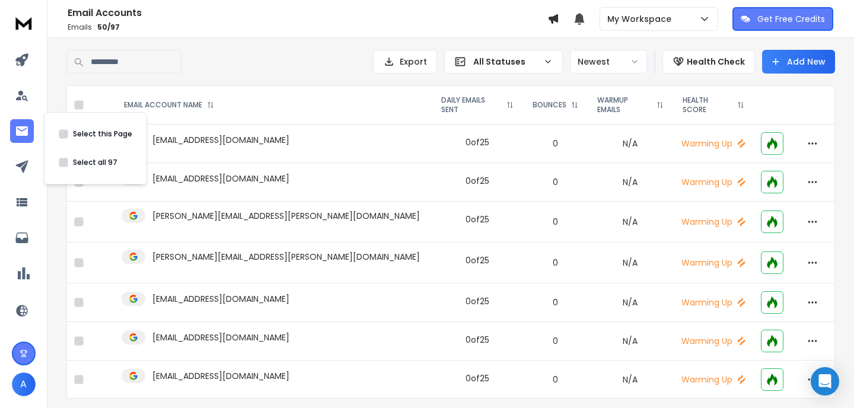
click at [78, 159] on label "Select all 97" at bounding box center [95, 162] width 44 height 9
click at [81, 101] on button "Select this Page" at bounding box center [78, 104] width 9 height 9
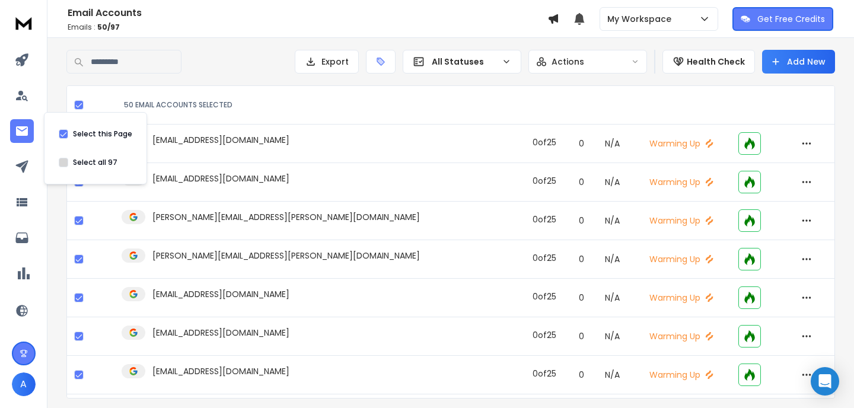
click at [64, 161] on button "Select this Page" at bounding box center [63, 162] width 9 height 9
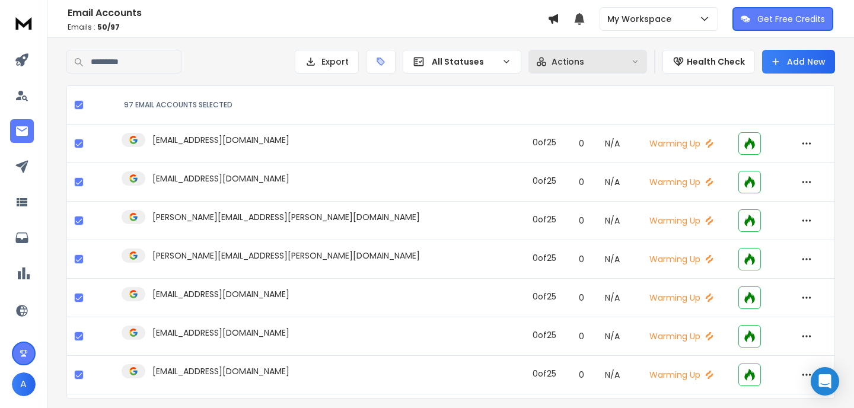
click at [637, 60] on icon "button" at bounding box center [635, 61] width 8 height 9
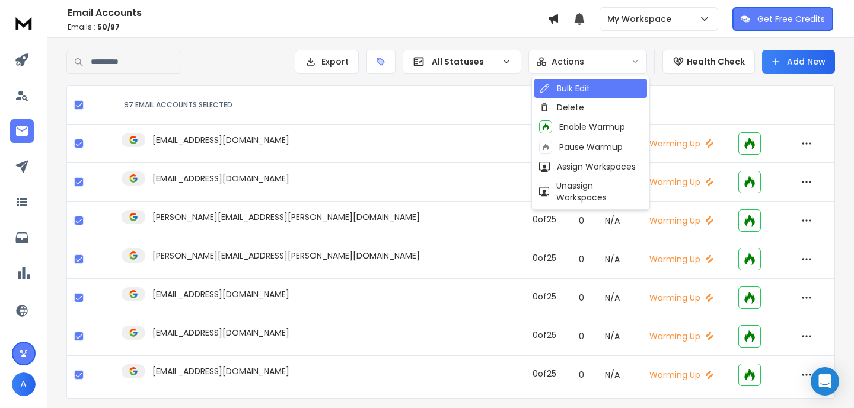
click at [606, 85] on div "Bulk Edit" at bounding box center [590, 88] width 113 height 19
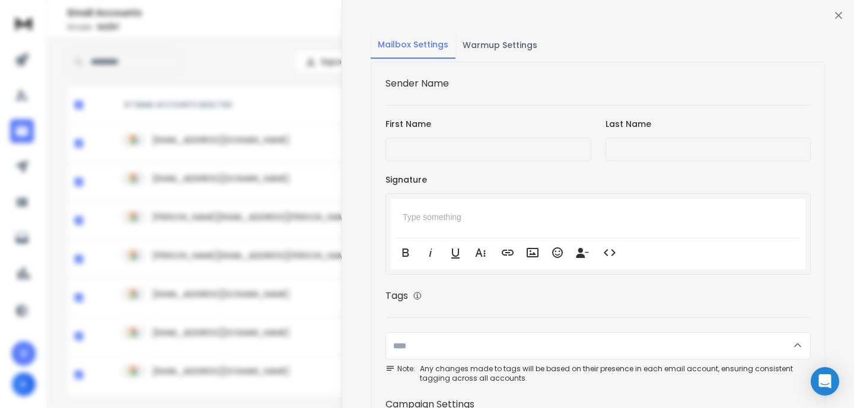
click at [548, 211] on div at bounding box center [597, 216] width 391 height 13
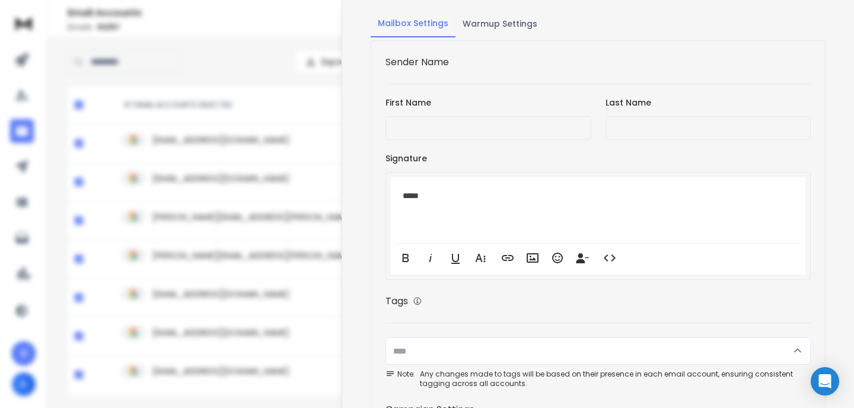
scroll to position [23, 0]
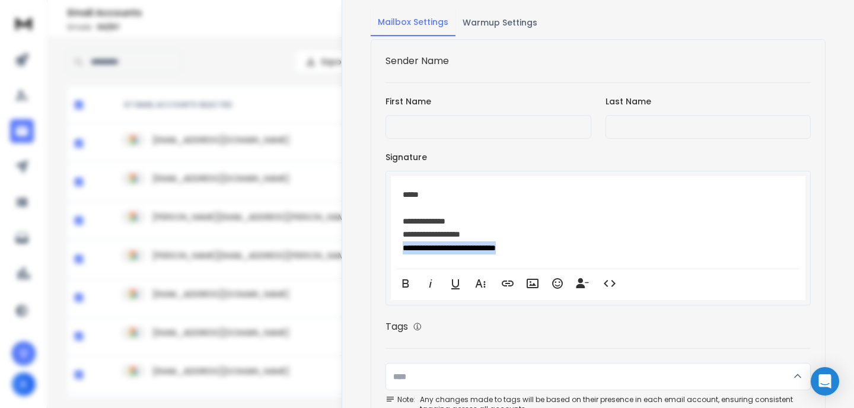
drag, startPoint x: 536, startPoint y: 249, endPoint x: 350, endPoint y: 251, distance: 186.1
click at [350, 251] on div "**********" at bounding box center [597, 204] width 512 height 408
copy div "**********"
click at [605, 241] on div "**********" at bounding box center [595, 247] width 387 height 13
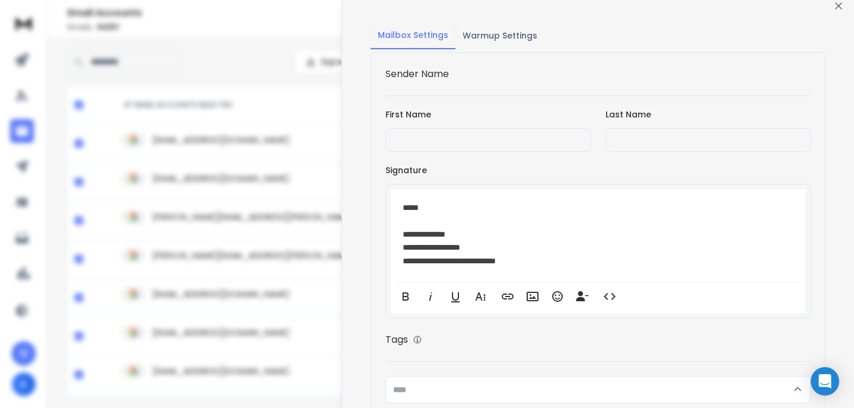
scroll to position [0, 0]
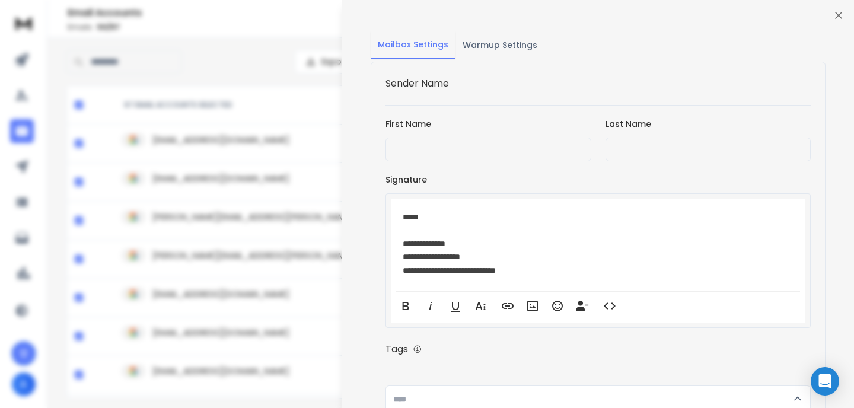
click at [497, 139] on input "text" at bounding box center [488, 150] width 206 height 24
type input "*****"
type input "********"
click at [511, 110] on div "**********" at bounding box center [597, 403] width 455 height 682
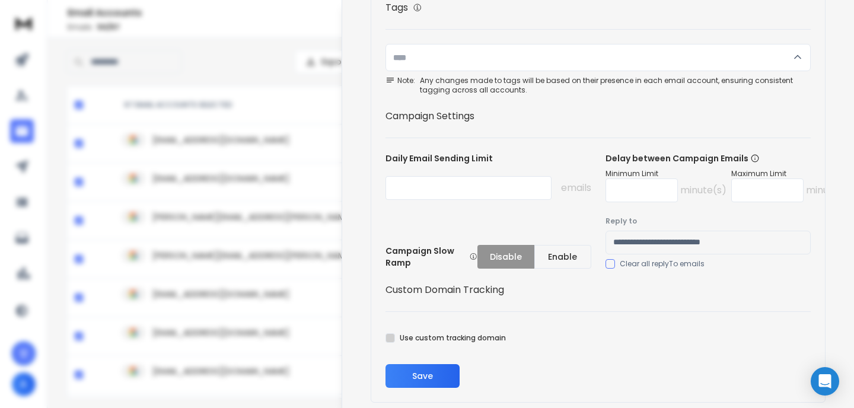
scroll to position [335, 0]
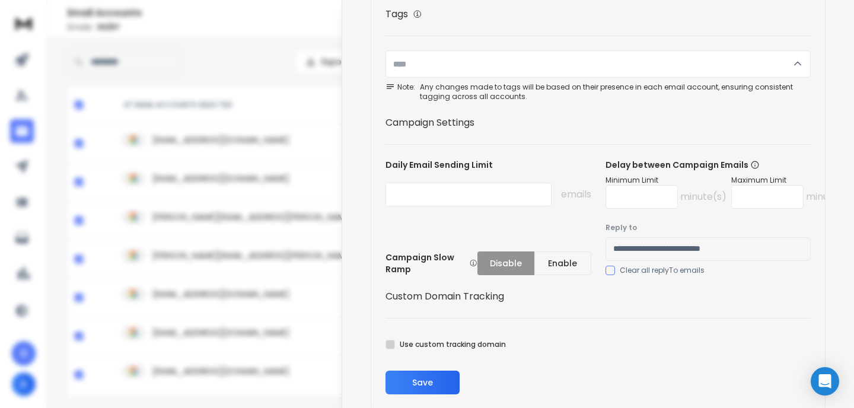
click at [478, 197] on input "number" at bounding box center [468, 195] width 166 height 24
type input "**"
click at [641, 203] on input "number" at bounding box center [641, 197] width 72 height 24
click at [770, 199] on input "number" at bounding box center [767, 197] width 72 height 24
type input "*"
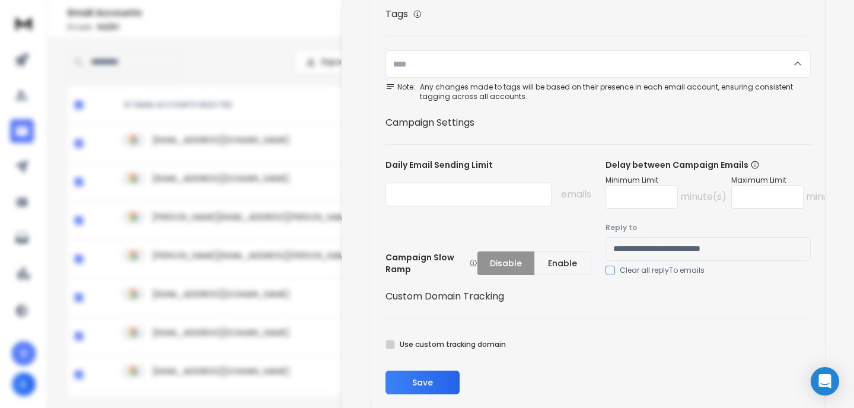
scroll to position [341, 0]
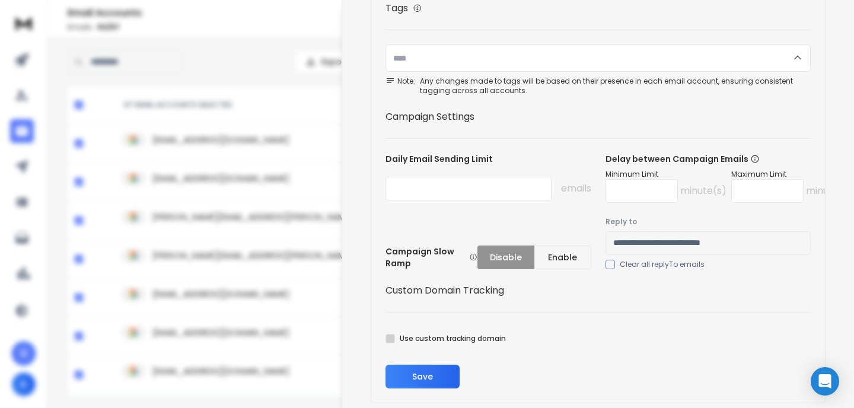
type input "**"
click at [632, 184] on input "*" at bounding box center [641, 191] width 72 height 24
type input "**"
click at [694, 308] on form "**********" at bounding box center [597, 83] width 425 height 609
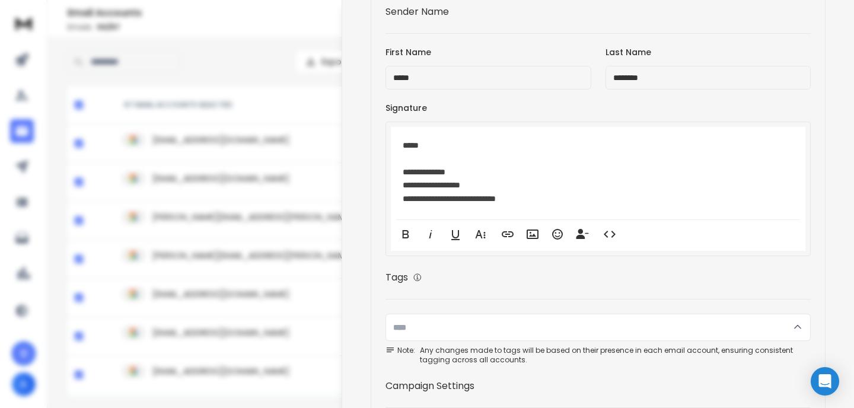
scroll to position [369, 0]
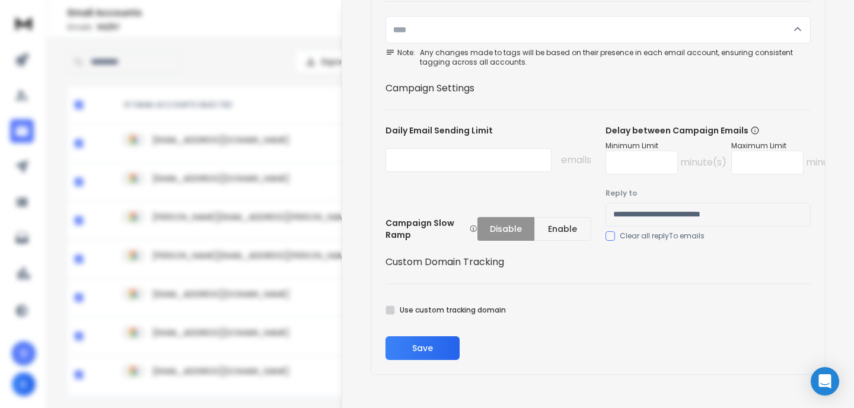
click at [432, 346] on button "Save" at bounding box center [422, 348] width 74 height 24
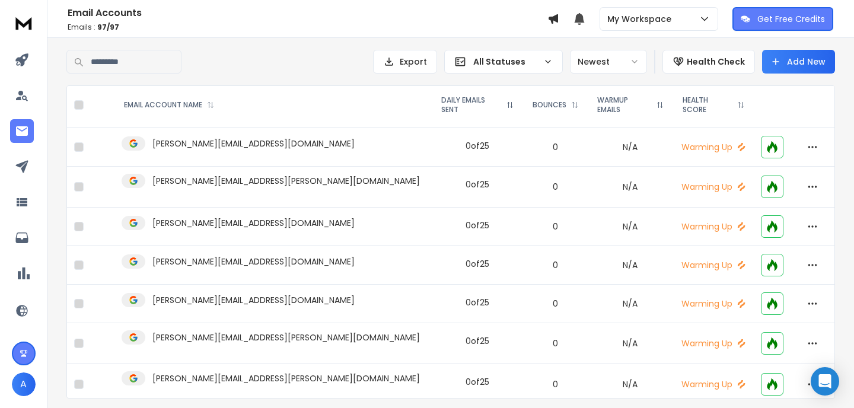
scroll to position [0, 0]
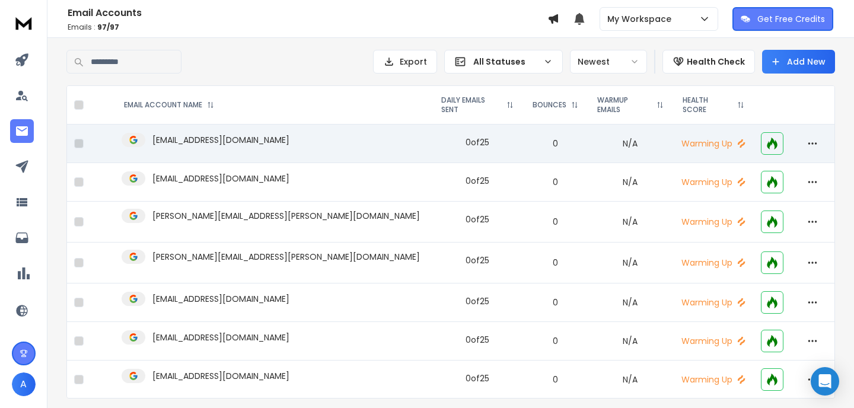
click at [260, 145] on p "[EMAIL_ADDRESS][DOMAIN_NAME]" at bounding box center [220, 140] width 137 height 12
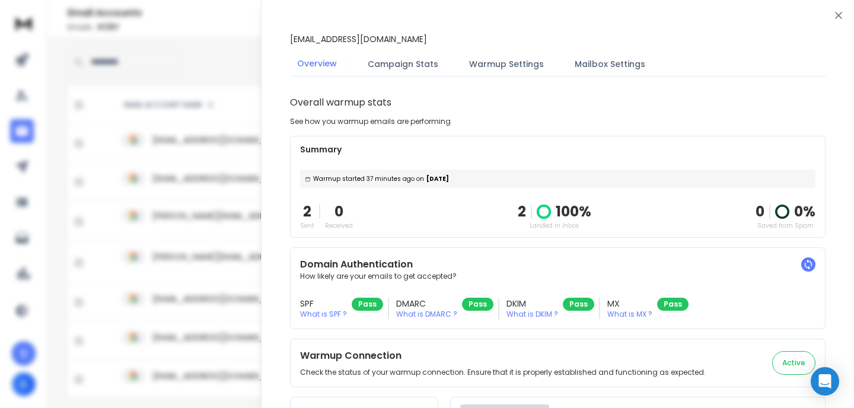
click at [624, 57] on button "Mailbox Settings" at bounding box center [609, 64] width 85 height 26
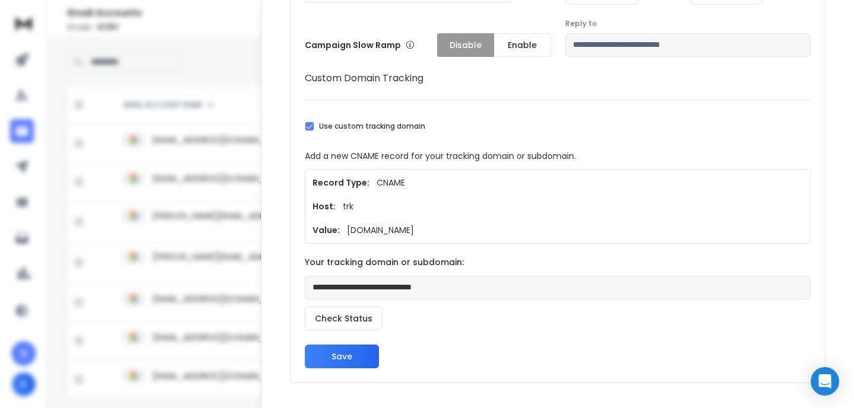
scroll to position [538, 0]
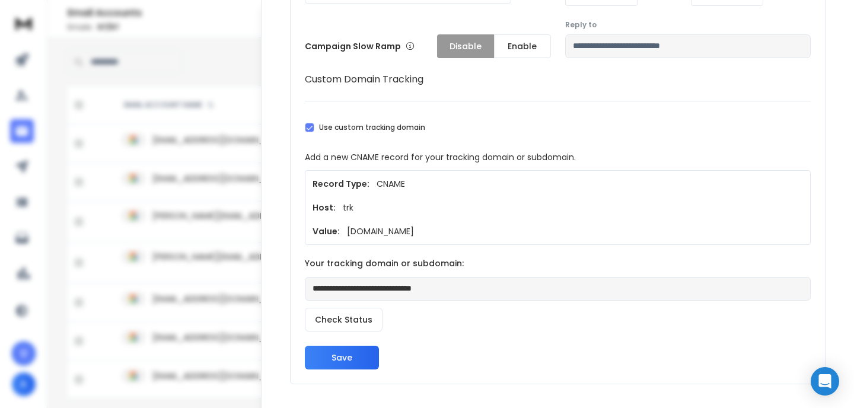
drag, startPoint x: 325, startPoint y: 286, endPoint x: 488, endPoint y: 283, distance: 162.4
click at [489, 285] on input "**********" at bounding box center [558, 289] width 506 height 24
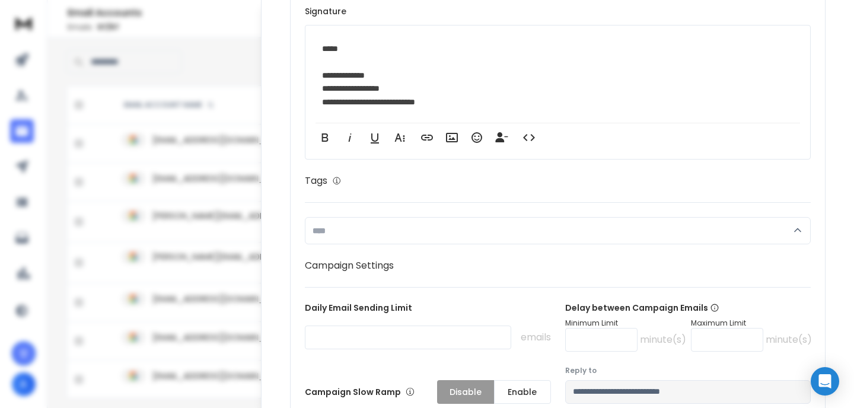
scroll to position [0, 0]
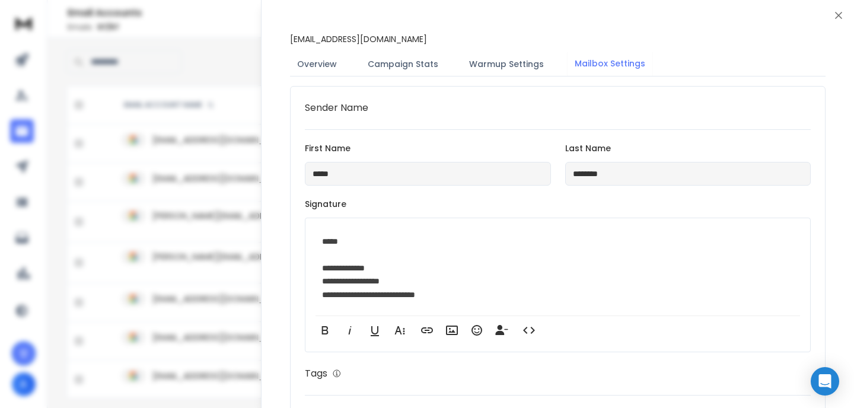
click at [316, 59] on button "Overview" at bounding box center [317, 64] width 54 height 26
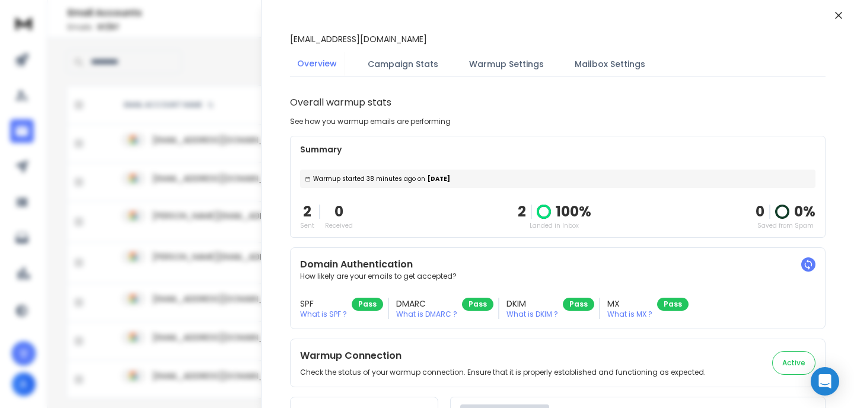
click at [835, 10] on icon "button" at bounding box center [838, 15] width 12 height 12
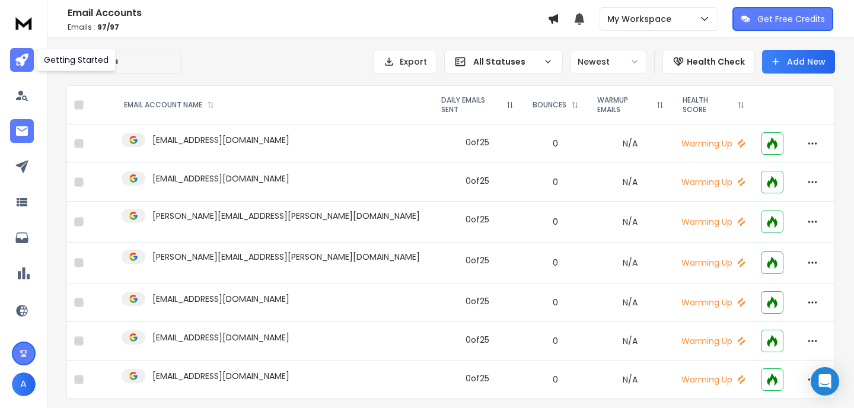
click at [27, 58] on icon at bounding box center [22, 60] width 14 height 14
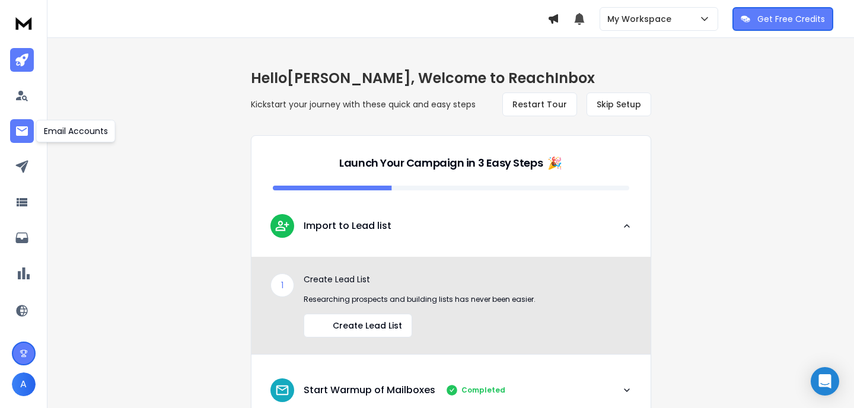
click at [20, 138] on link at bounding box center [22, 131] width 24 height 24
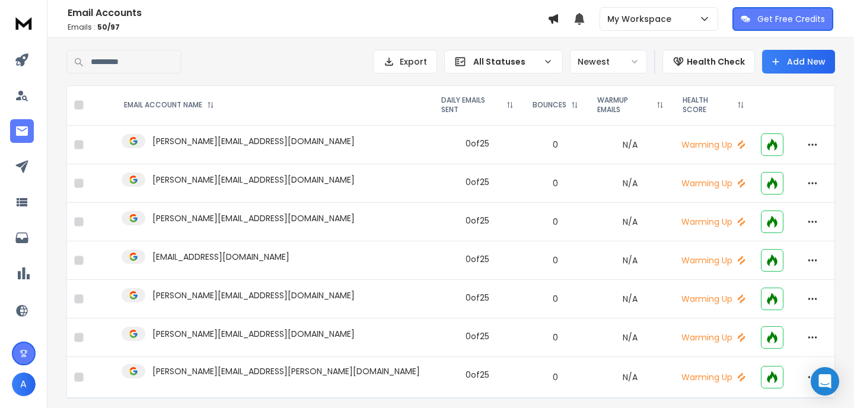
scroll to position [1681, 0]
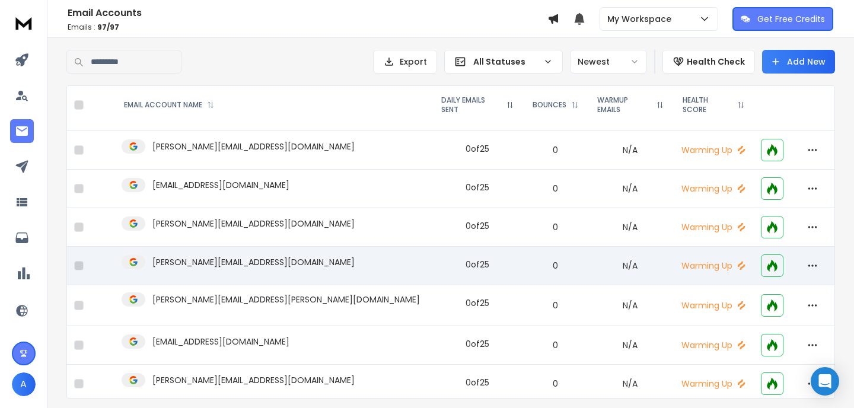
click at [231, 256] on p "[PERSON_NAME][EMAIL_ADDRESS][DOMAIN_NAME]" at bounding box center [253, 262] width 202 height 12
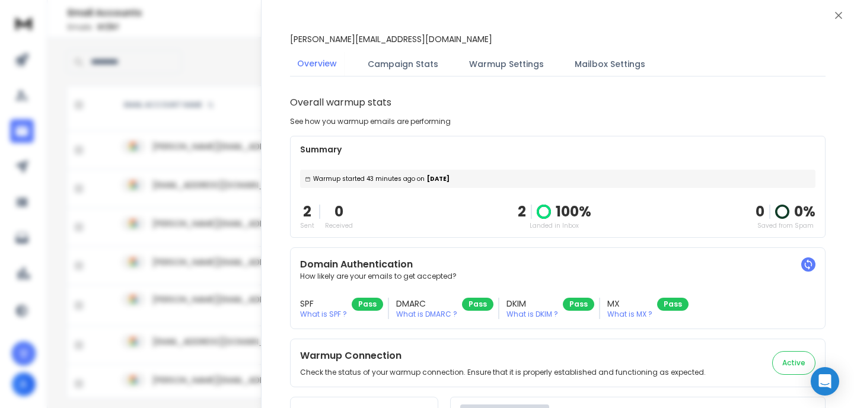
click at [138, 199] on div at bounding box center [427, 204] width 854 height 408
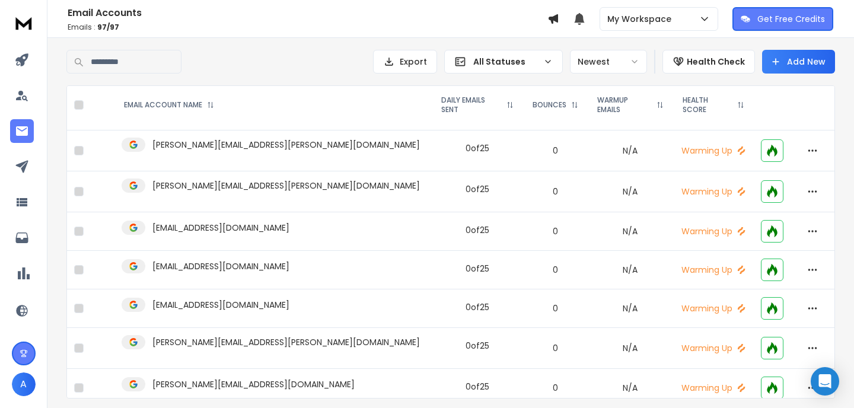
scroll to position [0, 0]
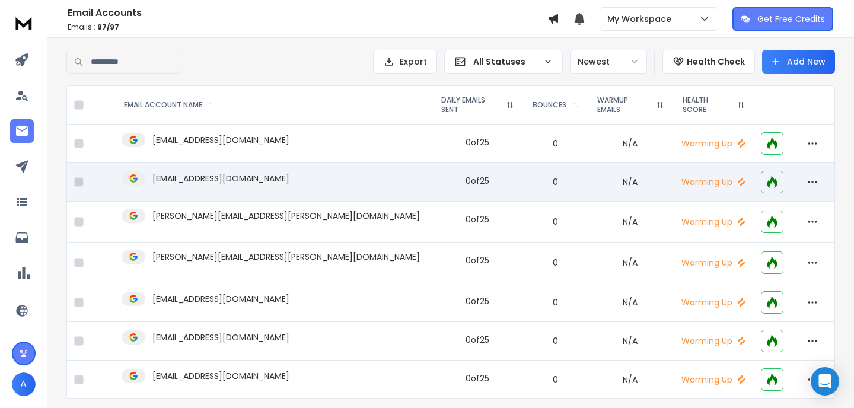
click at [232, 180] on p "[EMAIL_ADDRESS][DOMAIN_NAME]" at bounding box center [220, 178] width 137 height 12
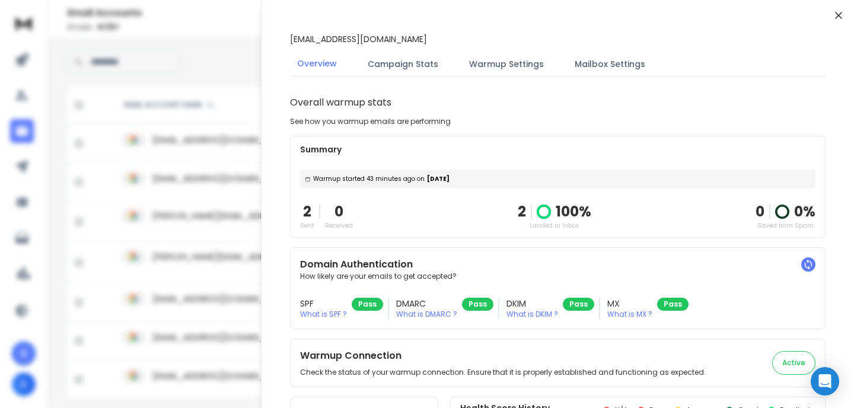
click at [835, 17] on icon "button" at bounding box center [838, 15] width 6 height 6
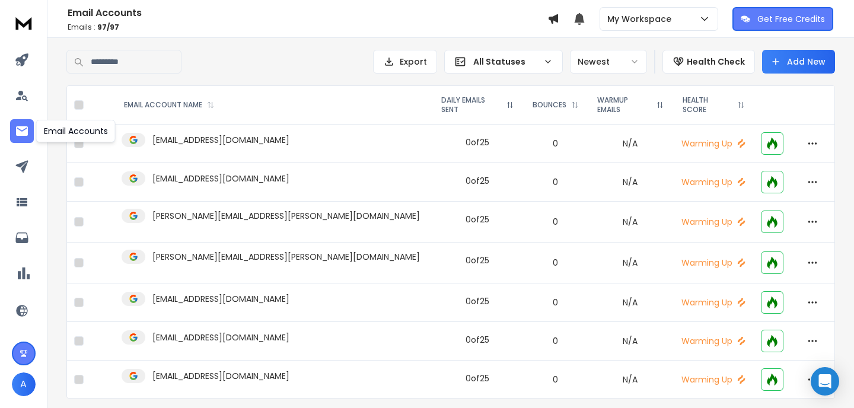
click at [27, 134] on icon at bounding box center [22, 131] width 14 height 14
click at [28, 96] on icon at bounding box center [22, 95] width 14 height 14
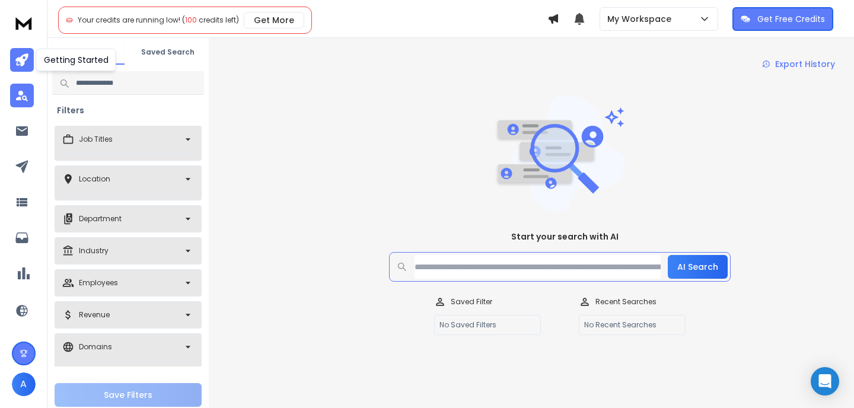
click at [27, 66] on icon at bounding box center [22, 60] width 14 height 14
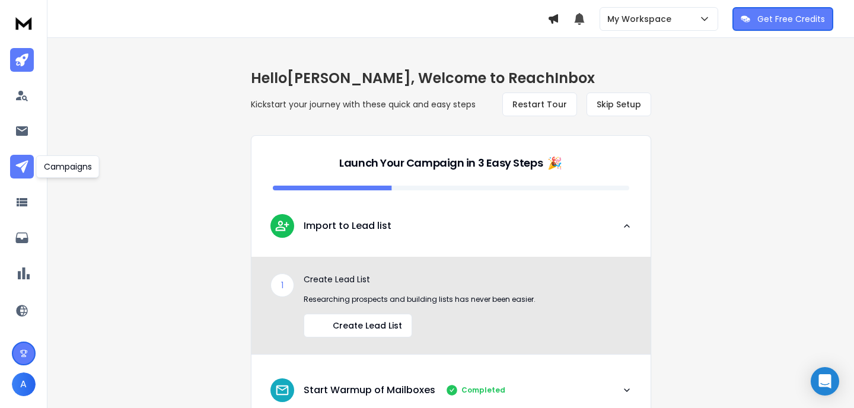
click at [22, 167] on icon at bounding box center [21, 166] width 12 height 12
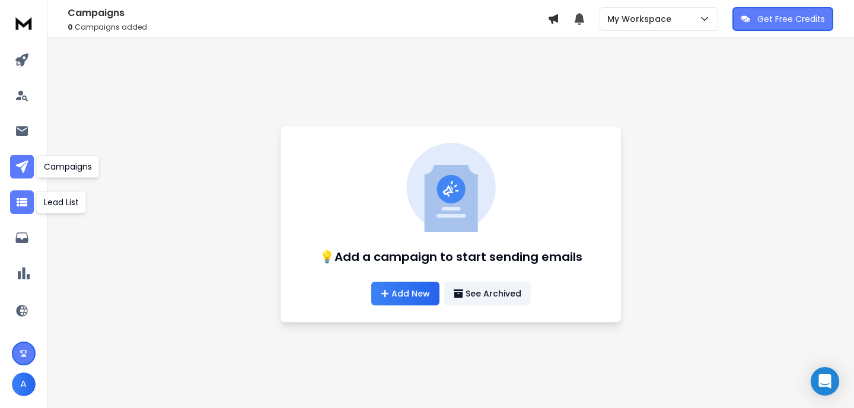
click at [22, 199] on icon at bounding box center [22, 202] width 11 height 8
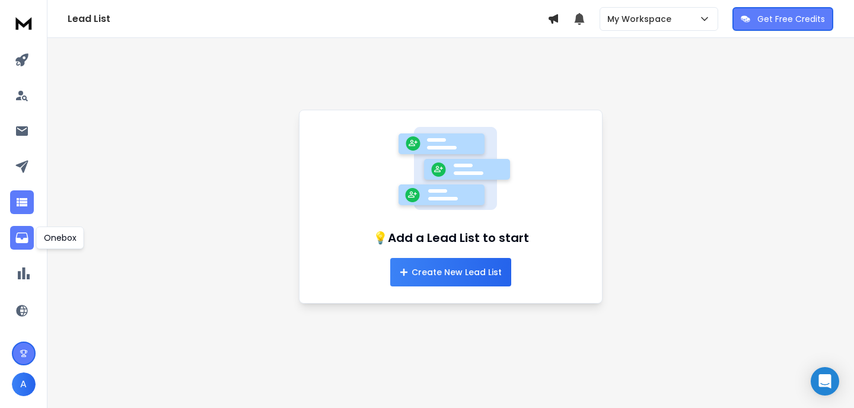
click at [26, 241] on icon at bounding box center [21, 237] width 12 height 11
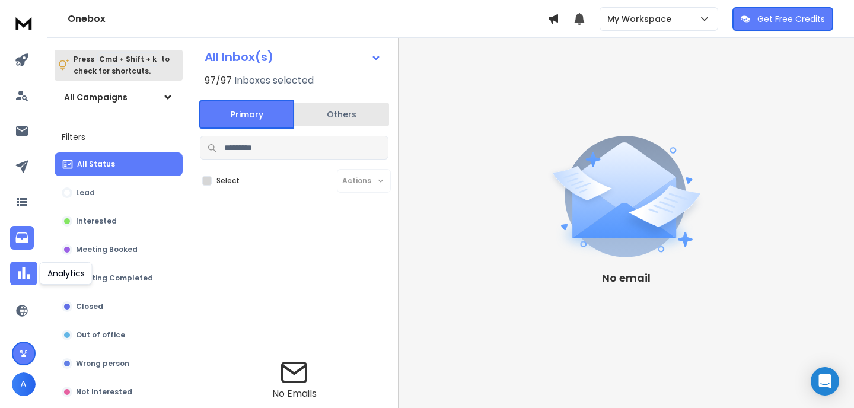
click at [26, 271] on icon at bounding box center [24, 273] width 18 height 18
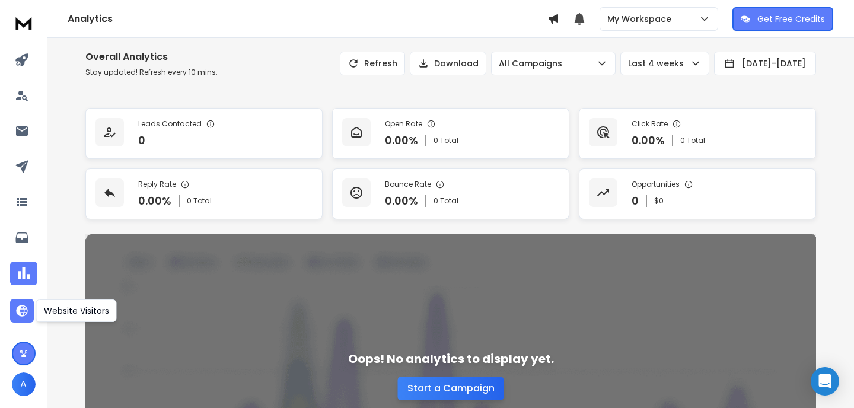
click at [28, 301] on link at bounding box center [22, 311] width 24 height 24
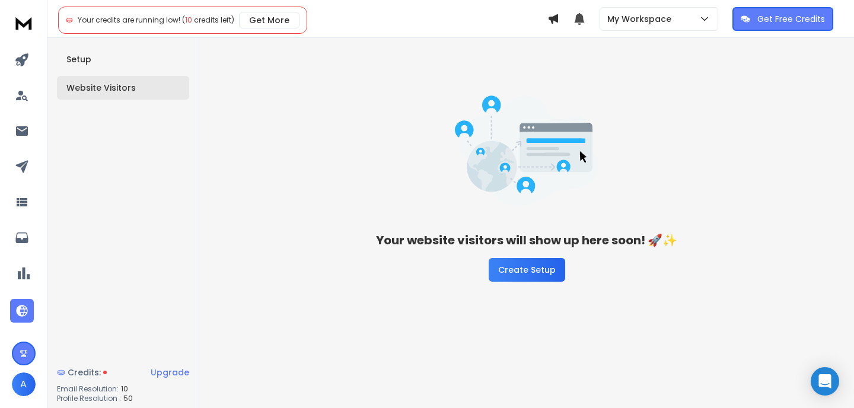
click at [23, 37] on div at bounding box center [23, 169] width 27 height 315
click at [25, 29] on img at bounding box center [24, 23] width 24 height 22
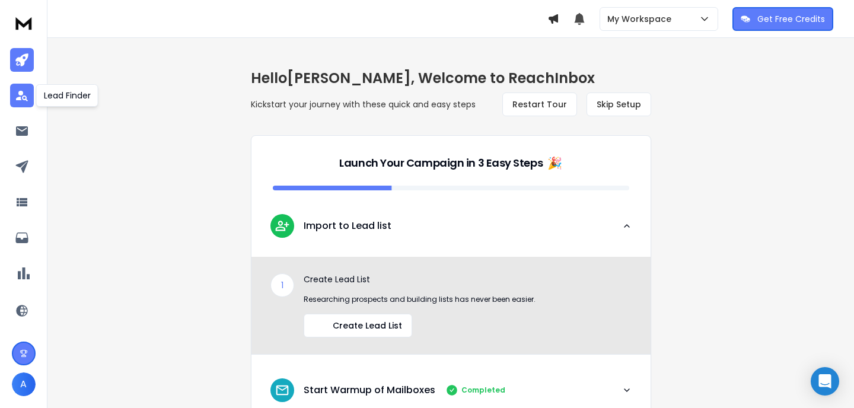
click at [18, 98] on icon at bounding box center [22, 98] width 12 height 6
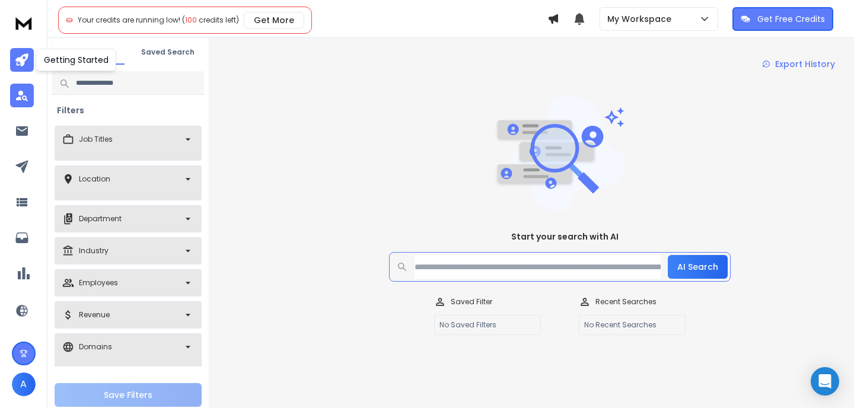
click at [24, 55] on icon at bounding box center [21, 59] width 13 height 13
